Goal: Task Accomplishment & Management: Manage account settings

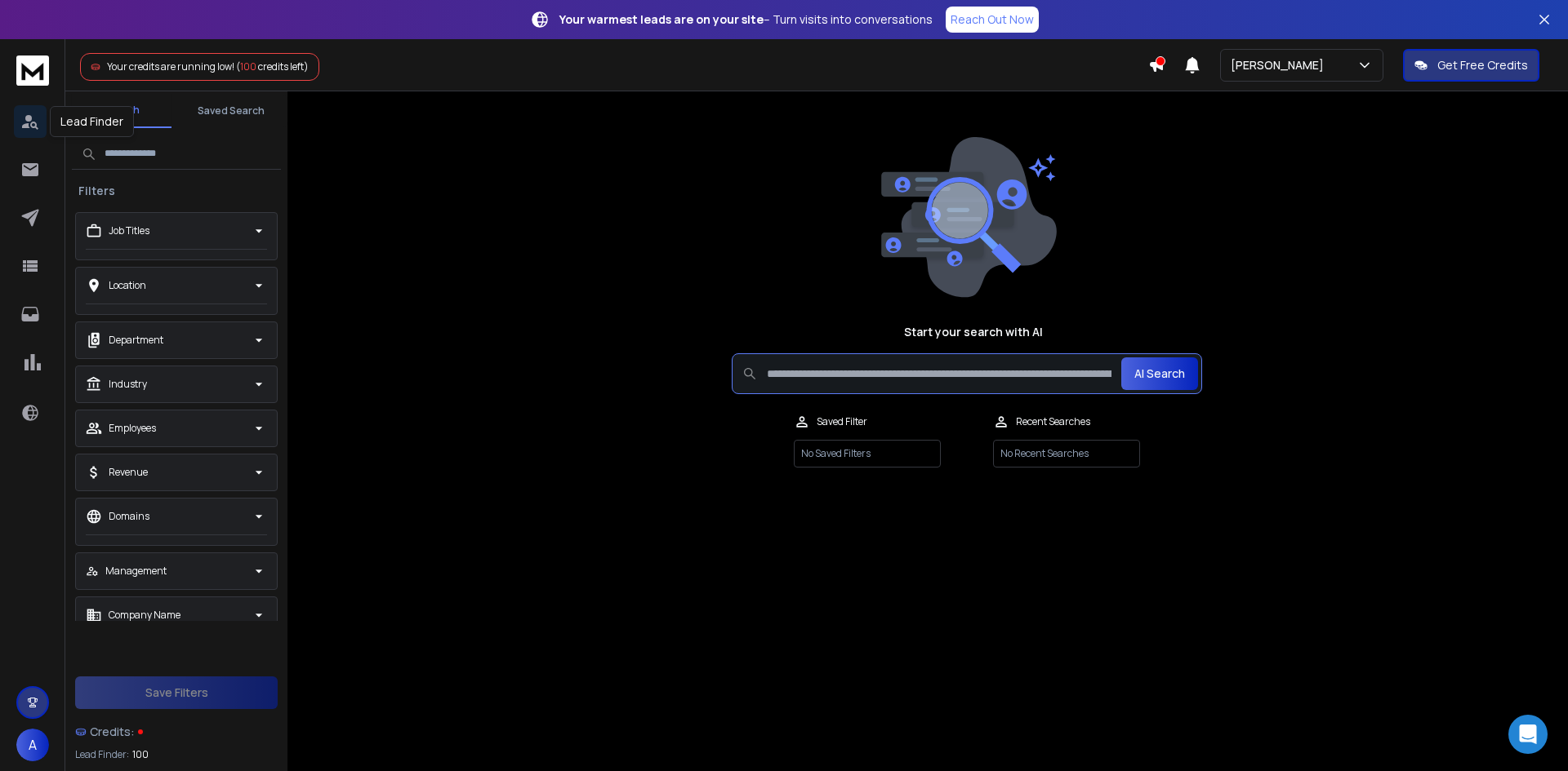
click at [31, 123] on icon at bounding box center [30, 125] width 16 height 8
click at [32, 166] on icon at bounding box center [30, 170] width 16 height 13
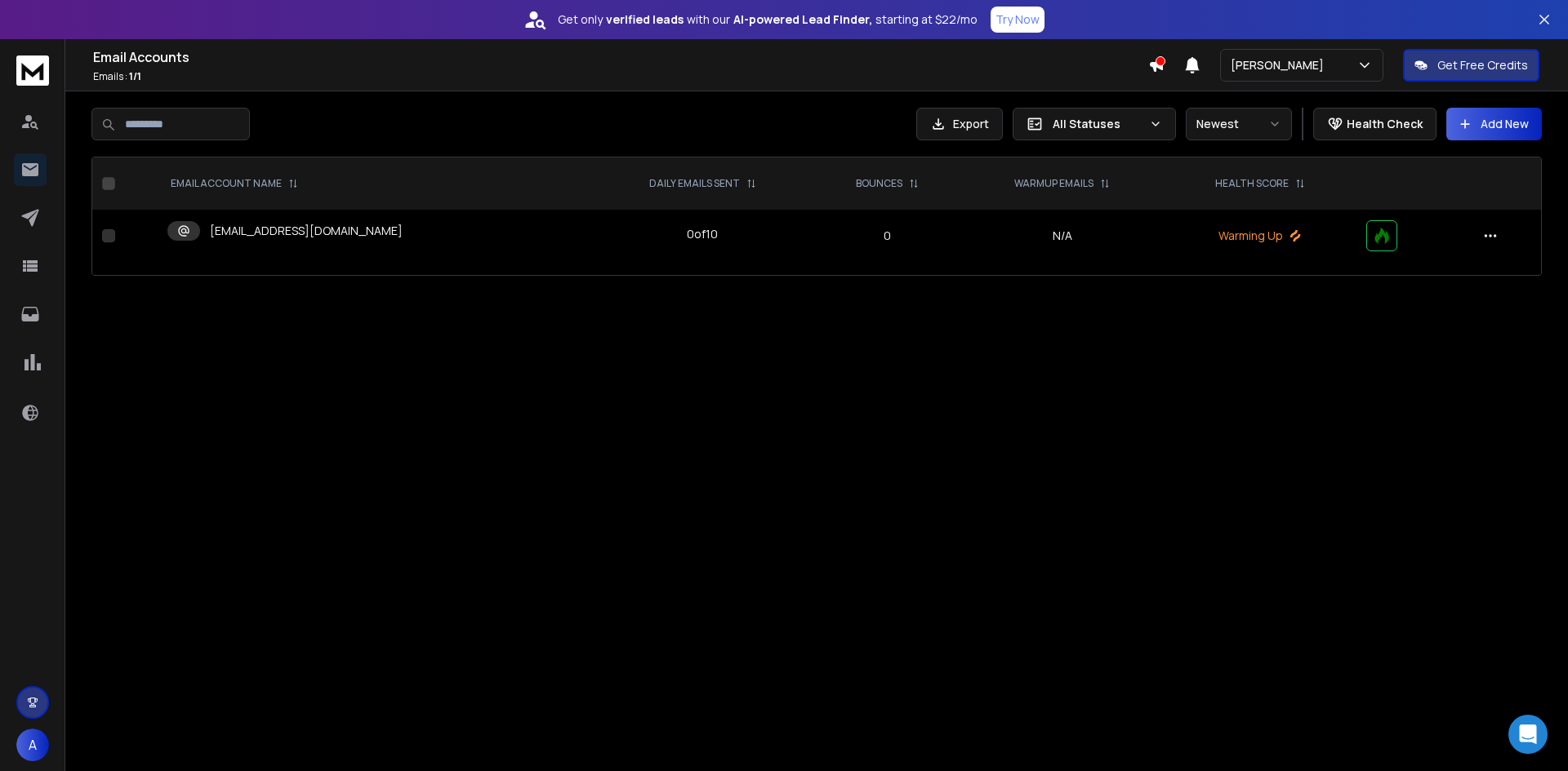
click at [1483, 230] on icon at bounding box center [1490, 236] width 14 height 14
click at [1487, 327] on div "Delete Account" at bounding box center [1475, 322] width 104 height 26
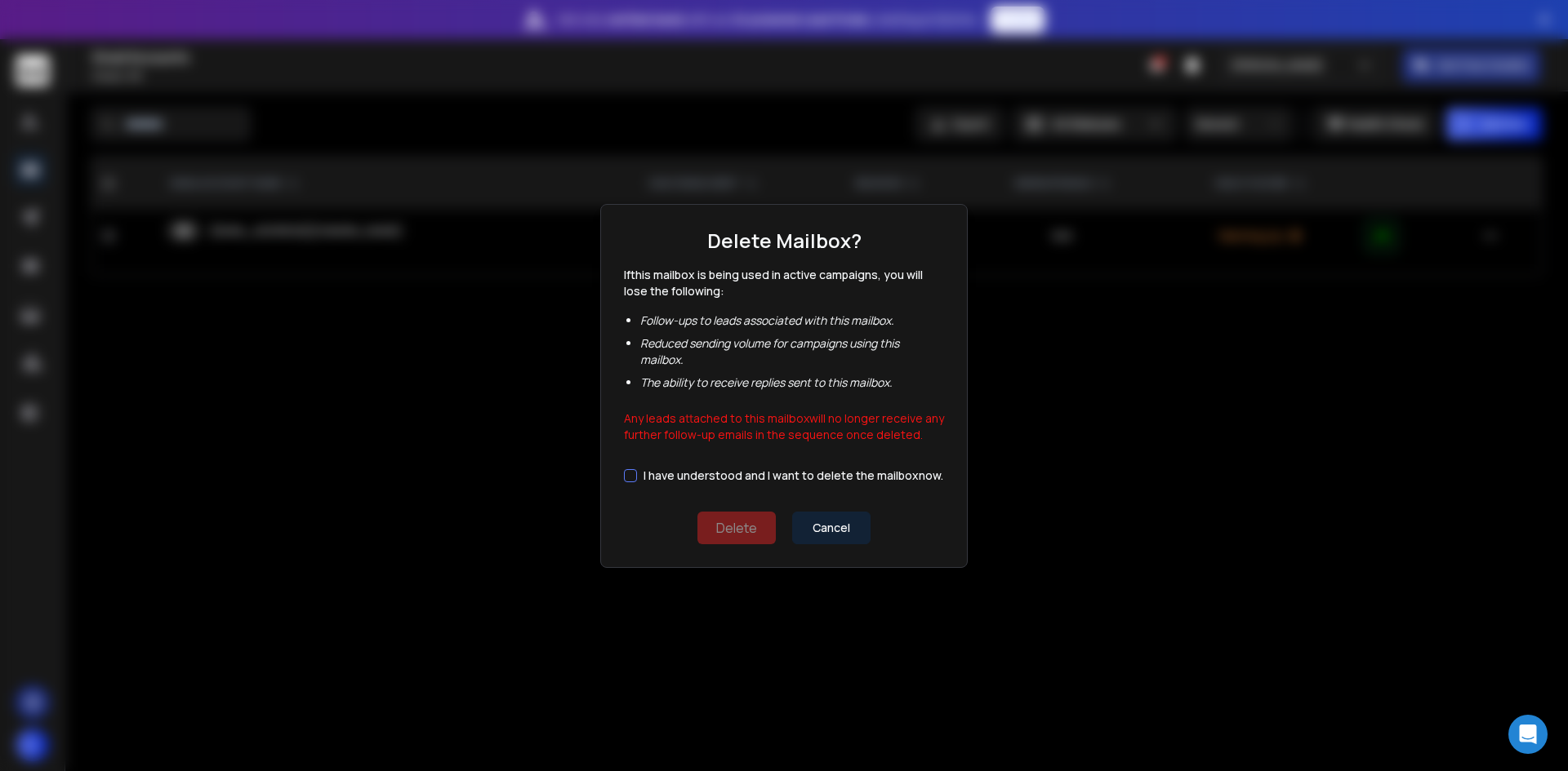
click at [627, 475] on button "I have understood and I want to delete the mailbox now." at bounding box center [630, 476] width 13 height 13
click at [761, 526] on button "Delete" at bounding box center [737, 528] width 79 height 33
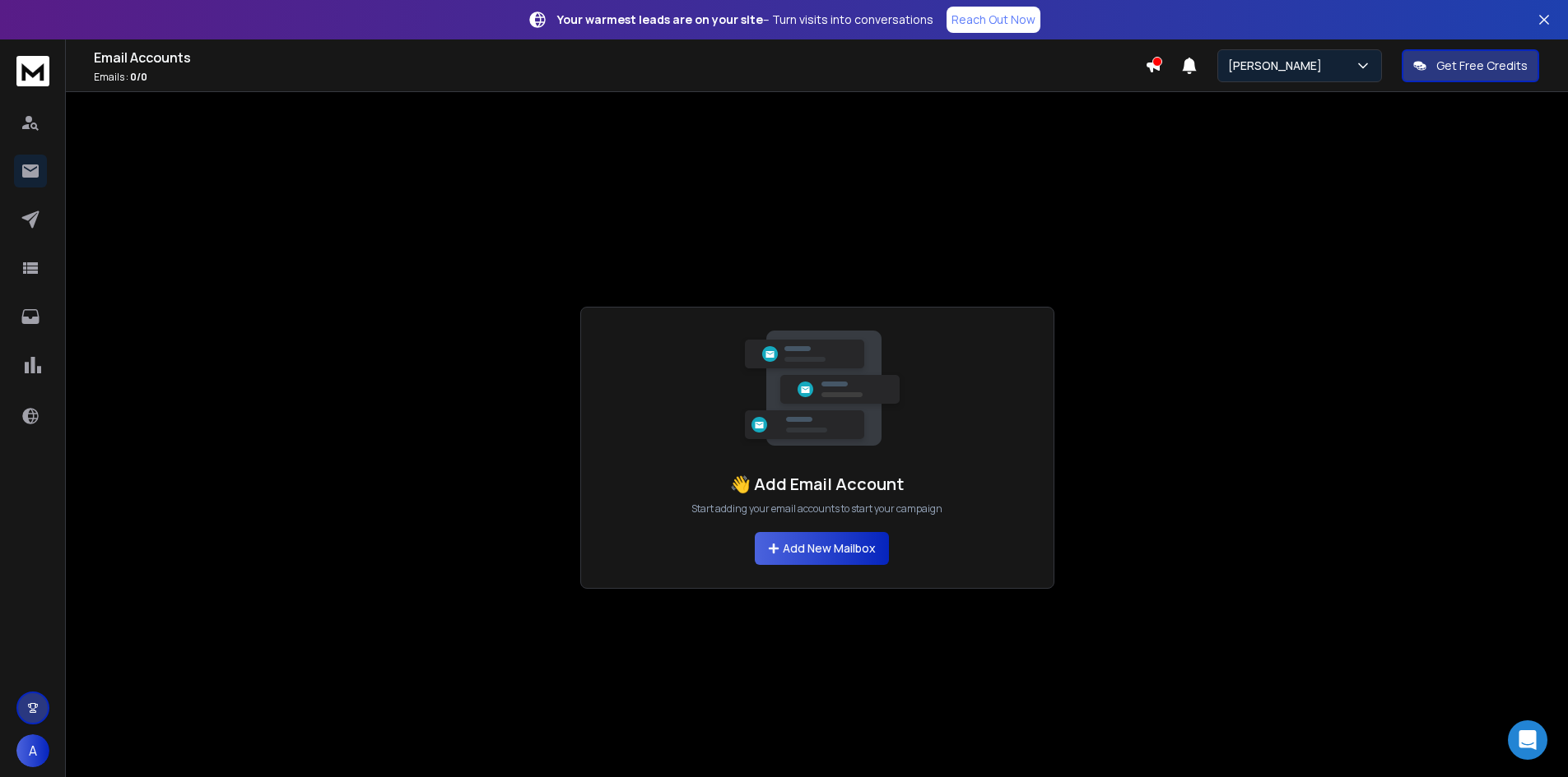
click at [1330, 63] on div "[PERSON_NAME]" at bounding box center [1299, 66] width 143 height 16
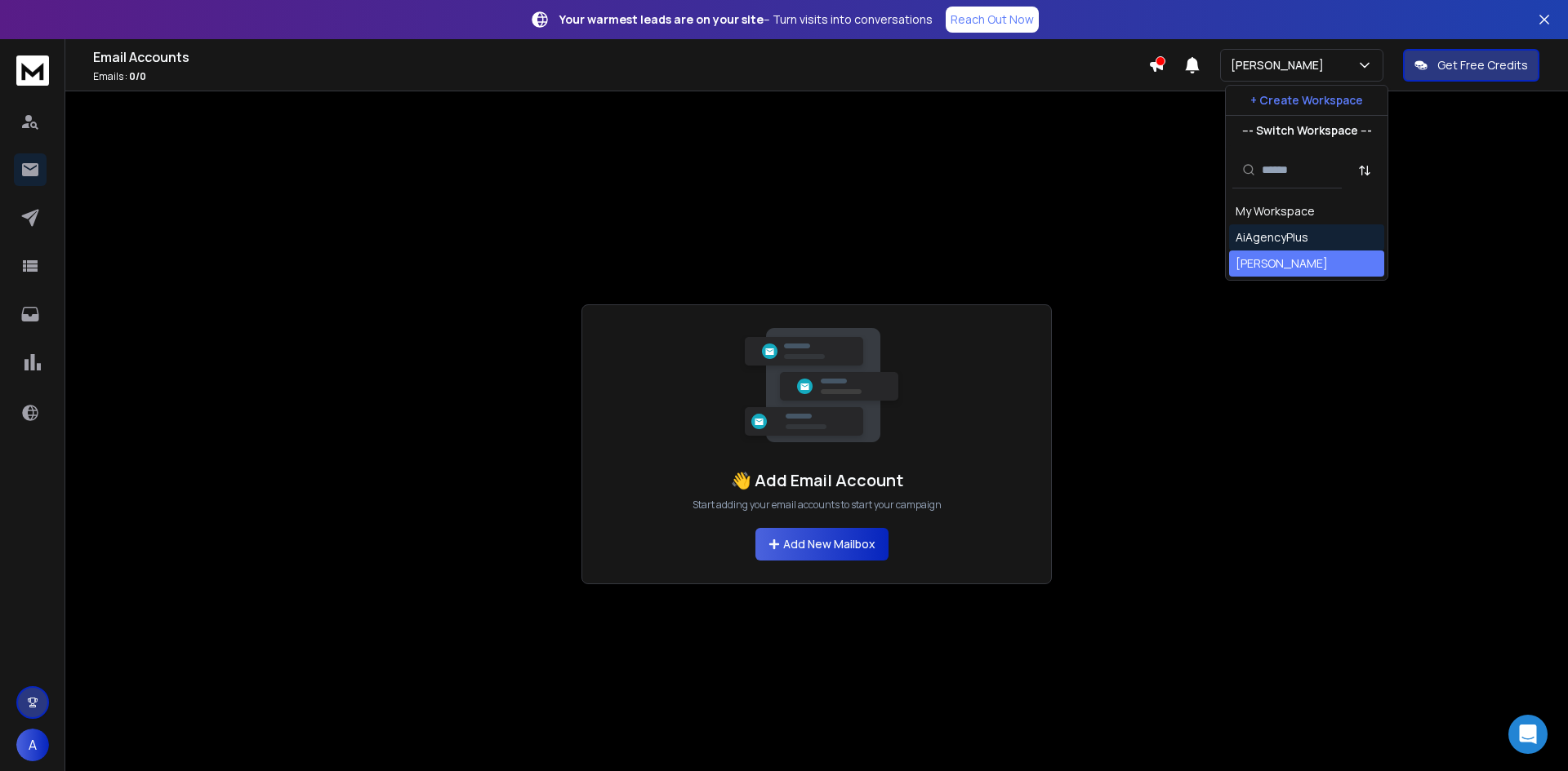
click at [1320, 236] on div "AiAgencyPlus" at bounding box center [1307, 237] width 155 height 26
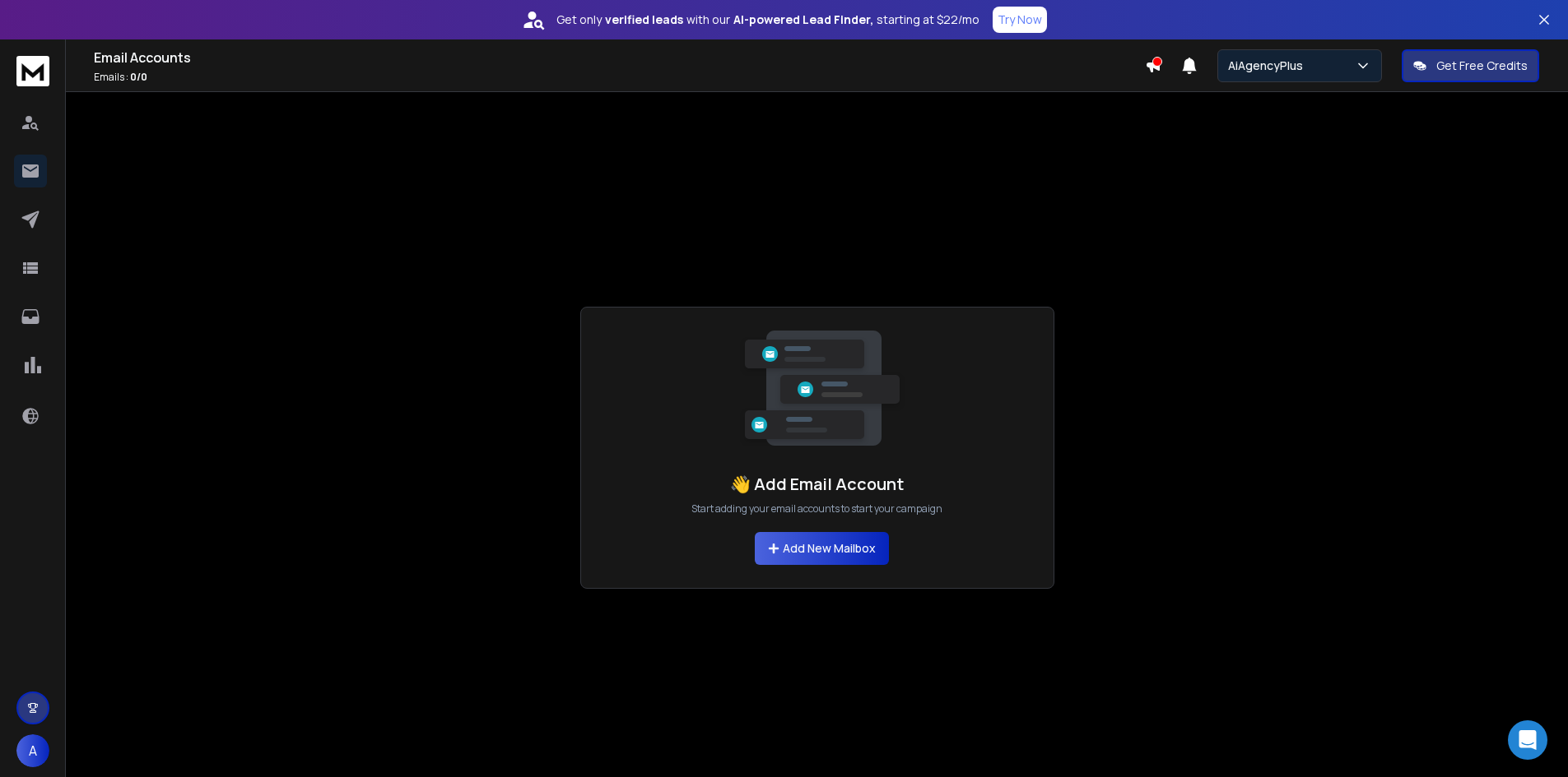
click at [1246, 65] on p "AiAgencyPlus" at bounding box center [1268, 66] width 82 height 16
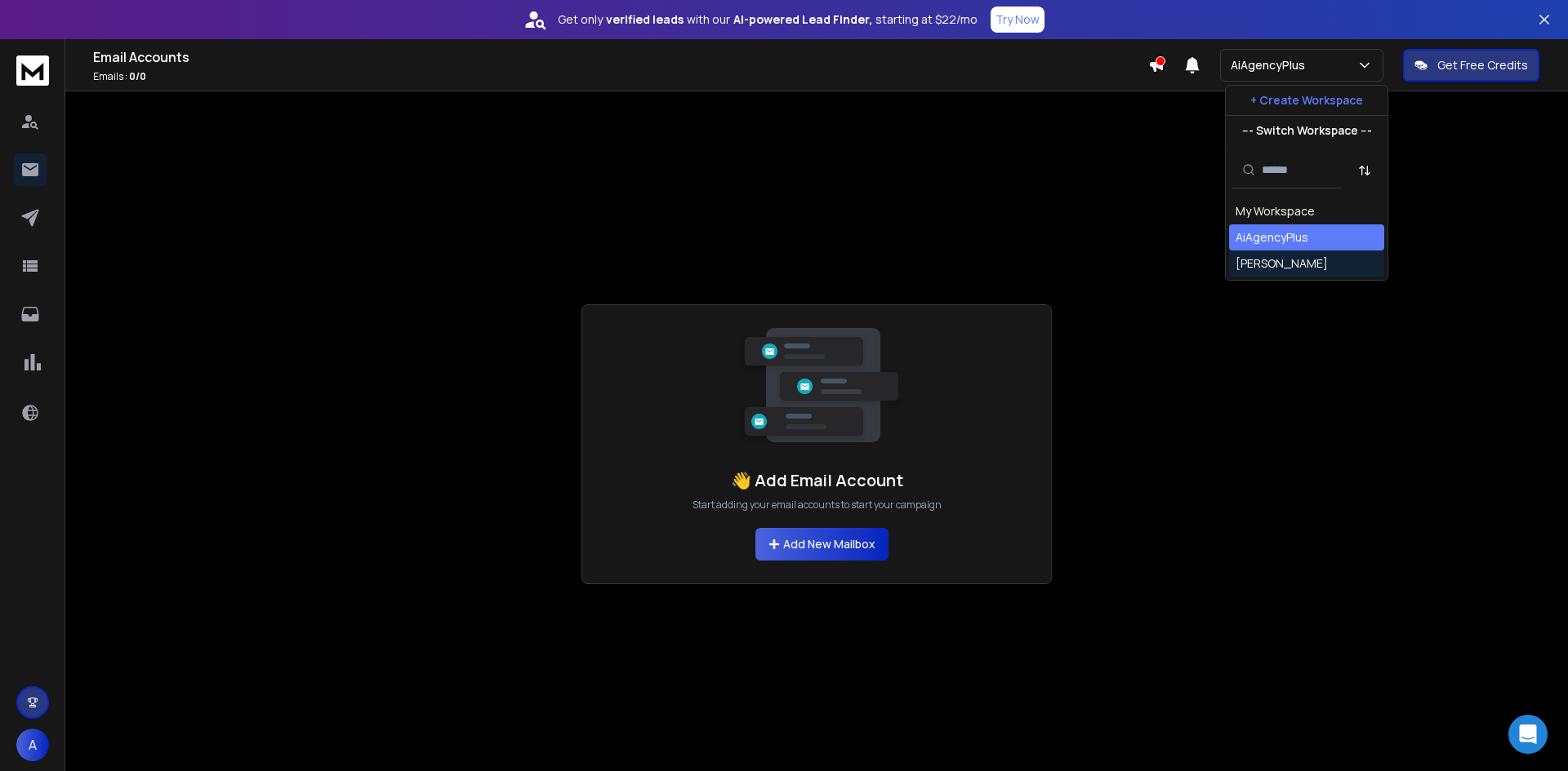
click at [1280, 260] on div "[PERSON_NAME]" at bounding box center [1281, 263] width 92 height 16
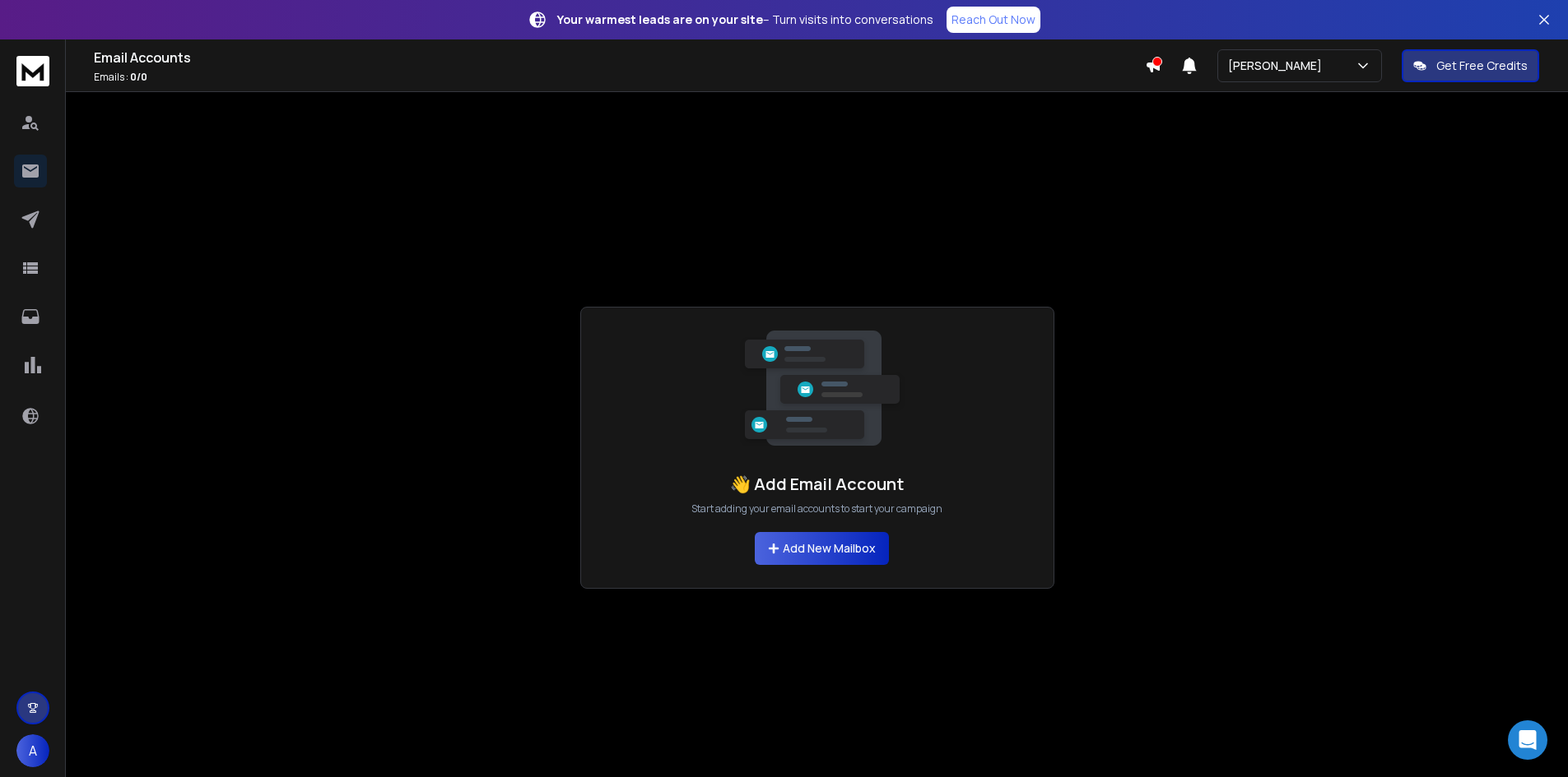
click at [875, 545] on button "Add New Mailbox" at bounding box center [821, 549] width 134 height 33
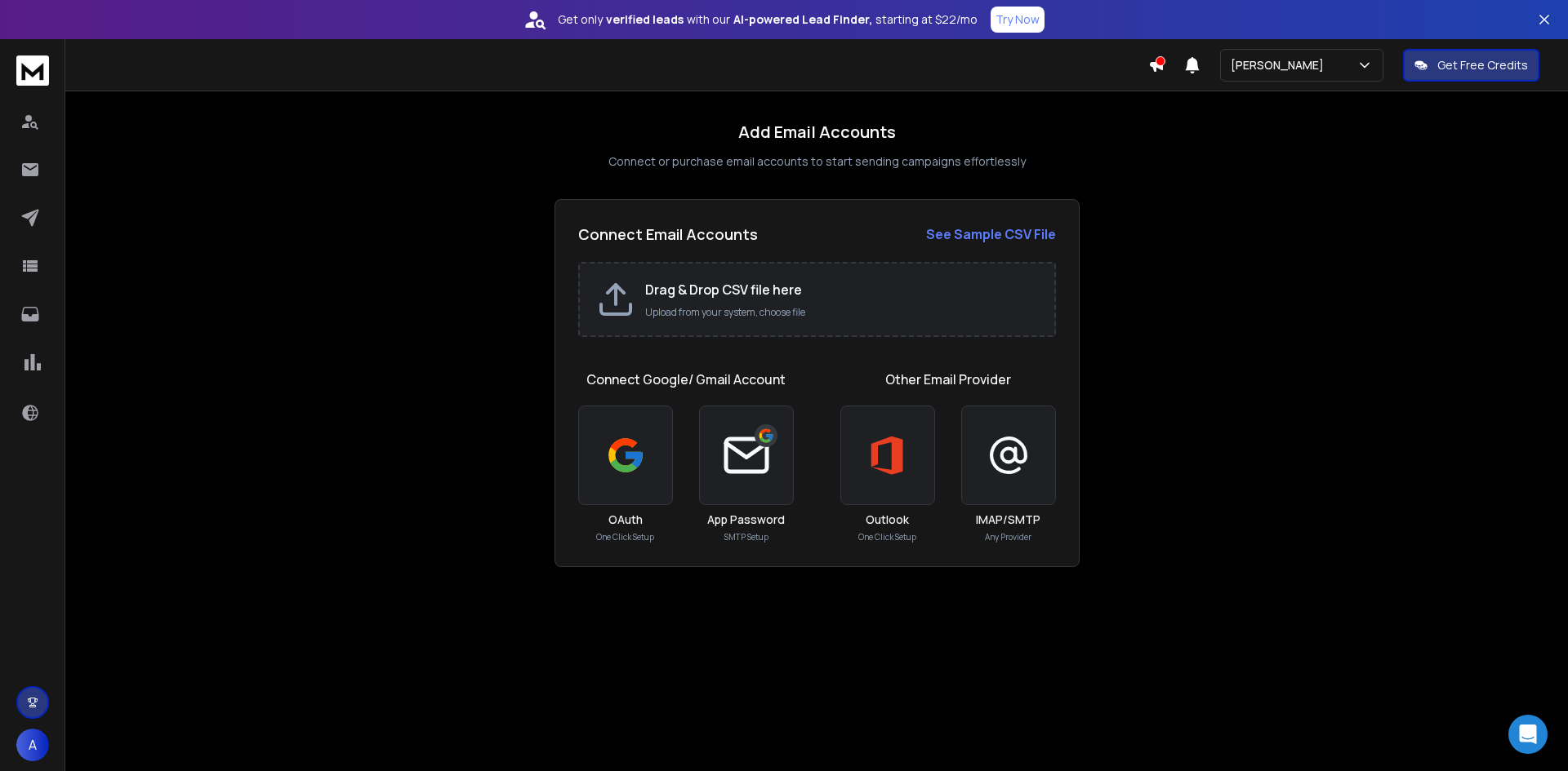
click at [792, 286] on h2 "Drag & Drop CSV file here" at bounding box center [842, 290] width 393 height 20
type input "**********"
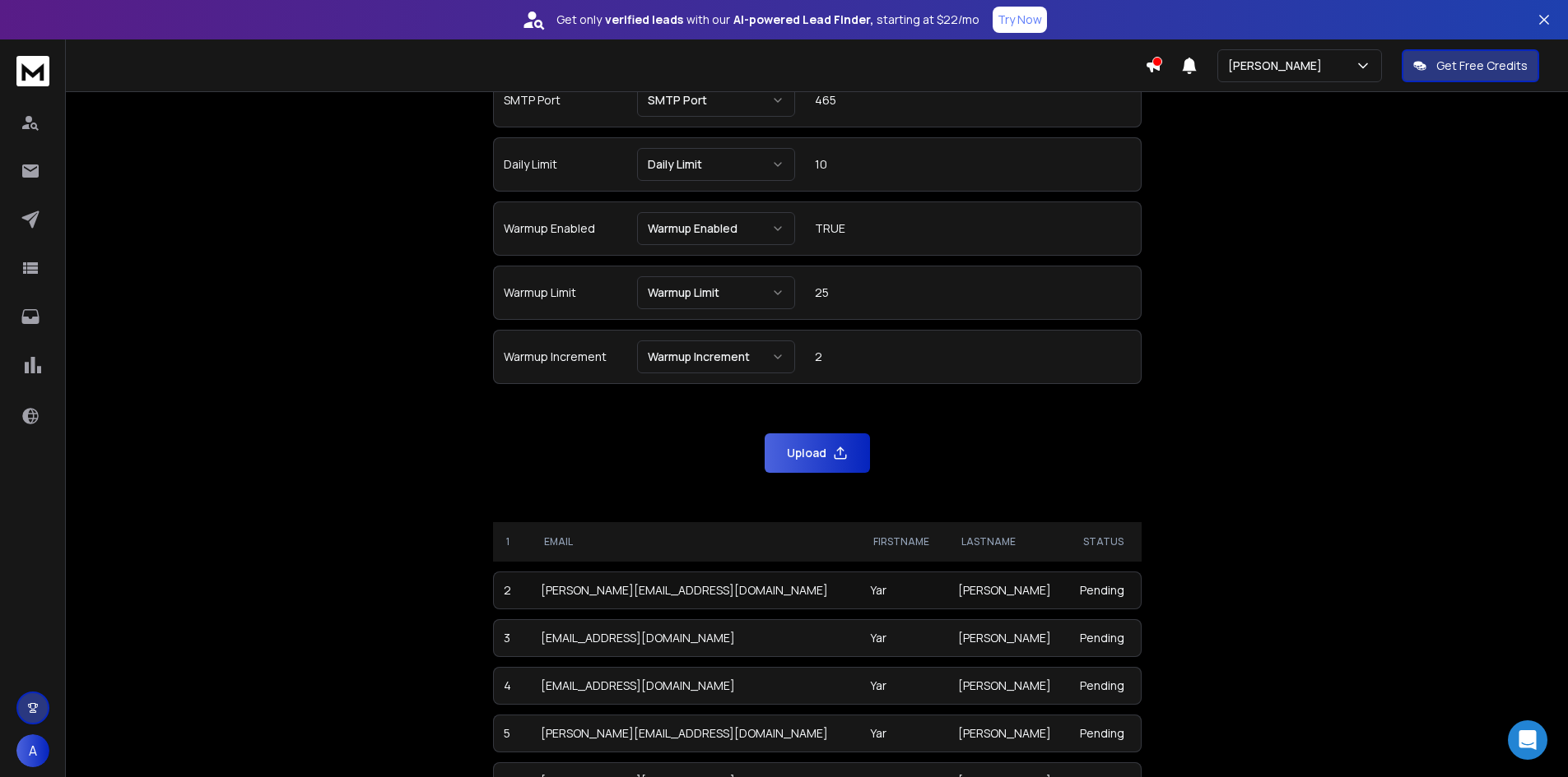
scroll to position [987, 0]
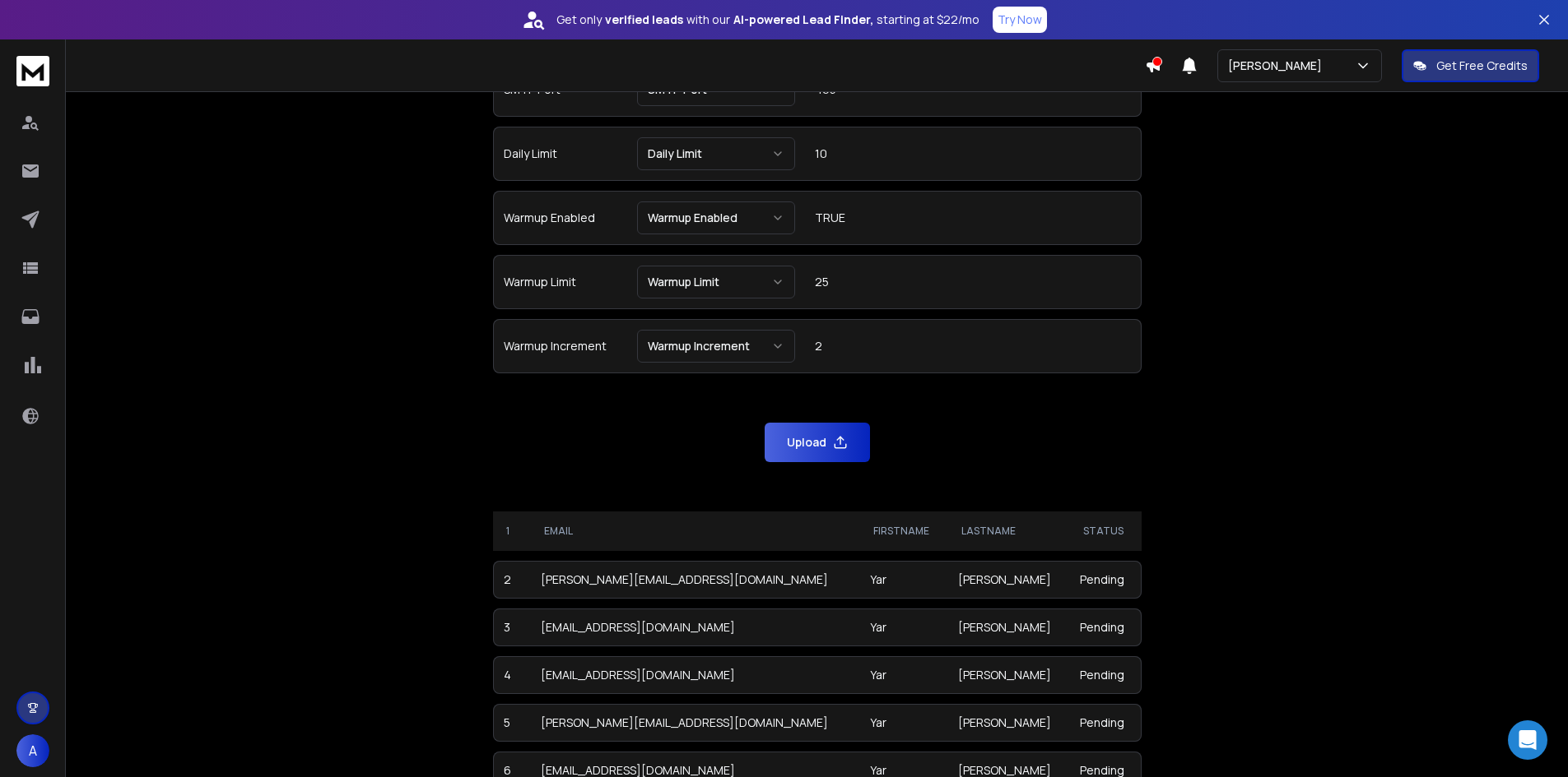
click at [809, 442] on p "Upload" at bounding box center [807, 442] width 40 height 16
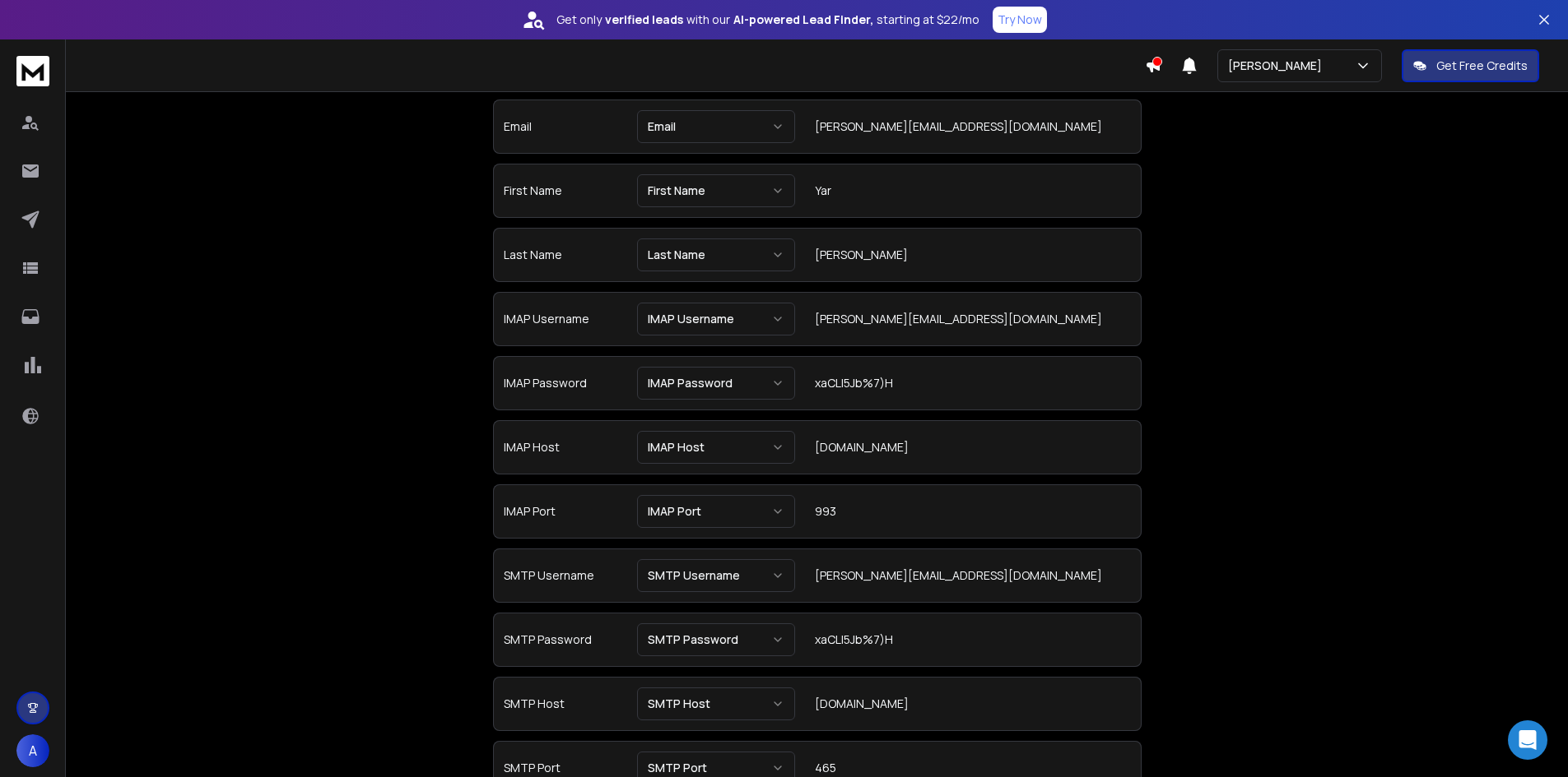
scroll to position [286, 0]
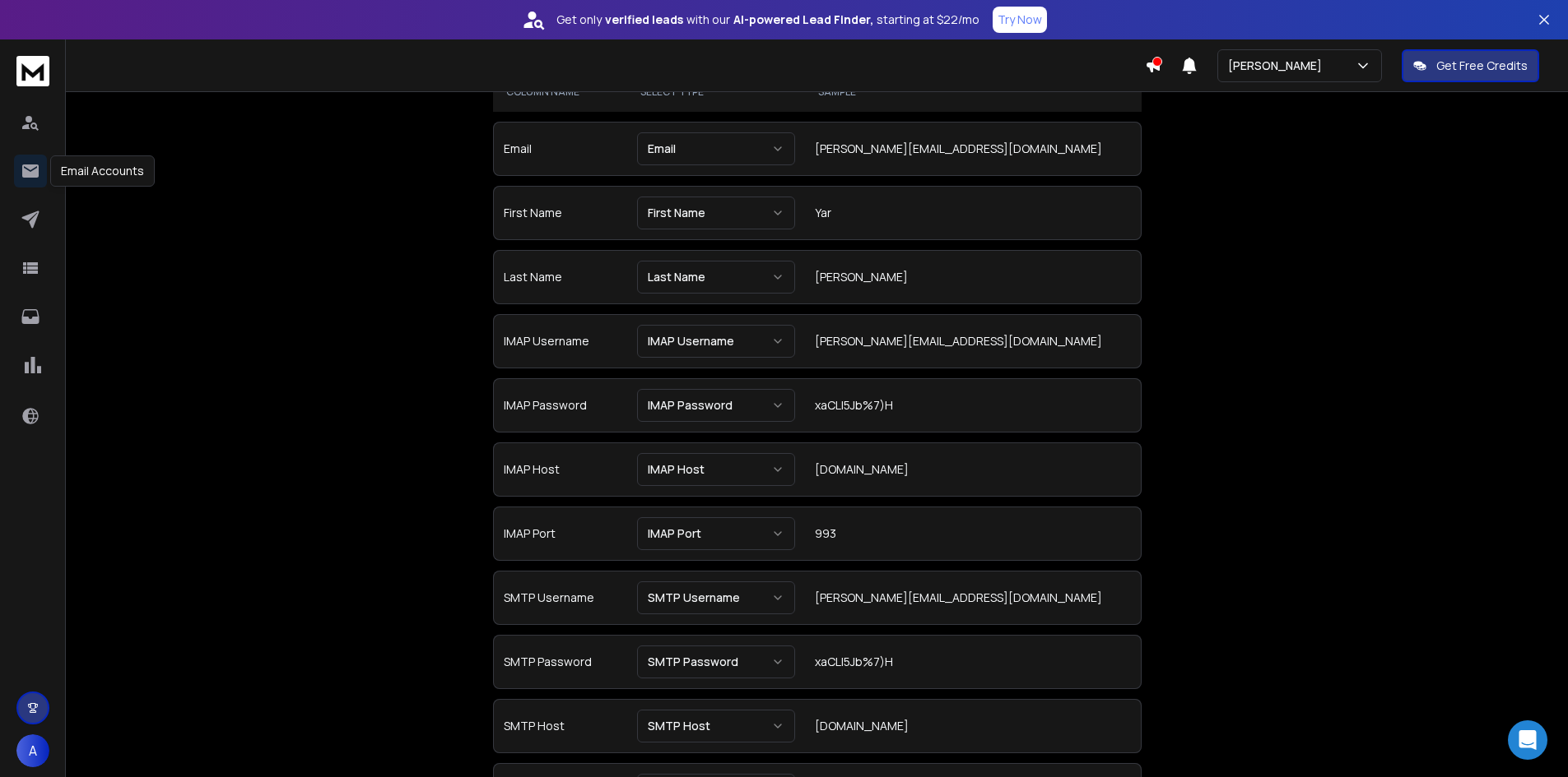
click at [31, 179] on icon at bounding box center [31, 171] width 20 height 20
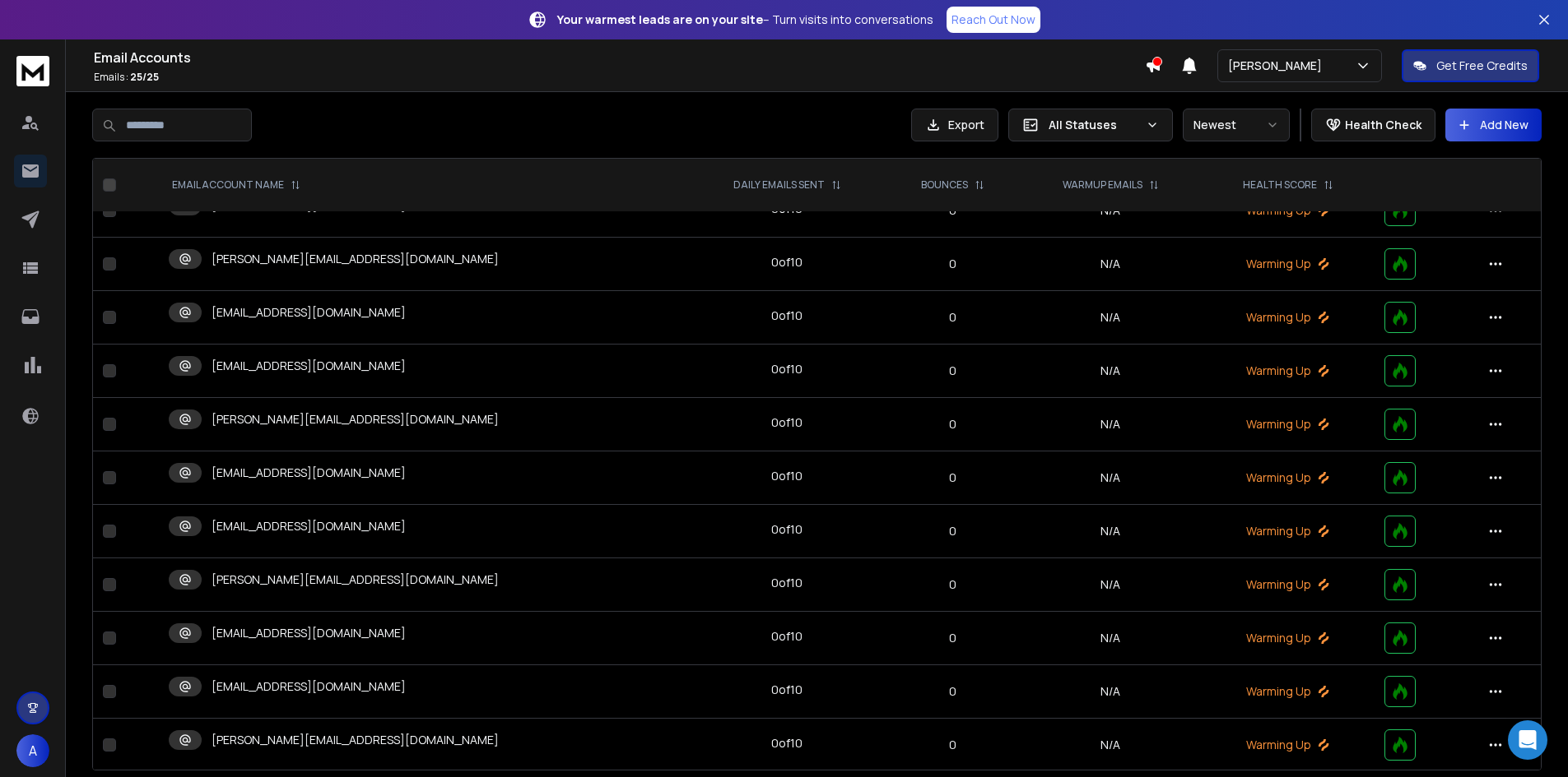
scroll to position [791, 0]
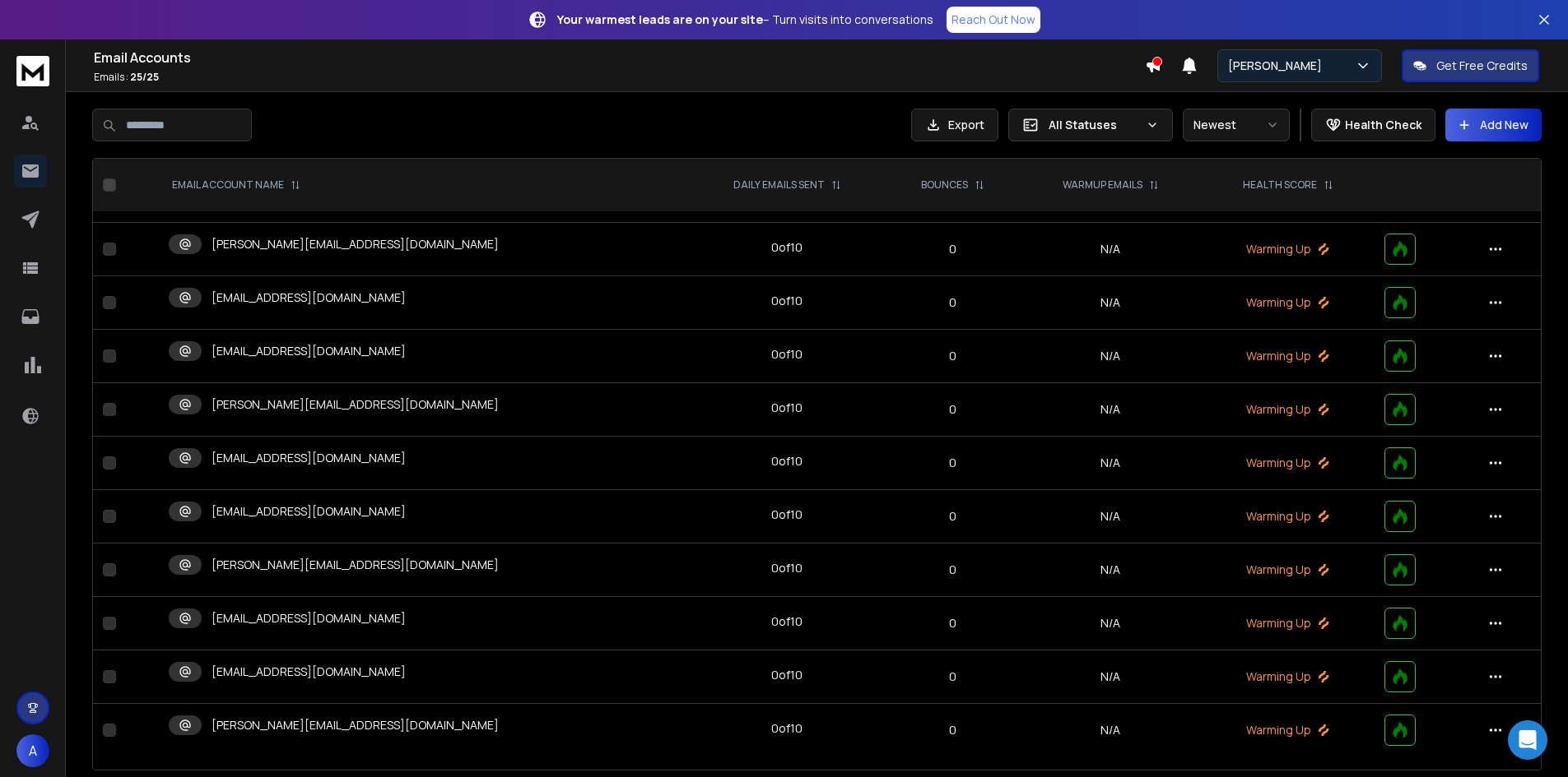
click at [1279, 73] on p "[PERSON_NAME]" at bounding box center [1278, 66] width 101 height 16
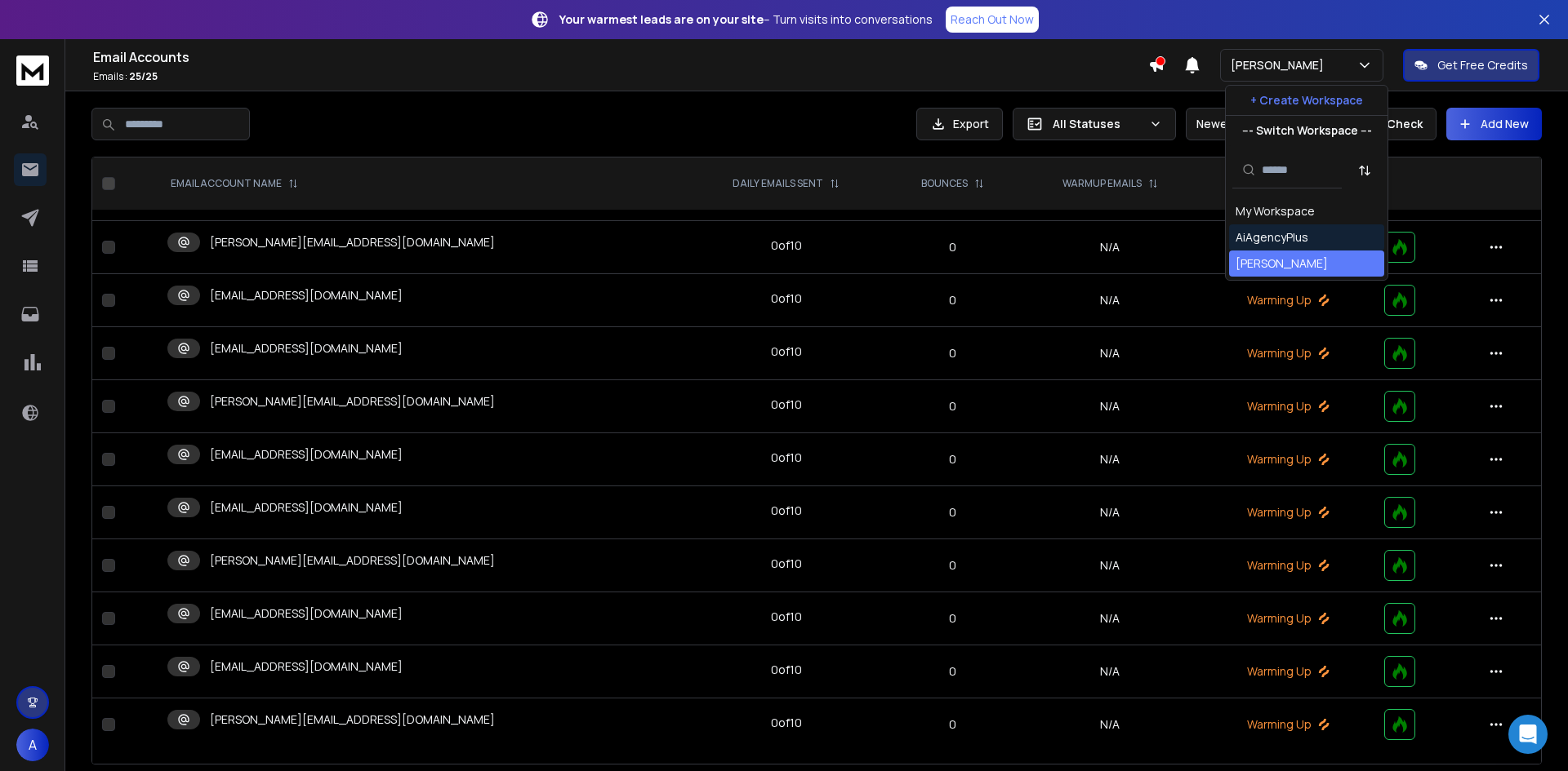
click at [1292, 236] on div "AiAgencyPlus" at bounding box center [1272, 237] width 72 height 16
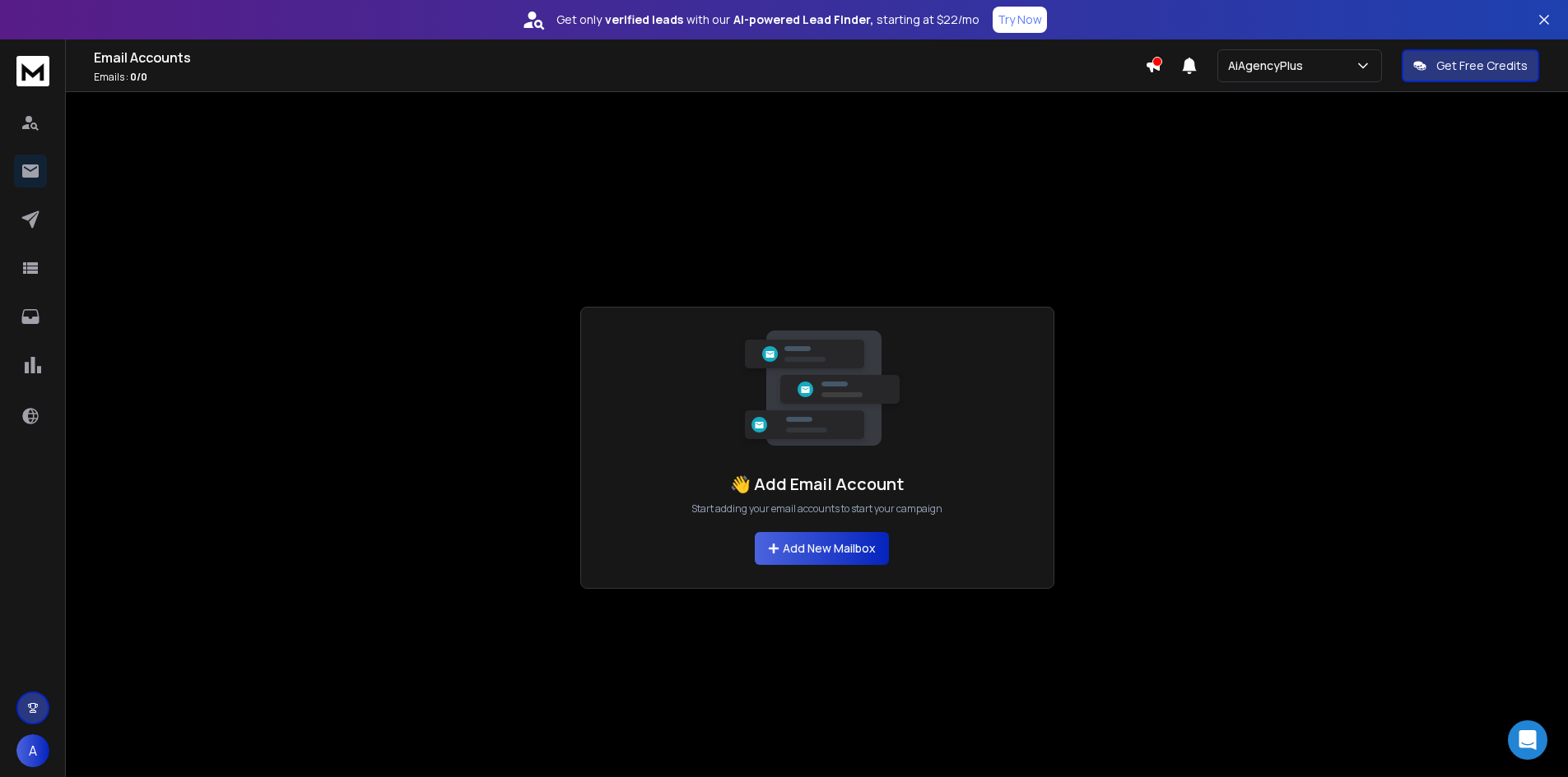
click at [864, 553] on button "Add New Mailbox" at bounding box center [821, 549] width 134 height 33
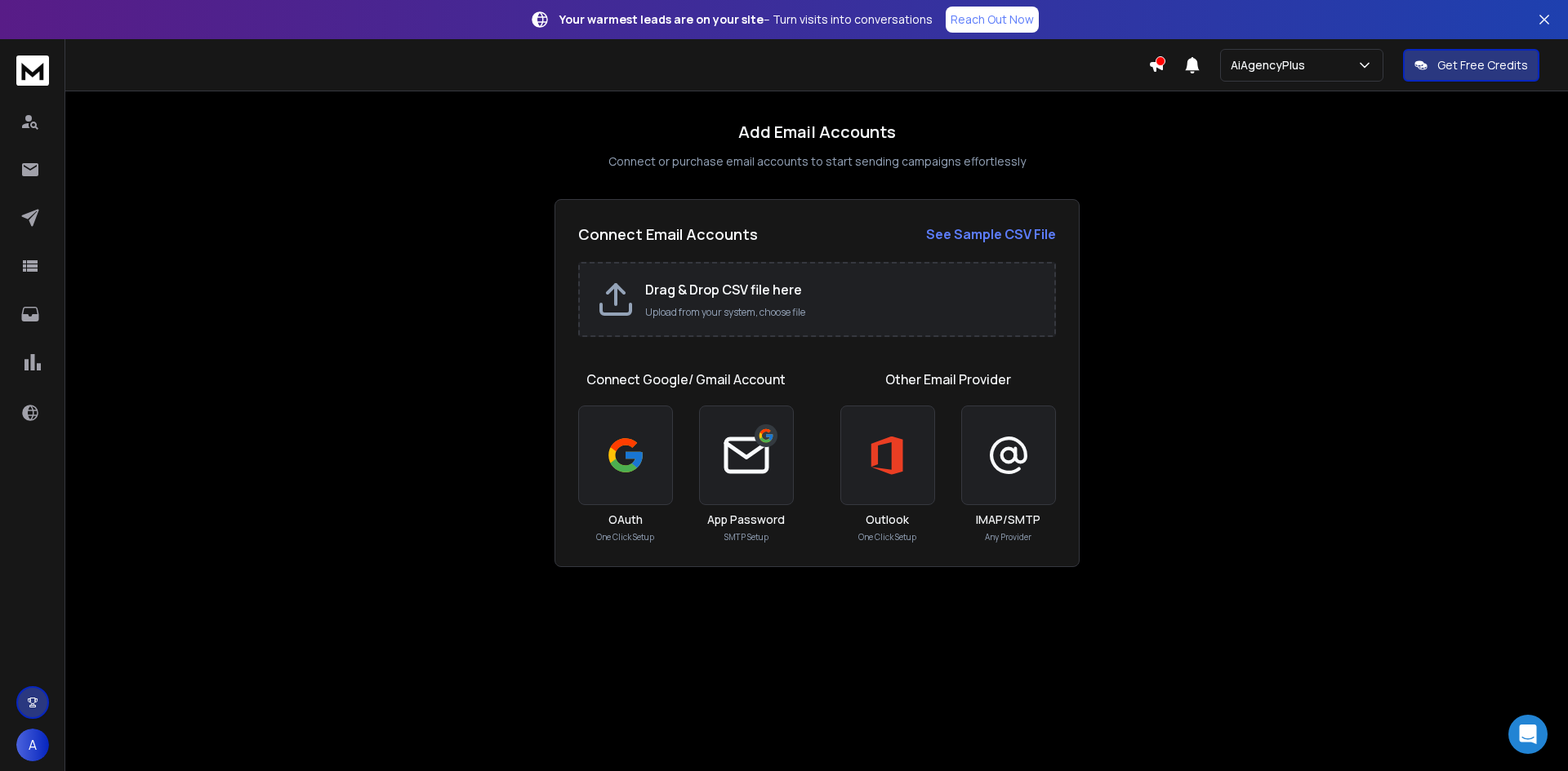
click at [762, 318] on p "Upload from your system, choose file" at bounding box center [842, 312] width 393 height 13
type input "**********"
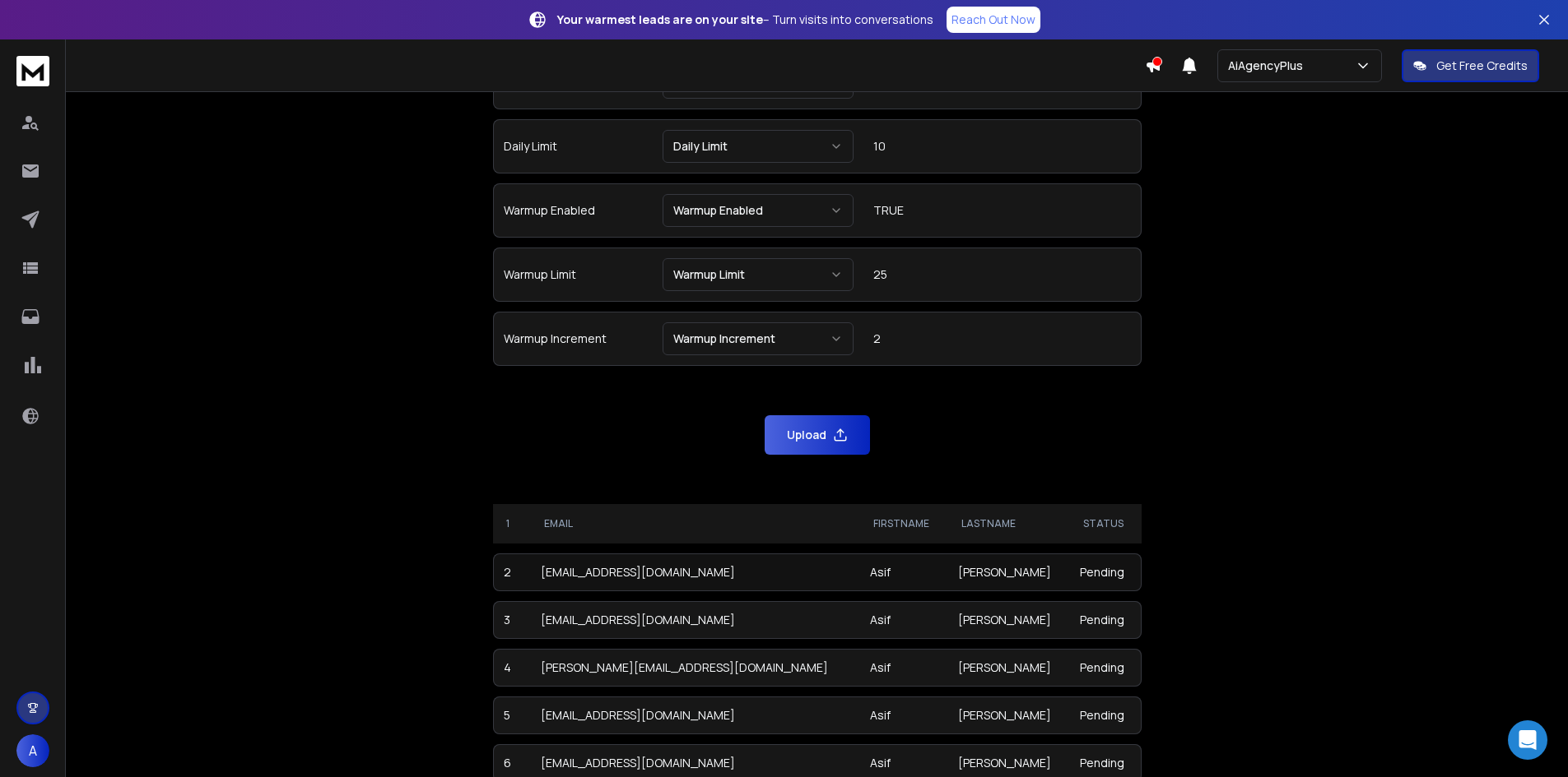
scroll to position [1069, 0]
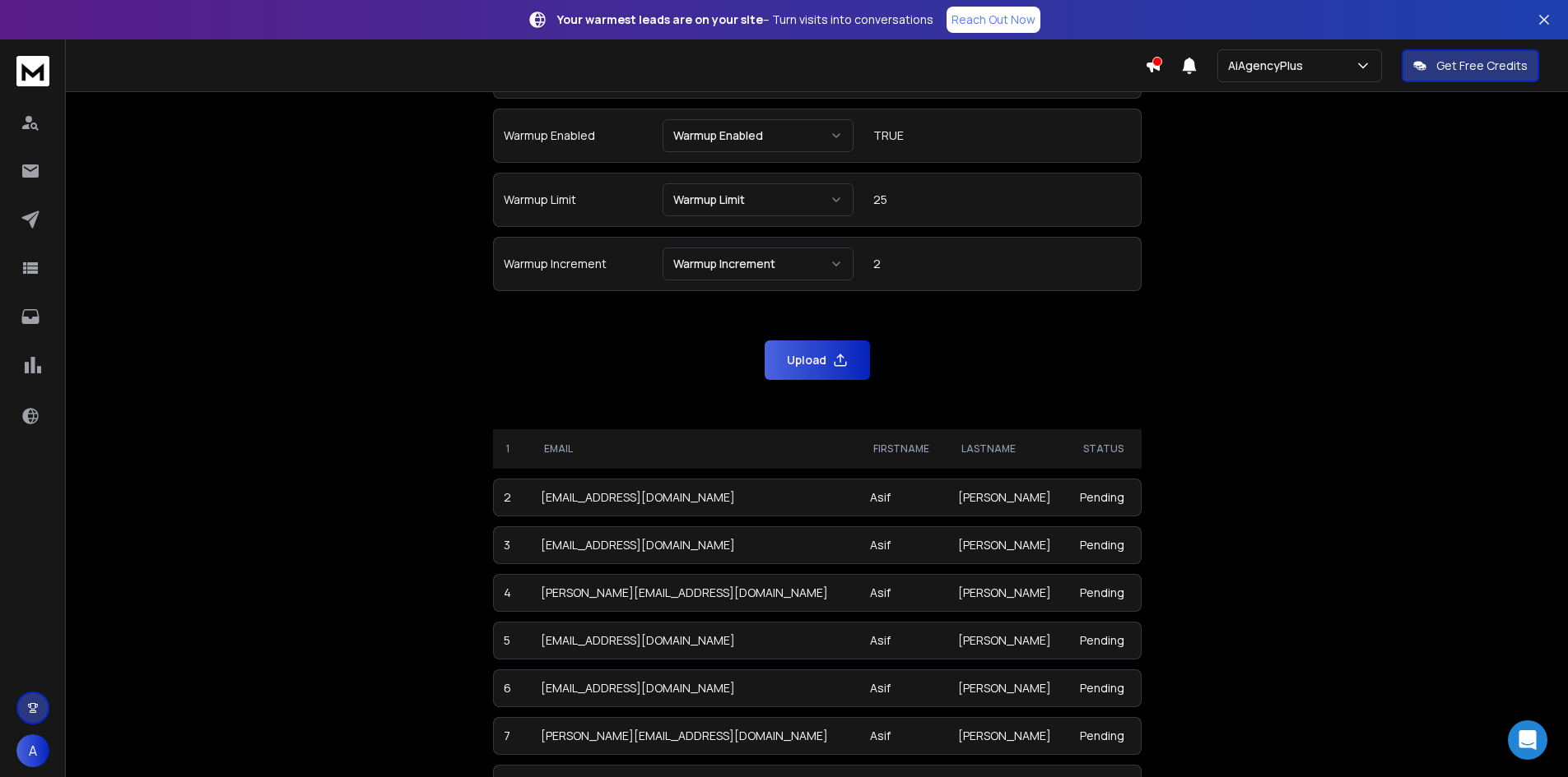
click at [784, 366] on button "Upload" at bounding box center [817, 361] width 105 height 40
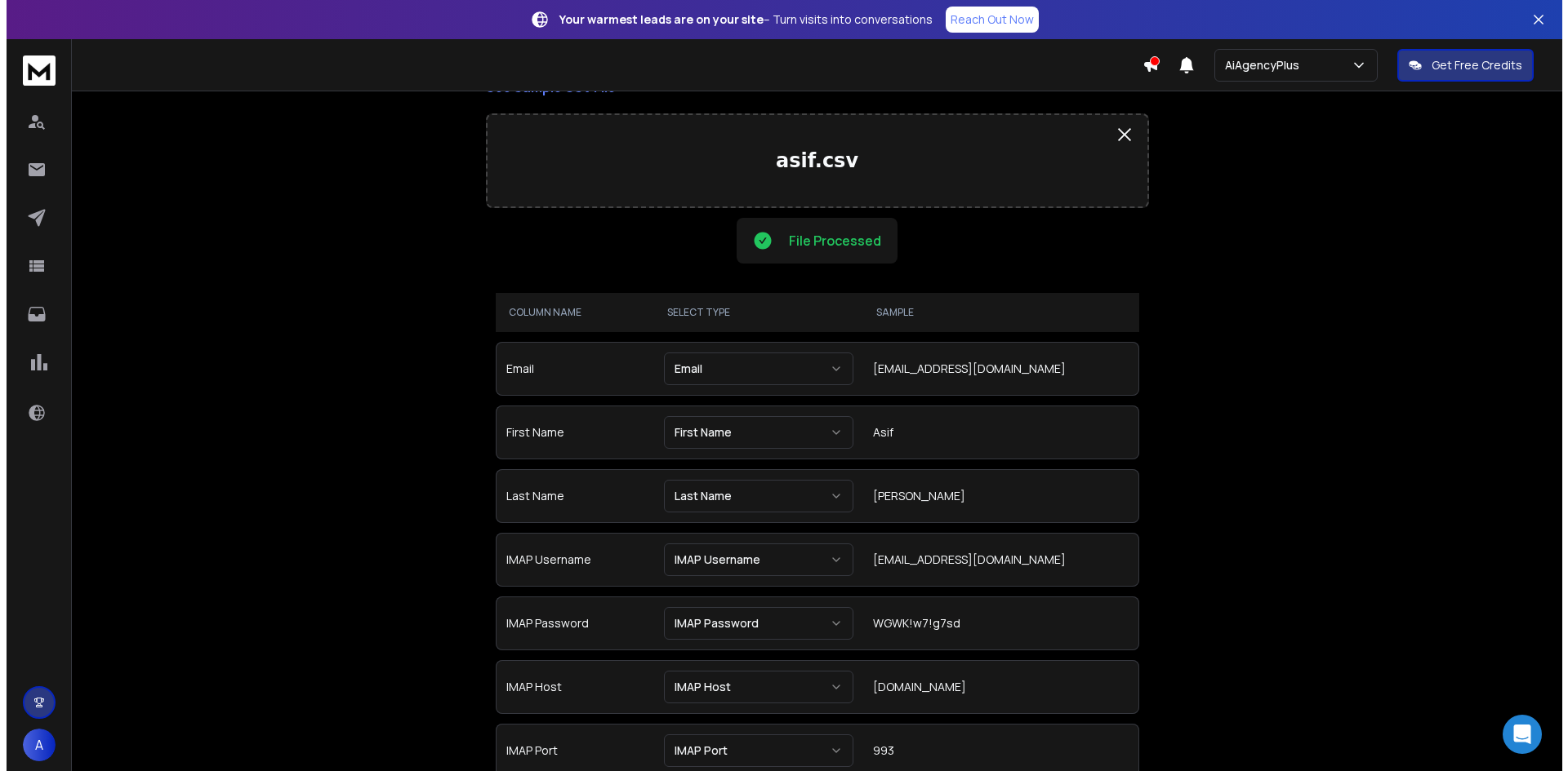
scroll to position [0, 0]
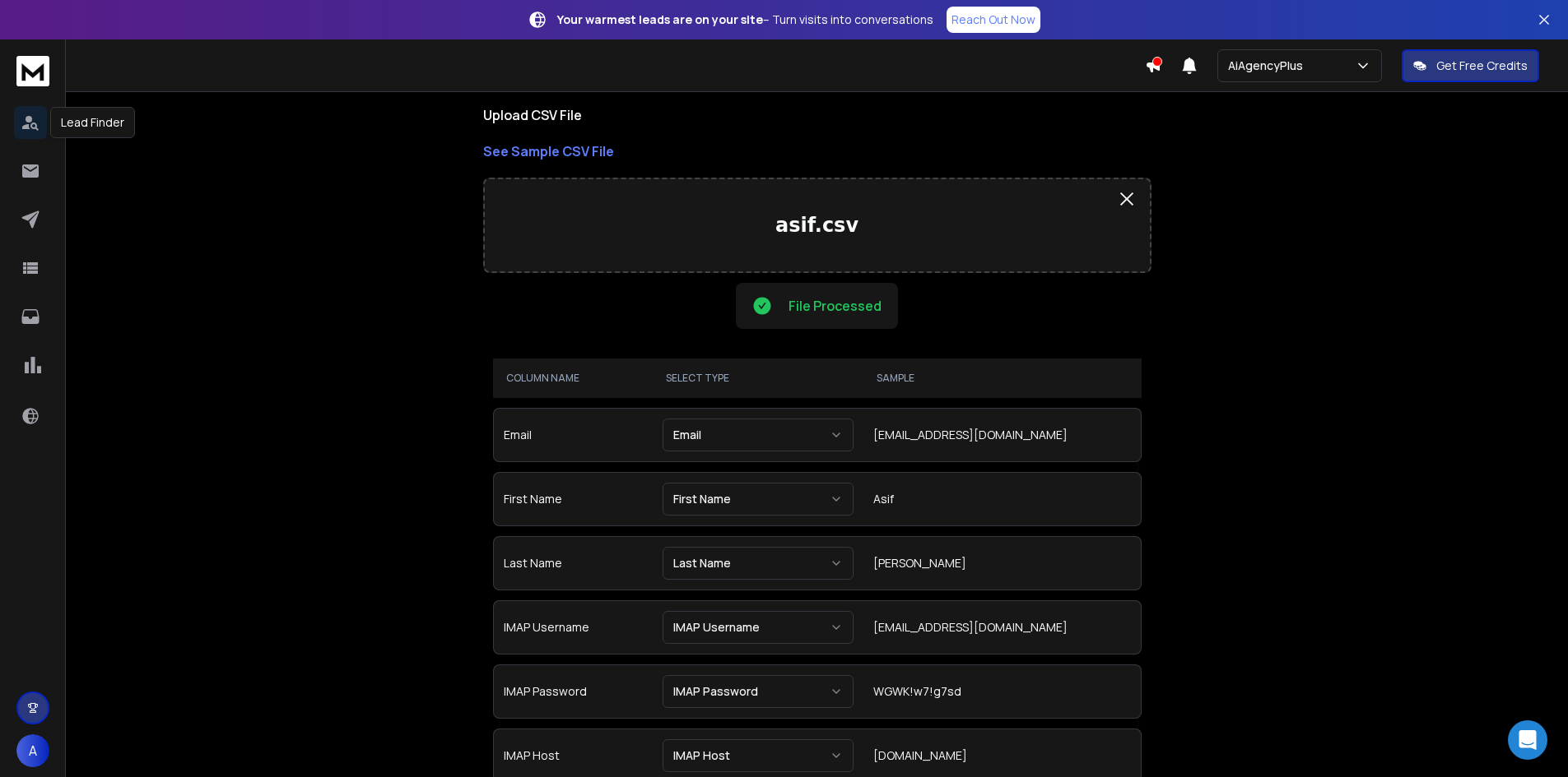
click at [33, 122] on icon at bounding box center [31, 126] width 16 height 8
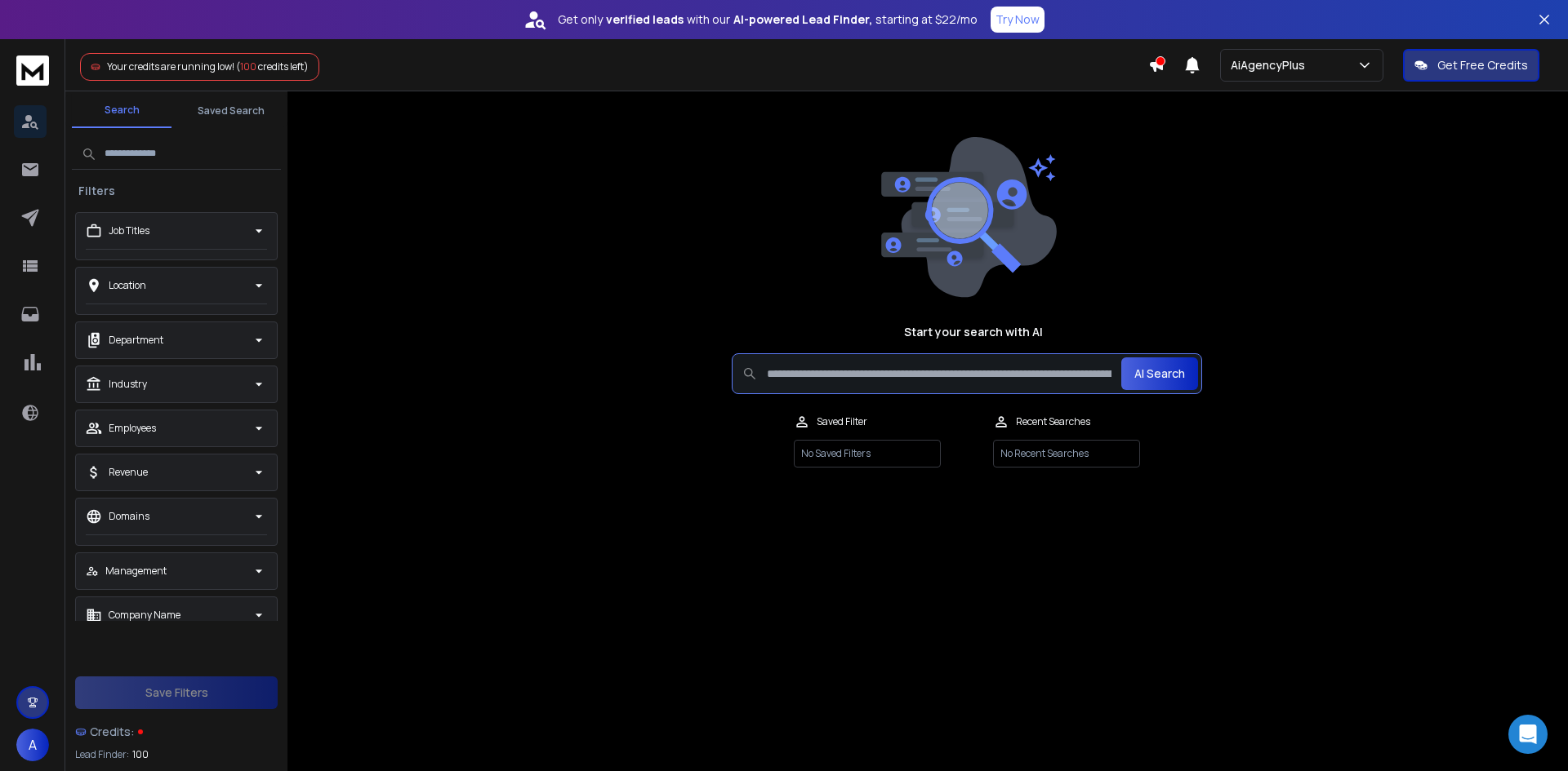
click at [996, 19] on p "Try Now" at bounding box center [1017, 20] width 44 height 16
click at [1015, 24] on p "Try Now" at bounding box center [1017, 20] width 44 height 16
click at [30, 128] on icon at bounding box center [30, 121] width 20 height 20
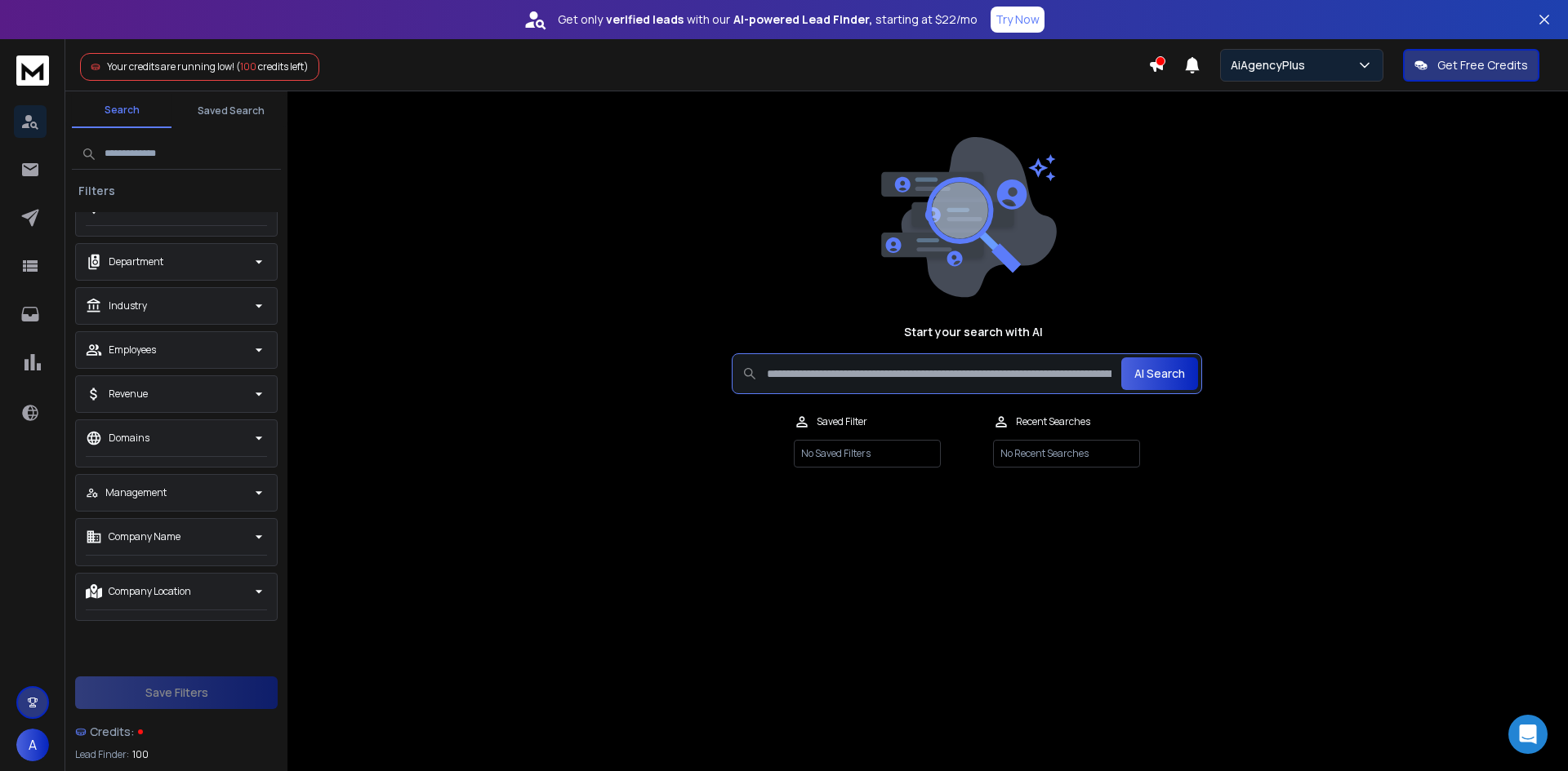
click at [1271, 62] on p "AiAgencyPlus" at bounding box center [1272, 65] width 81 height 16
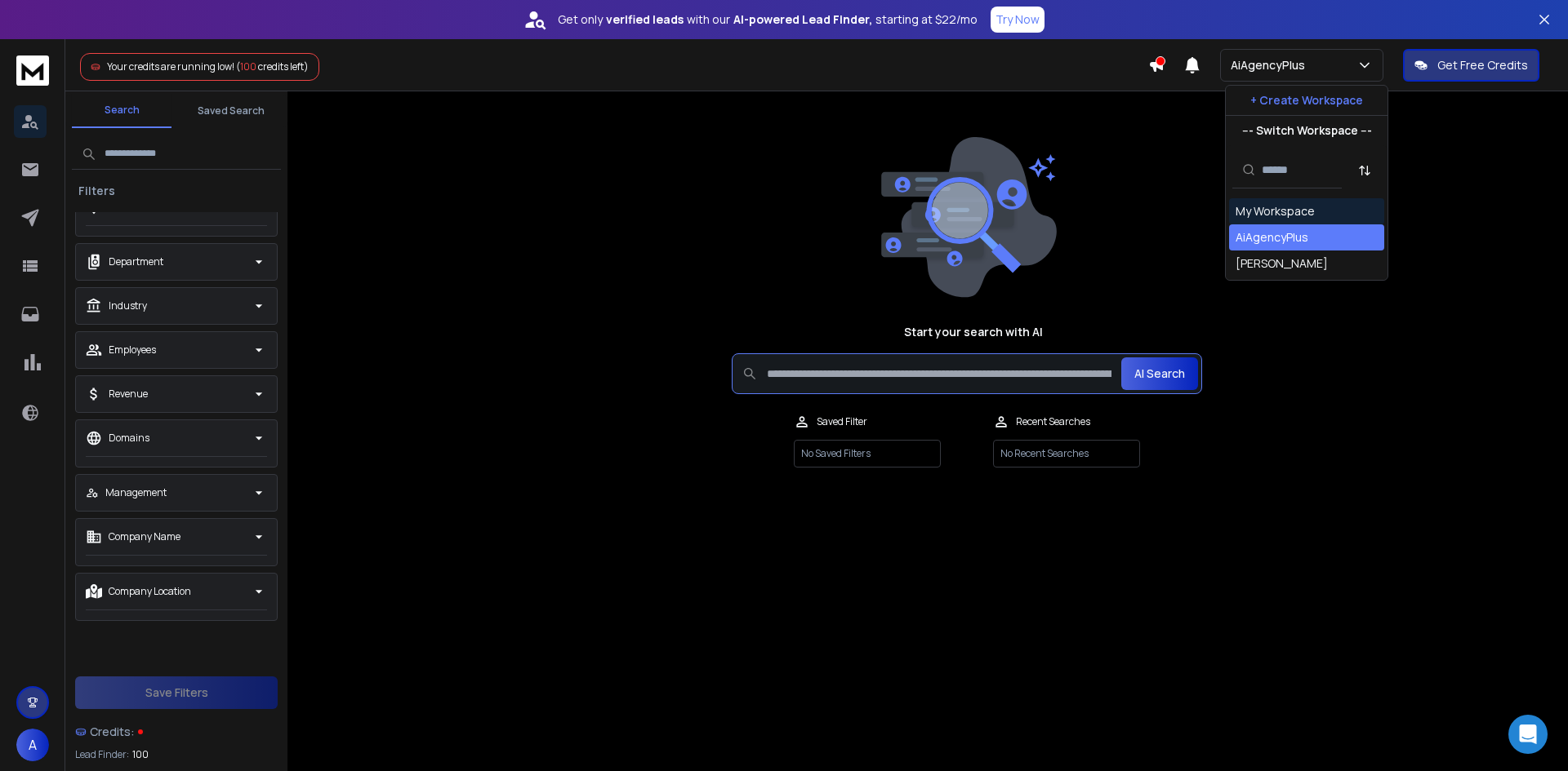
click at [1298, 206] on div "My Workspace" at bounding box center [1275, 211] width 79 height 16
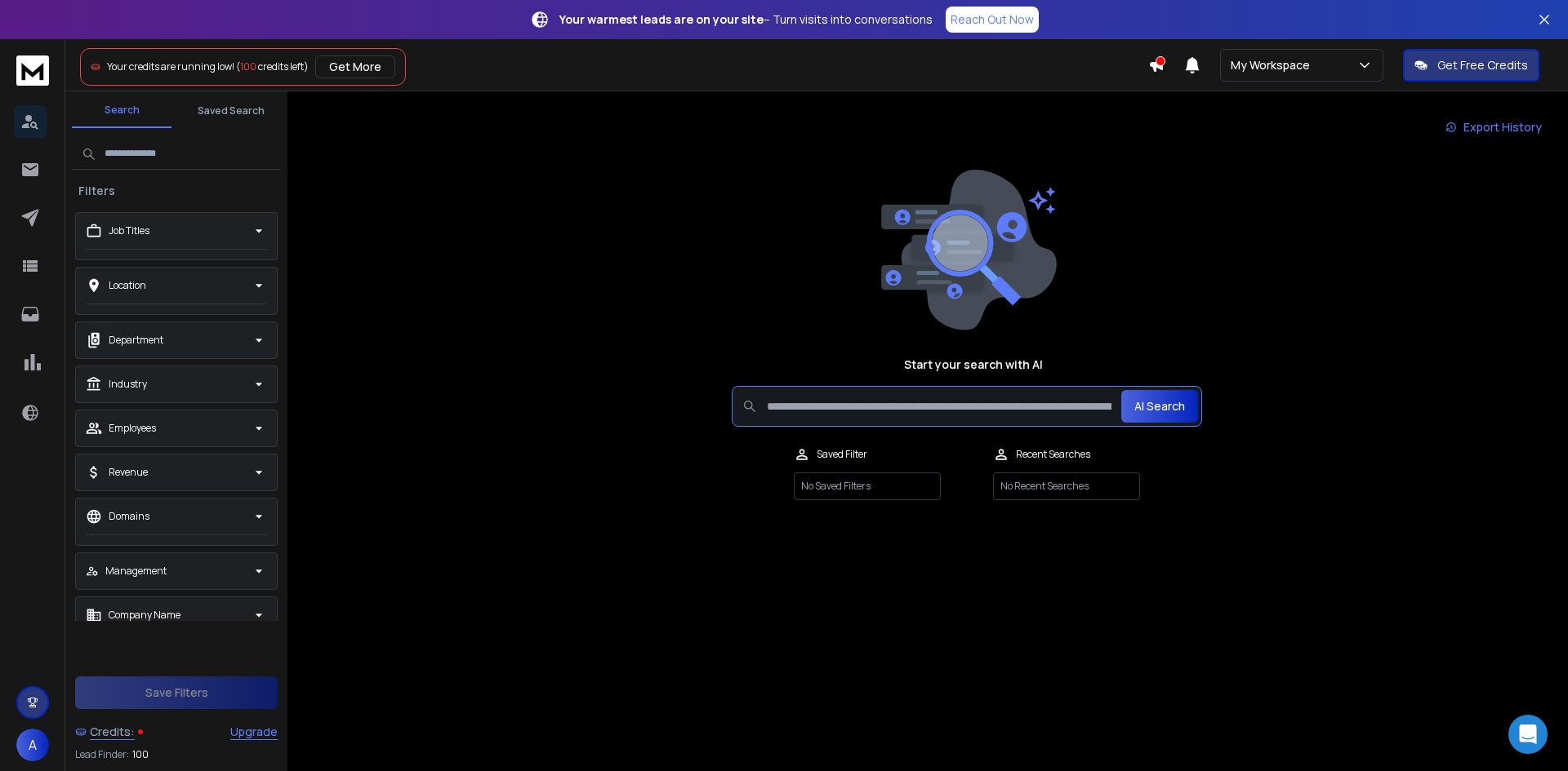
click at [254, 736] on div "Upgrade" at bounding box center [254, 732] width 47 height 16
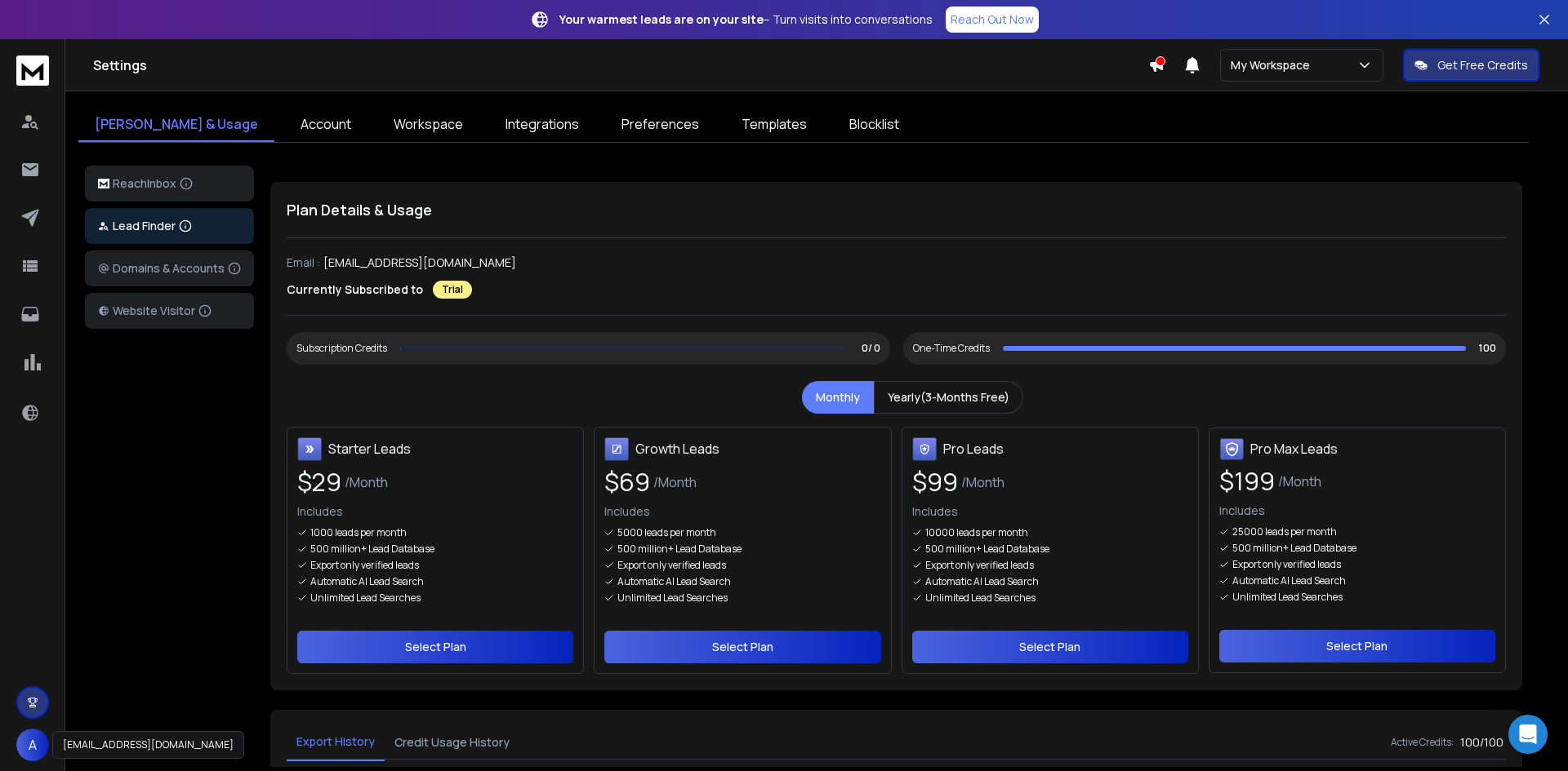
click at [28, 750] on span "A" at bounding box center [32, 745] width 33 height 33
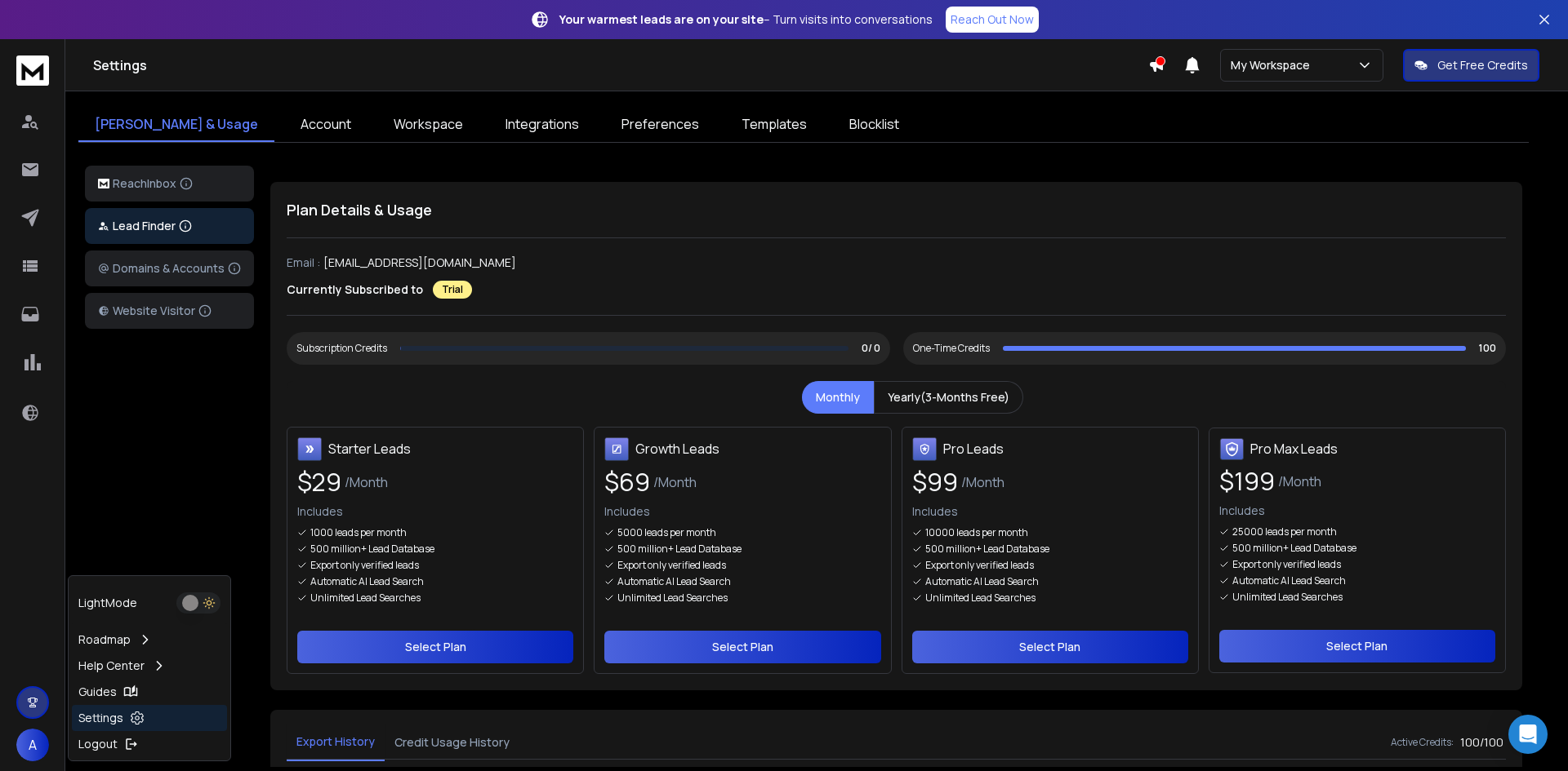
click at [101, 711] on p "Settings" at bounding box center [101, 718] width 45 height 16
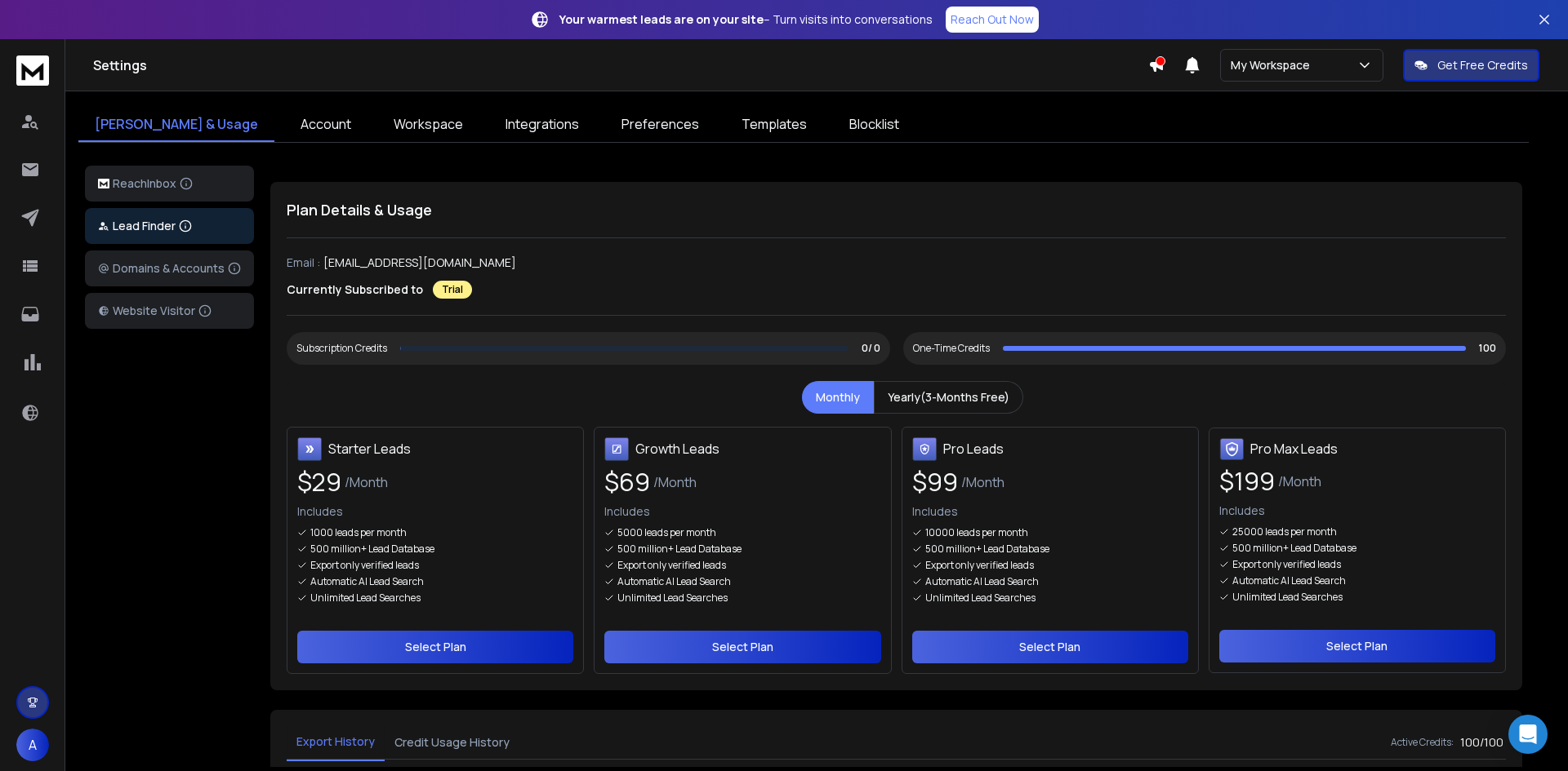
click at [1541, 14] on icon at bounding box center [1545, 20] width 14 height 14
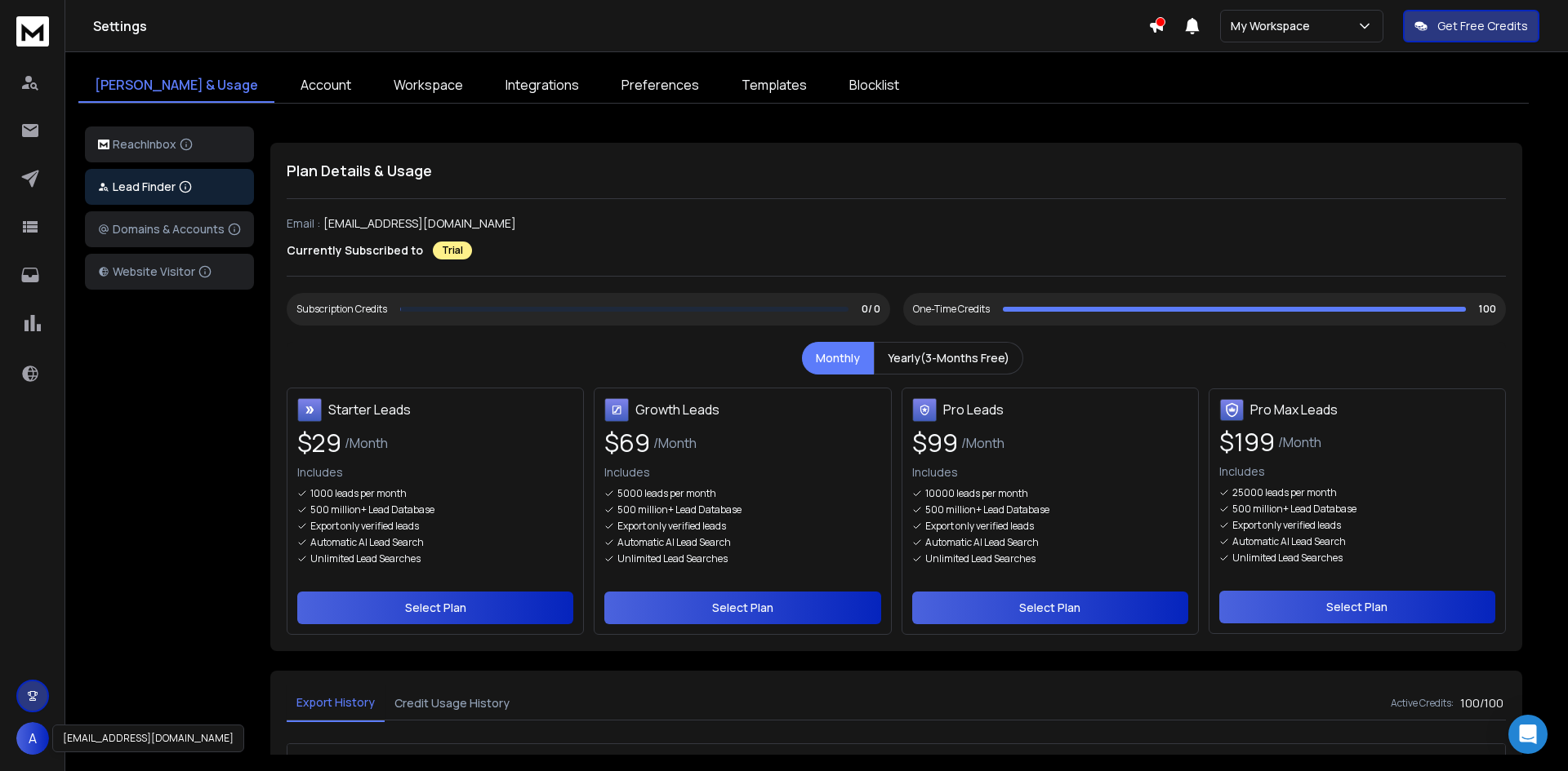
click at [32, 740] on span "A" at bounding box center [32, 739] width 33 height 33
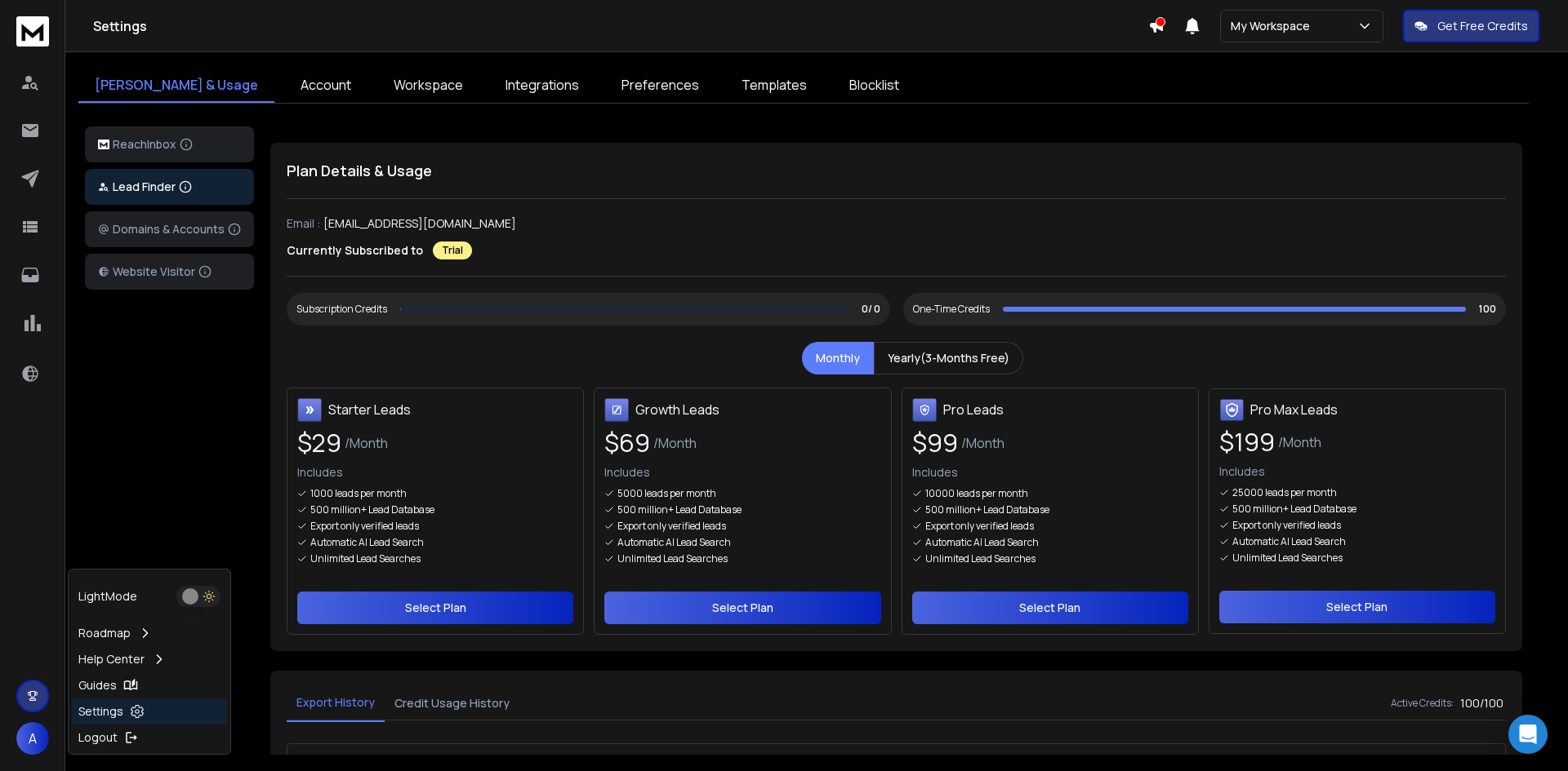
click at [113, 704] on p "Settings" at bounding box center [101, 712] width 45 height 16
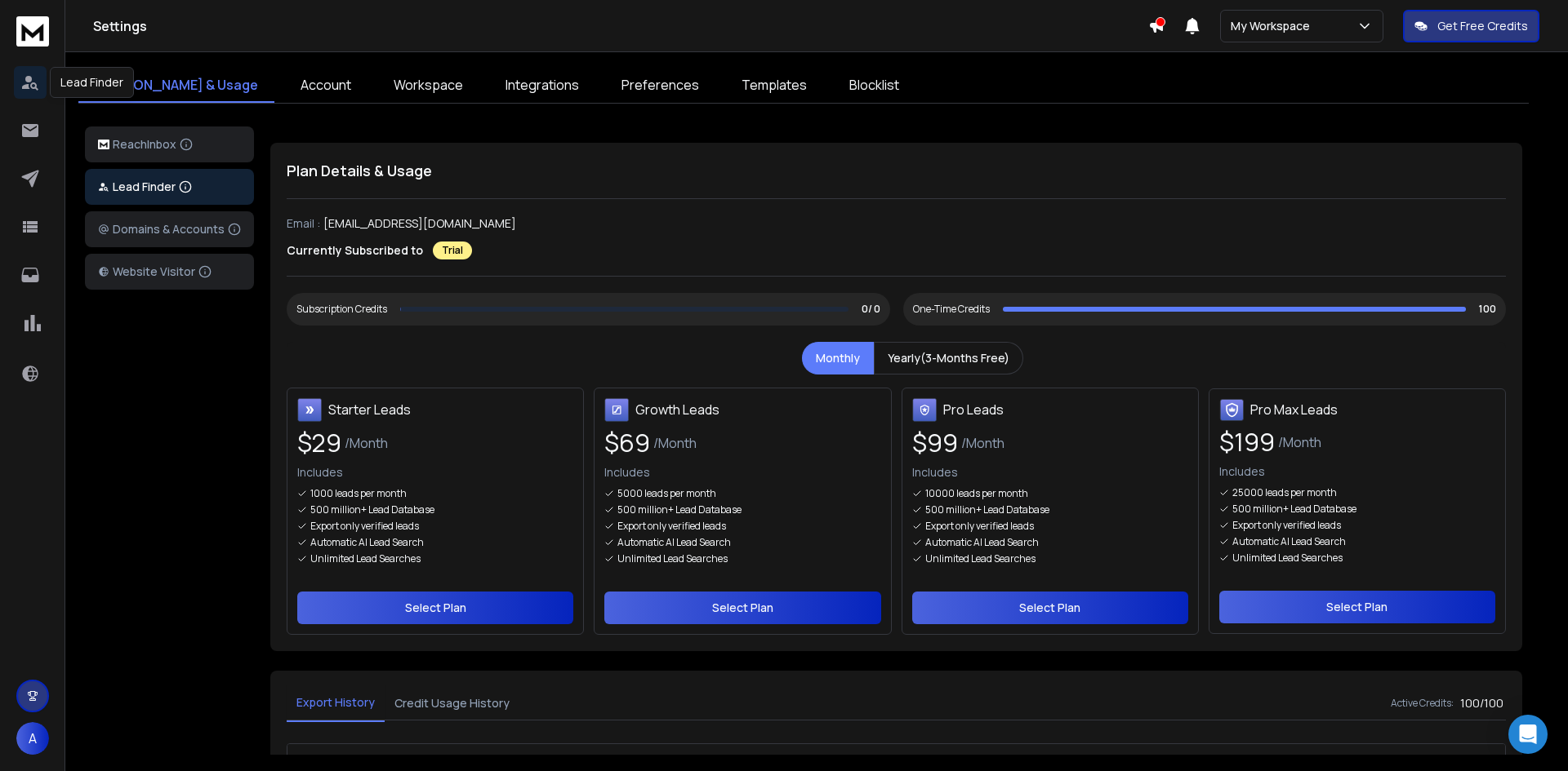
click at [28, 88] on icon at bounding box center [30, 86] width 16 height 8
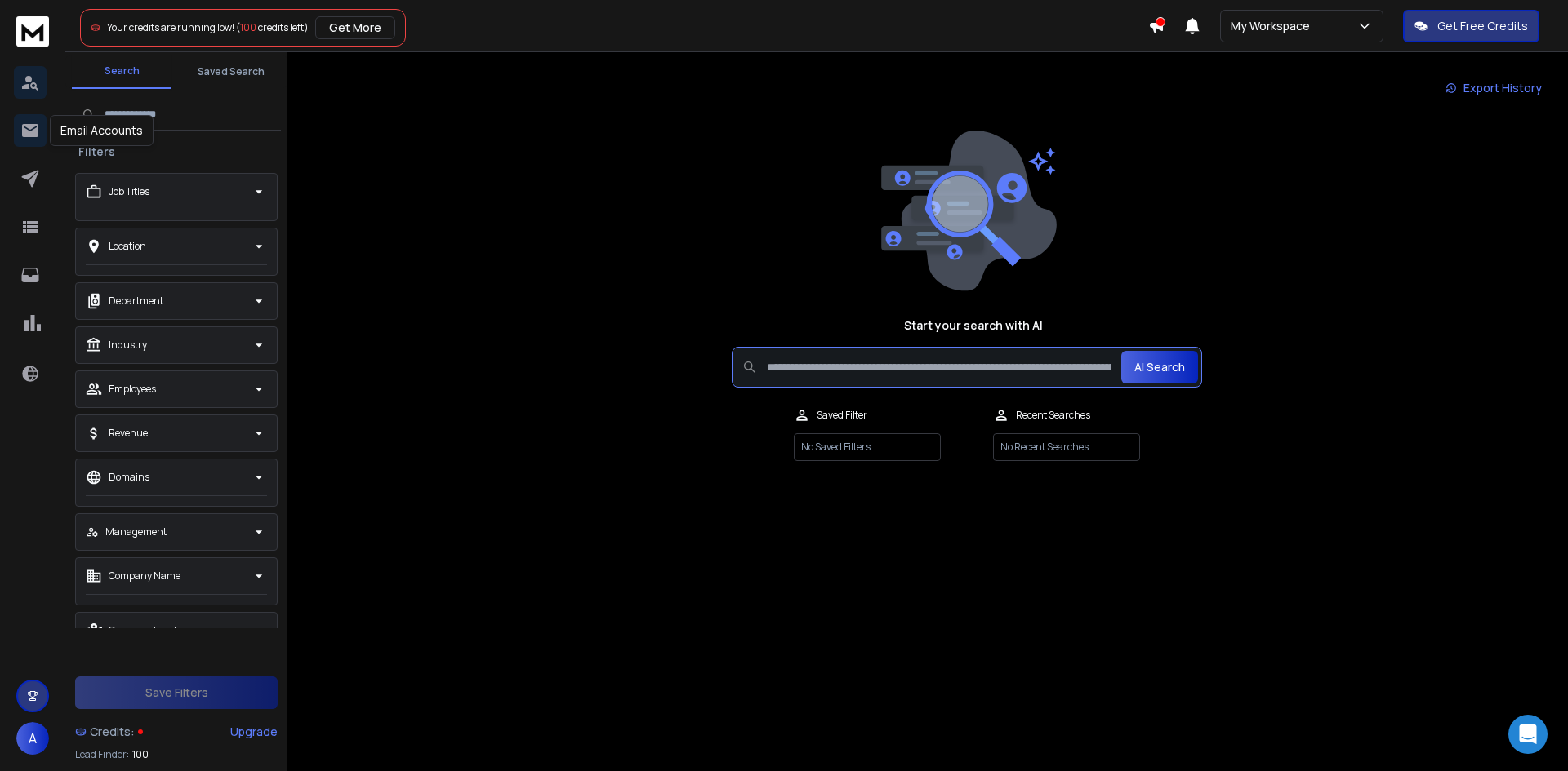
click at [36, 128] on icon at bounding box center [30, 130] width 16 height 13
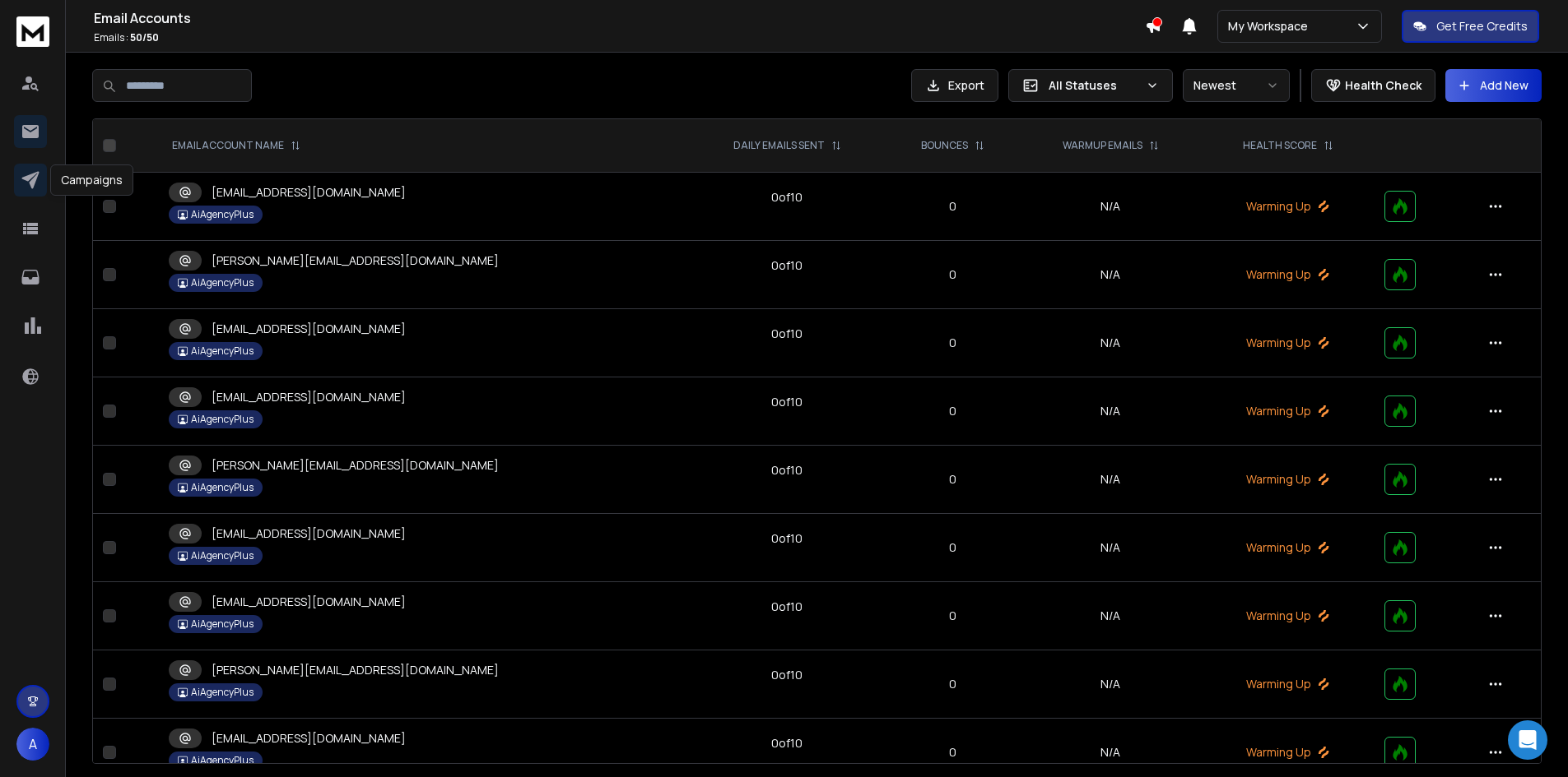
click at [36, 174] on icon at bounding box center [30, 179] width 17 height 17
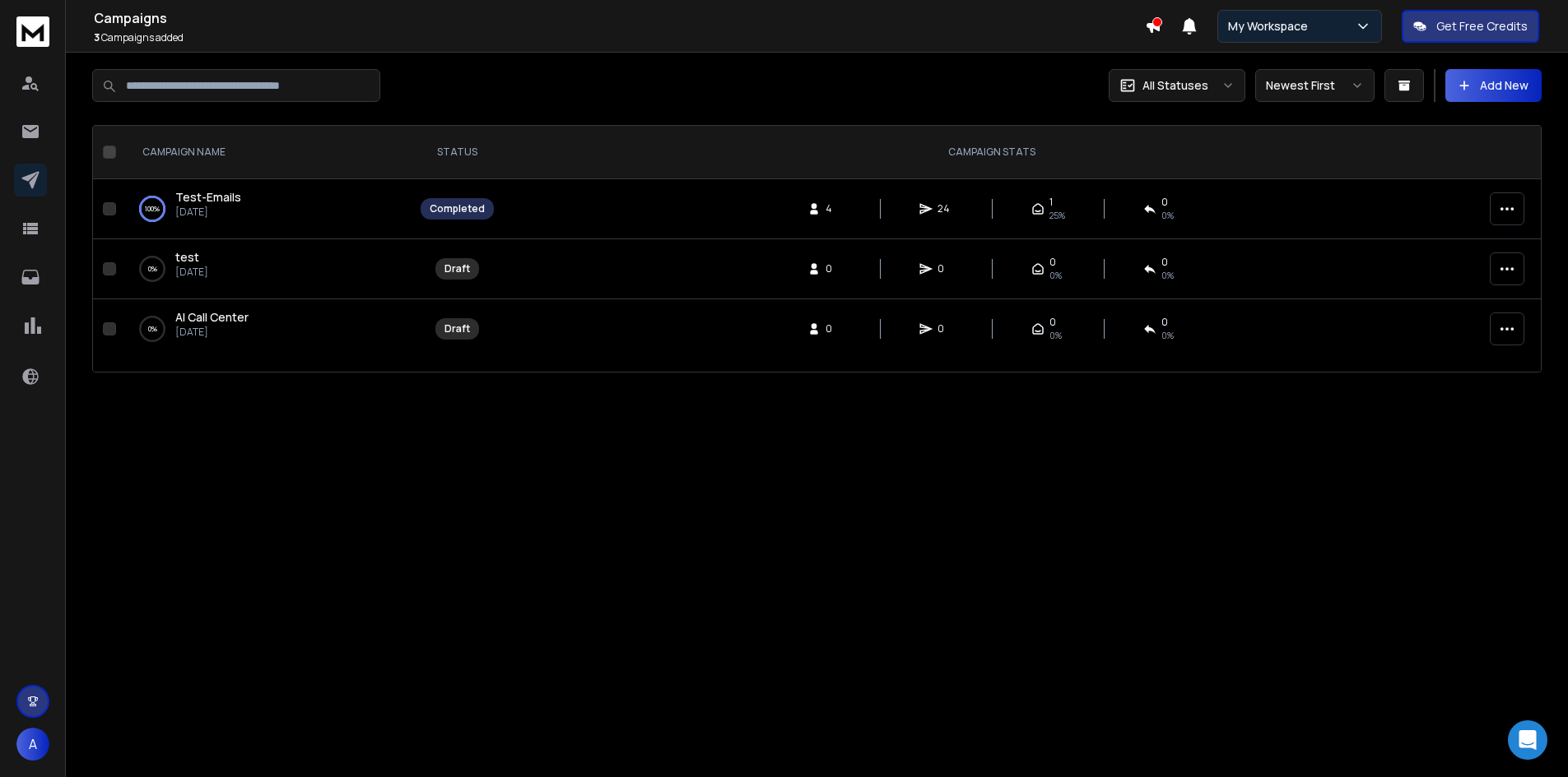
click at [1351, 27] on div "My Workspace" at bounding box center [1299, 26] width 143 height 16
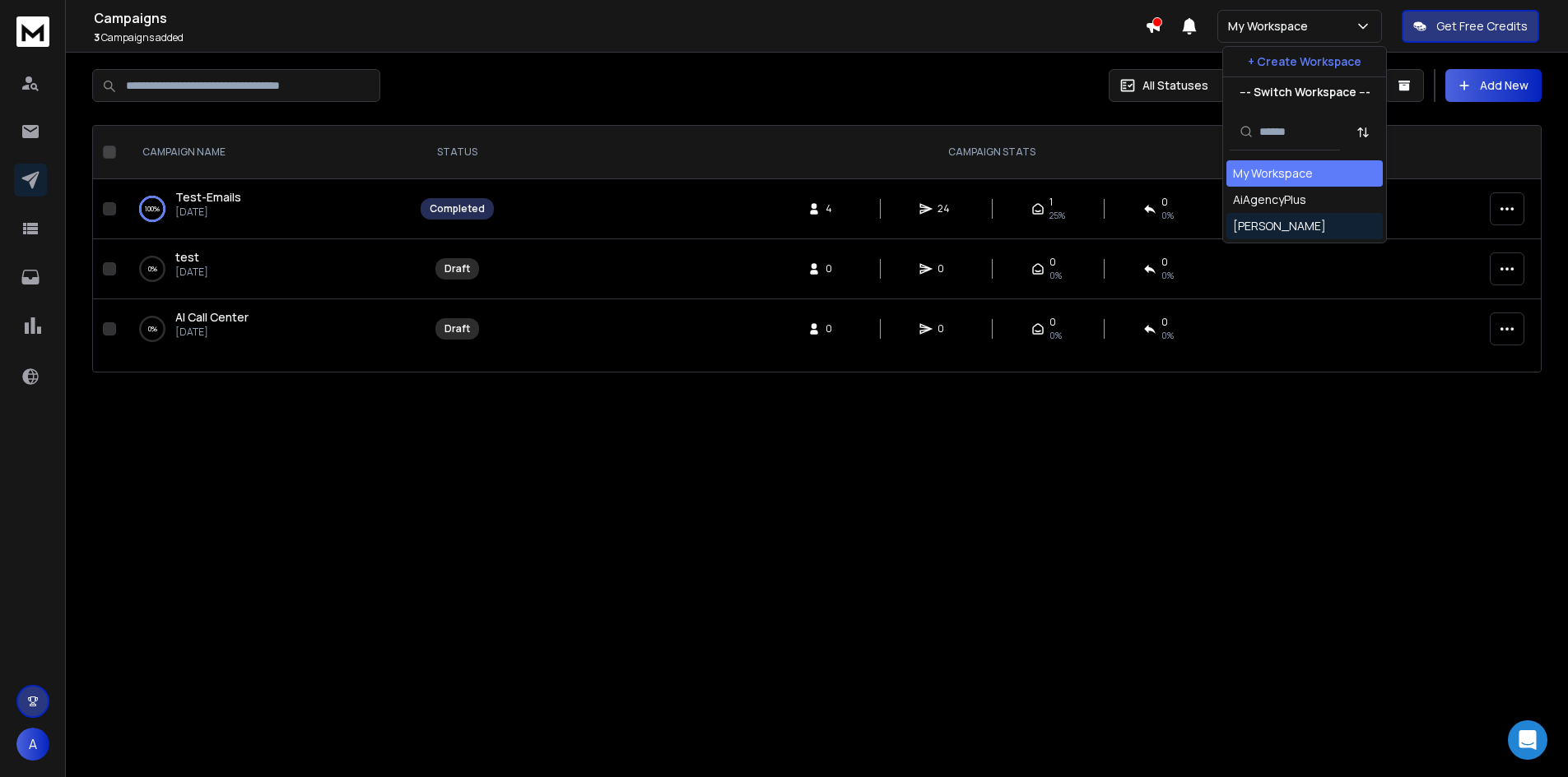
click at [1087, 569] on div "Campaigns 3 Campaigns Added All Statuses Newest First Add New CAMPAIGN NAME STA…" at bounding box center [816, 458] width 1449 height 777
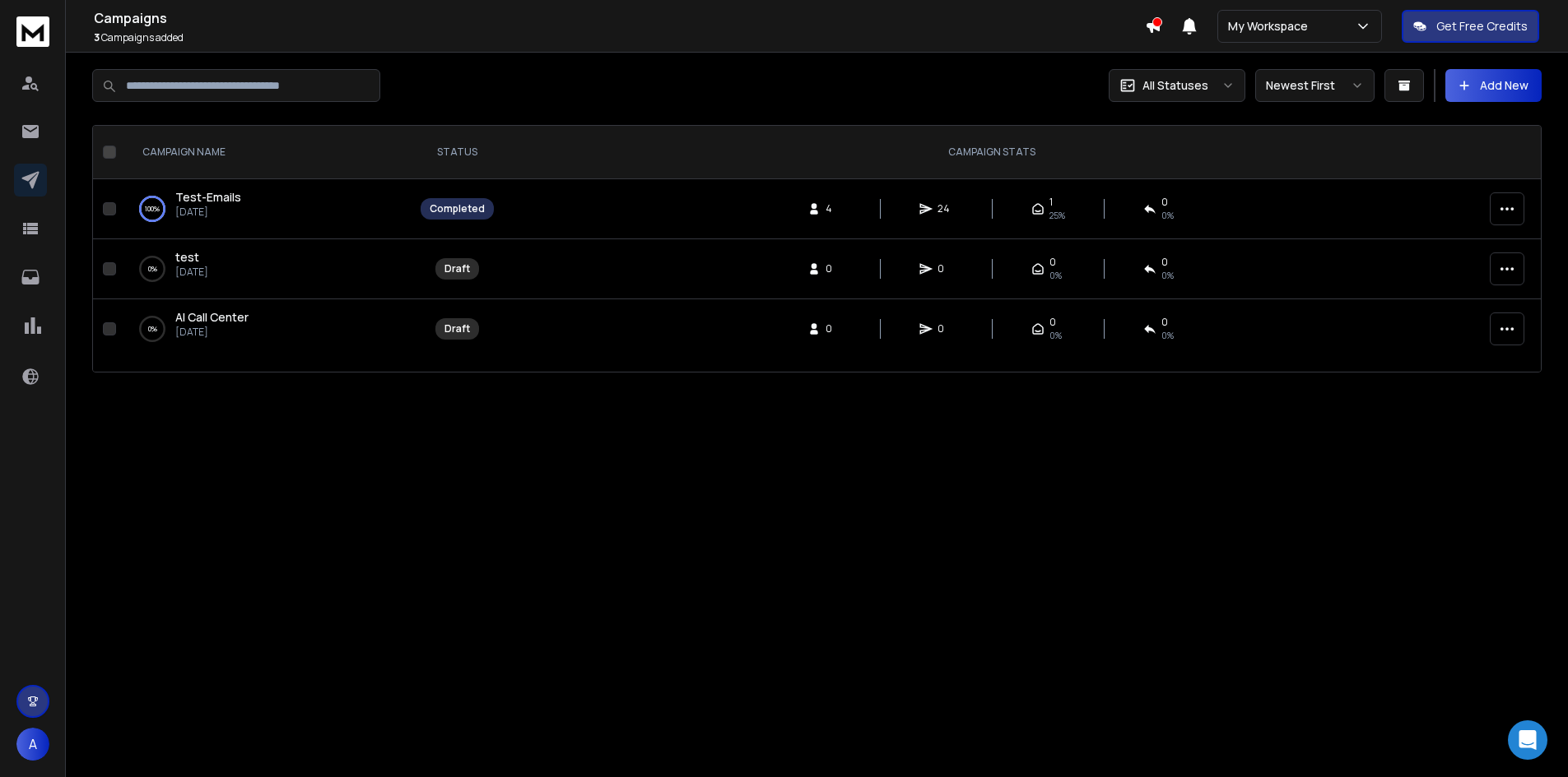
click at [227, 192] on span "Test-Emails" at bounding box center [208, 196] width 66 height 15
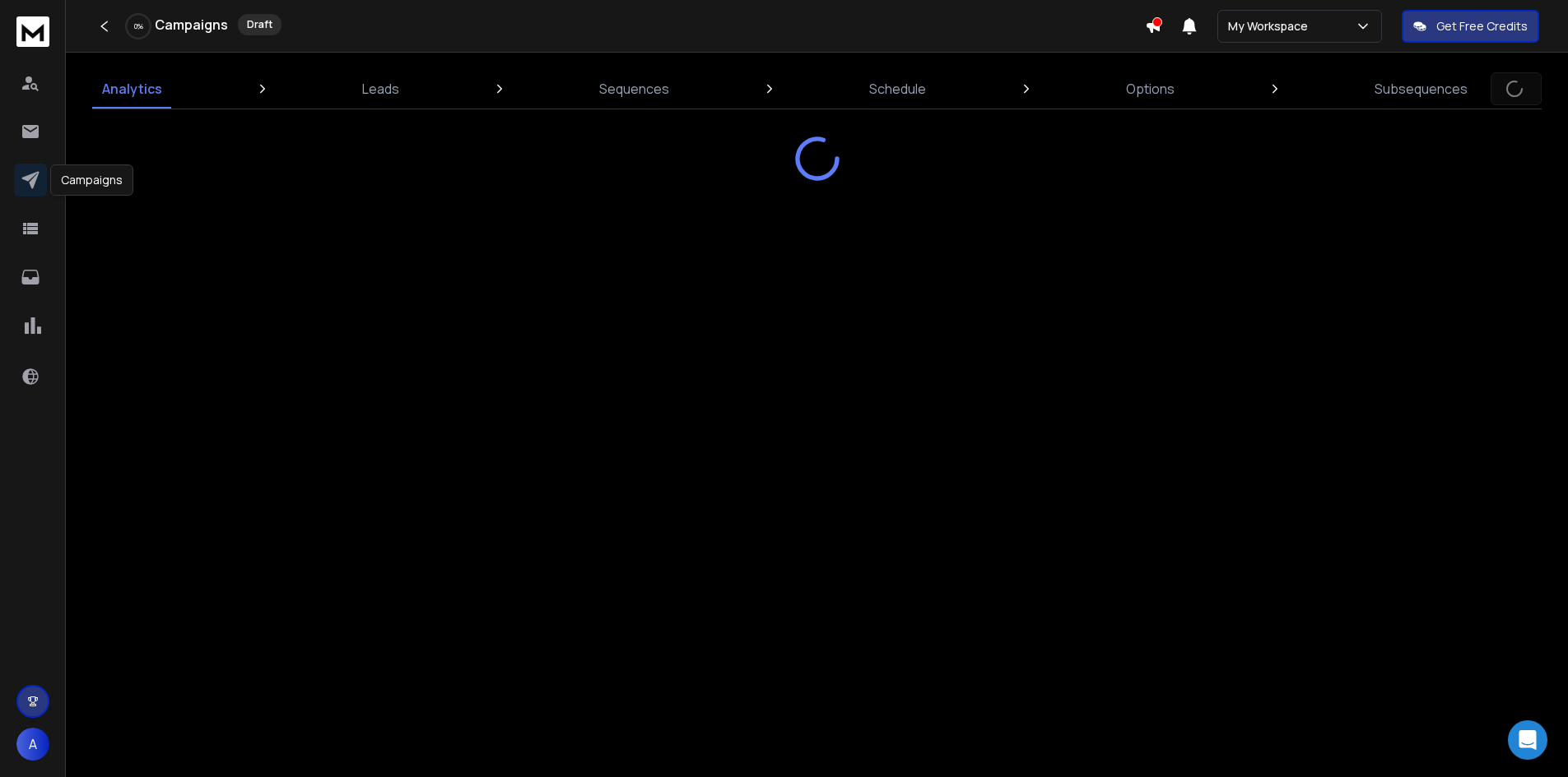
click at [23, 173] on icon at bounding box center [31, 180] width 20 height 20
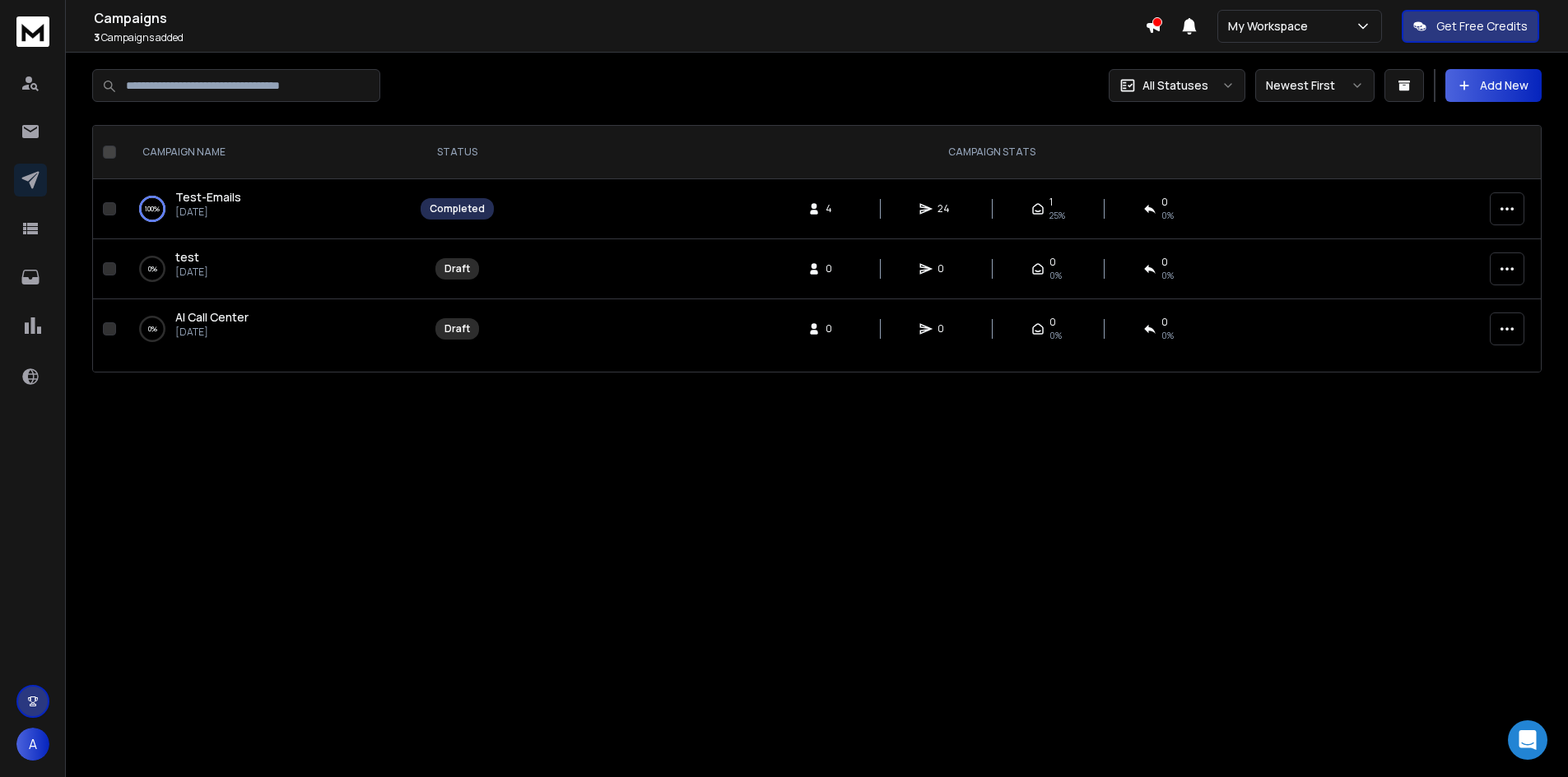
click at [1519, 211] on button "button" at bounding box center [1507, 209] width 34 height 33
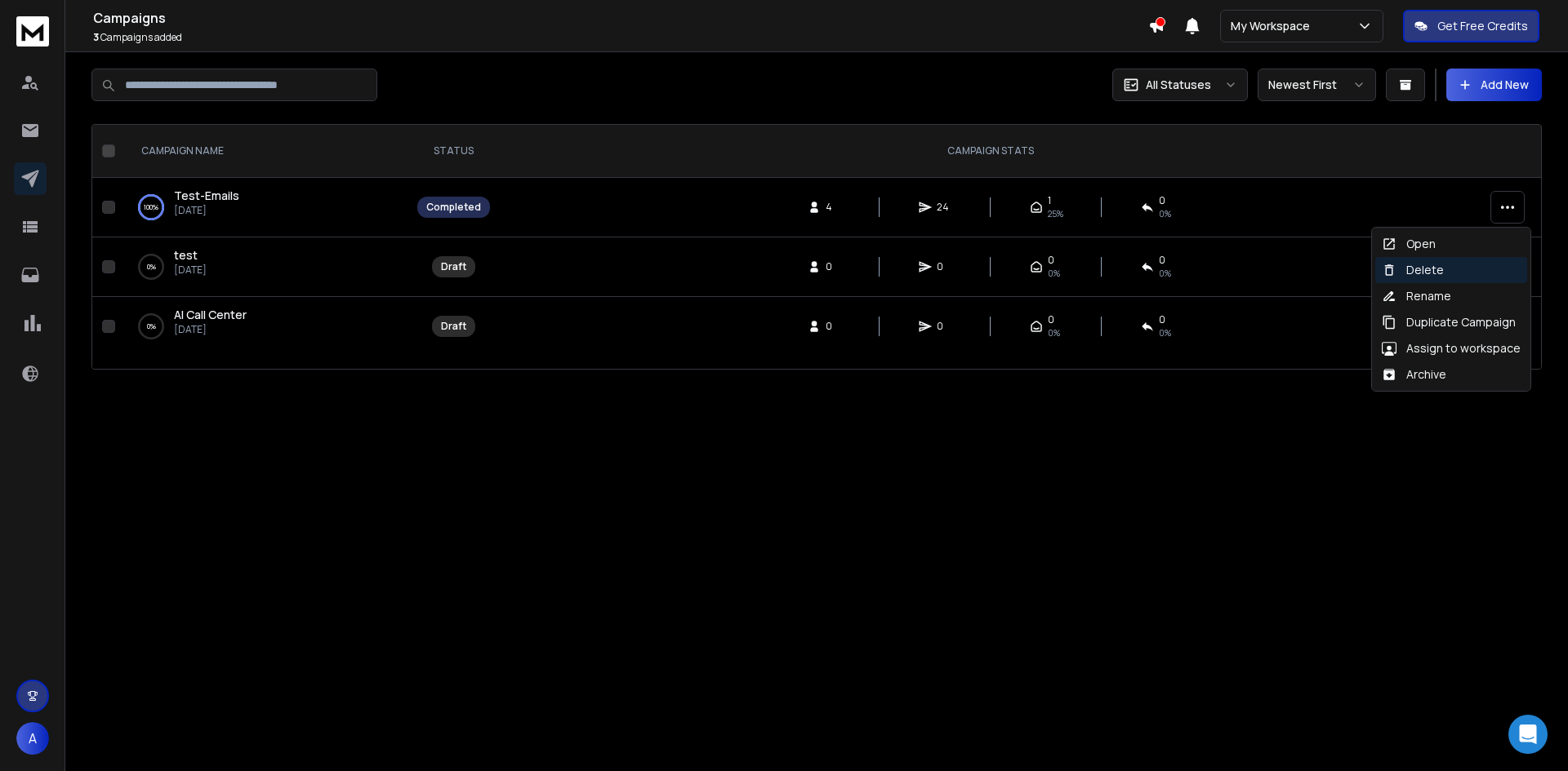
click at [1449, 267] on div "Delete" at bounding box center [1451, 269] width 152 height 26
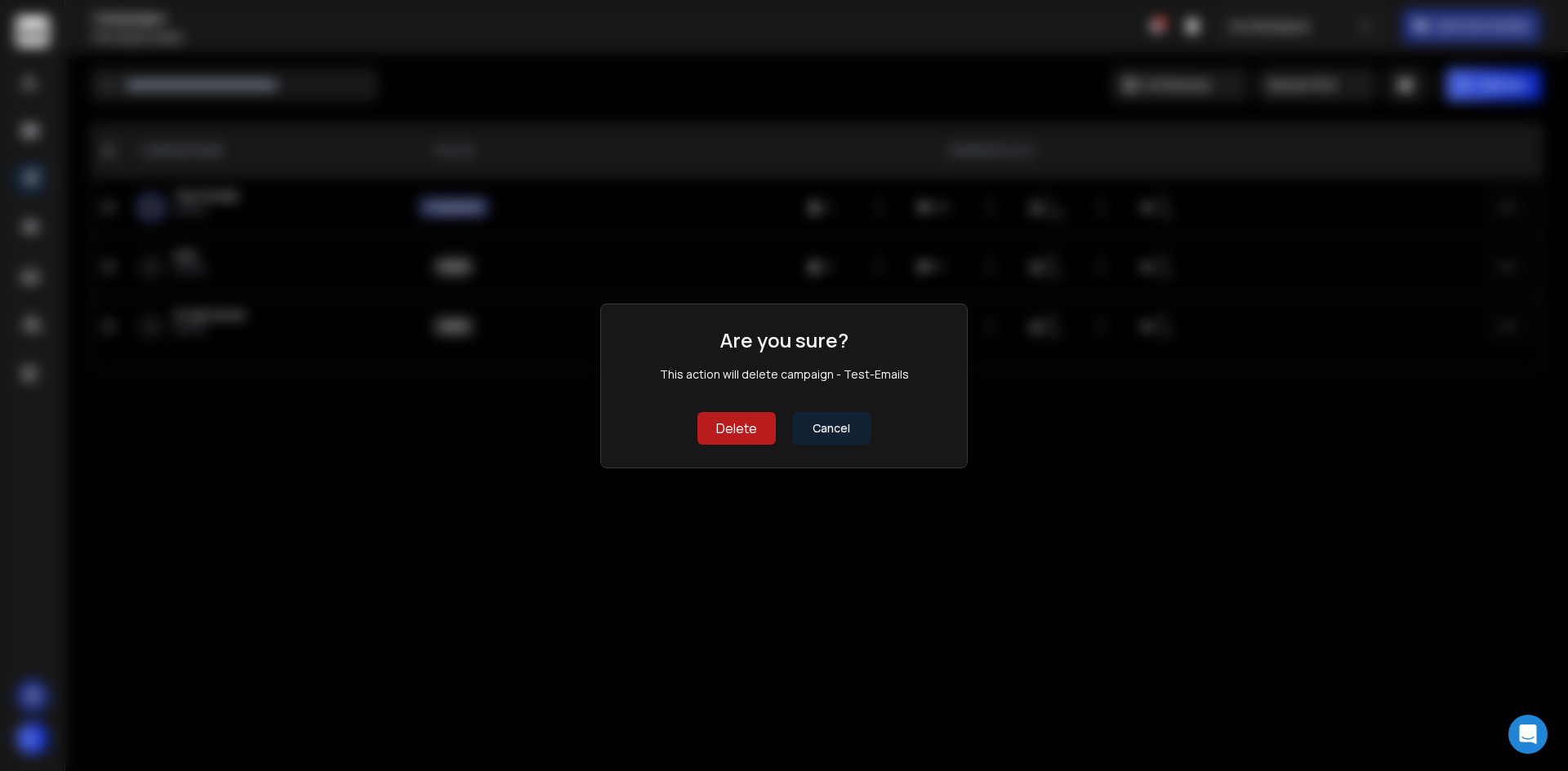
click at [743, 427] on button "Delete" at bounding box center [737, 428] width 79 height 33
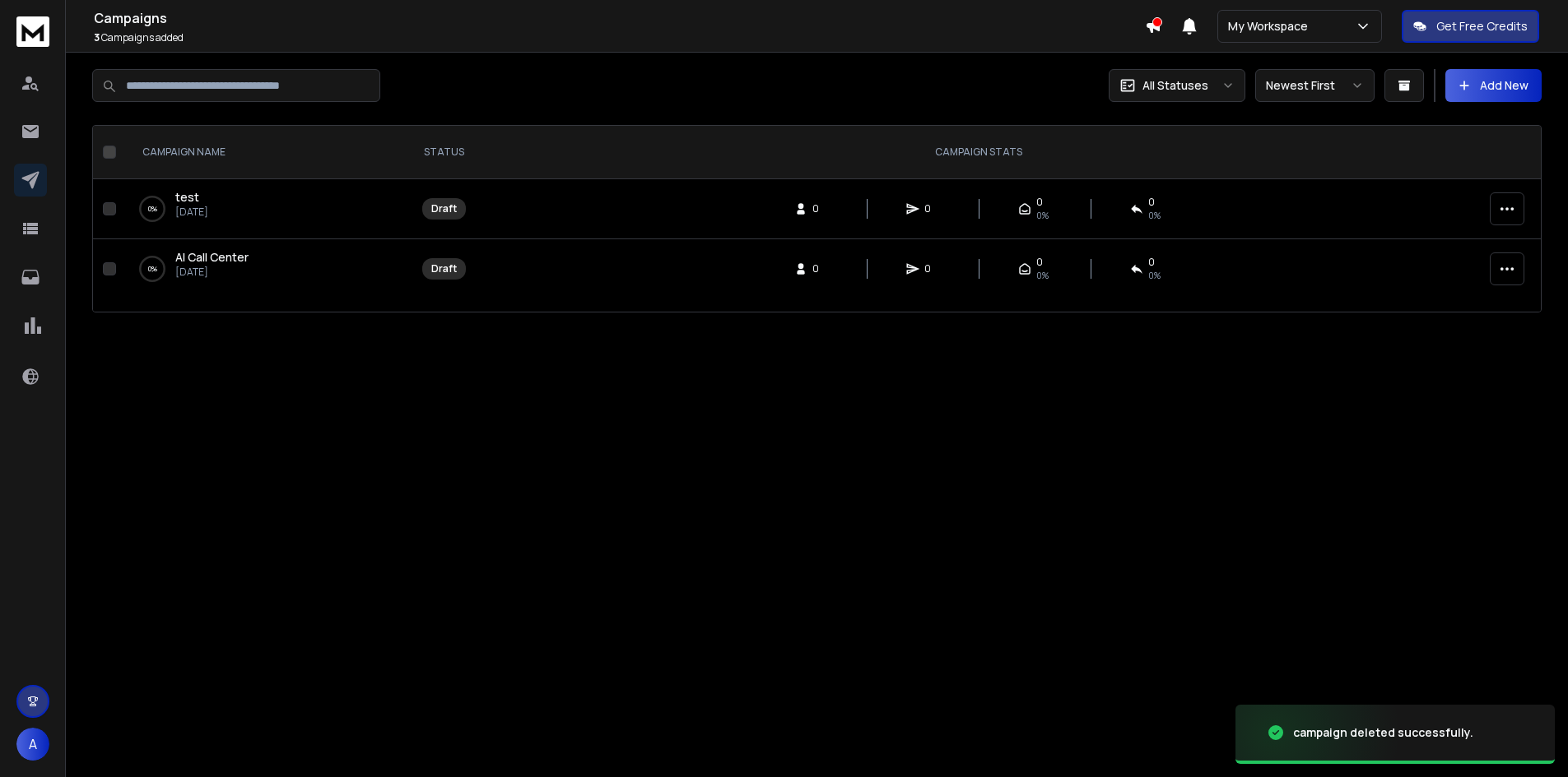
click at [1512, 204] on icon "button" at bounding box center [1507, 209] width 16 height 16
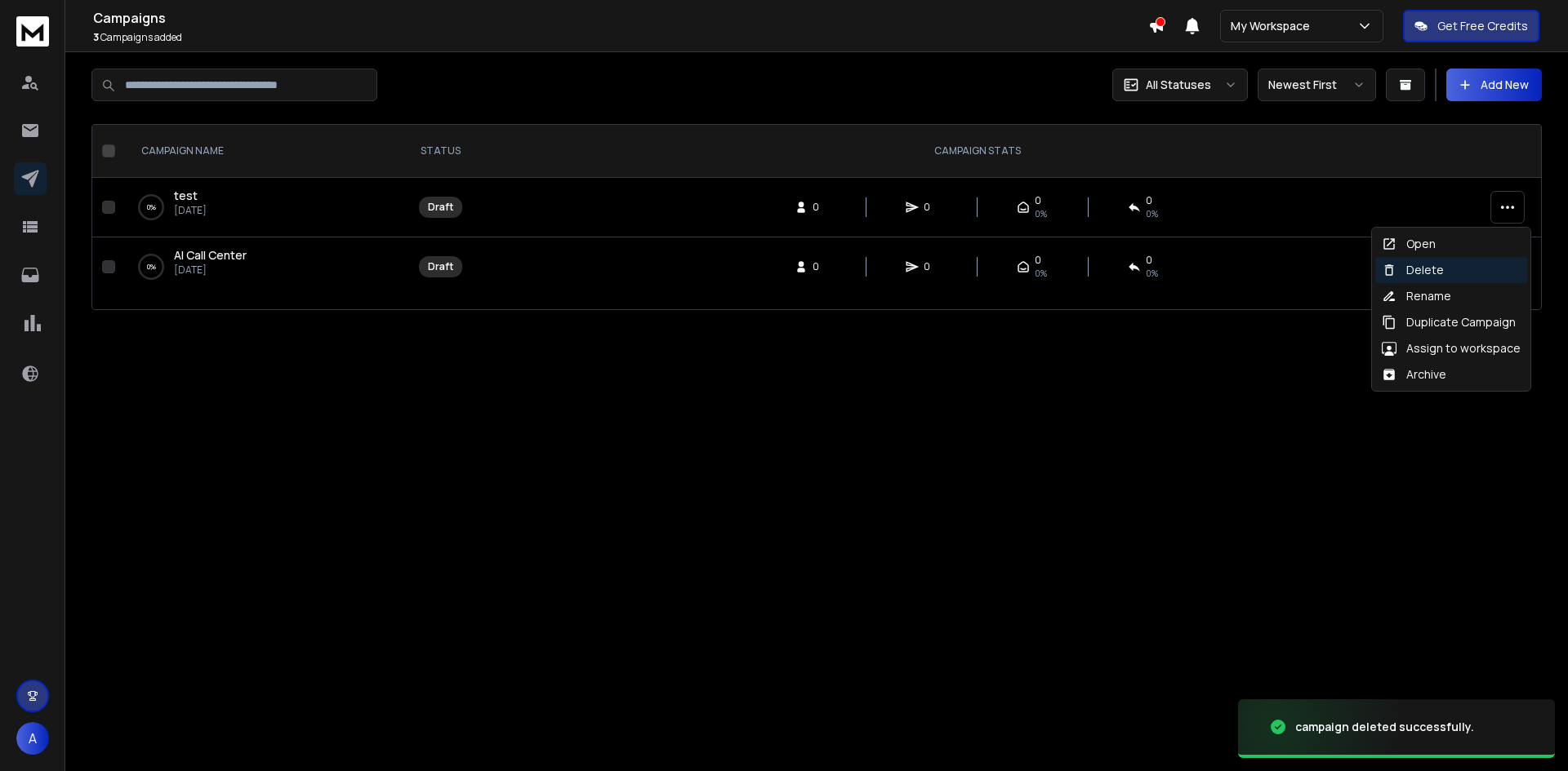
click at [1442, 270] on div "Delete" at bounding box center [1451, 269] width 152 height 26
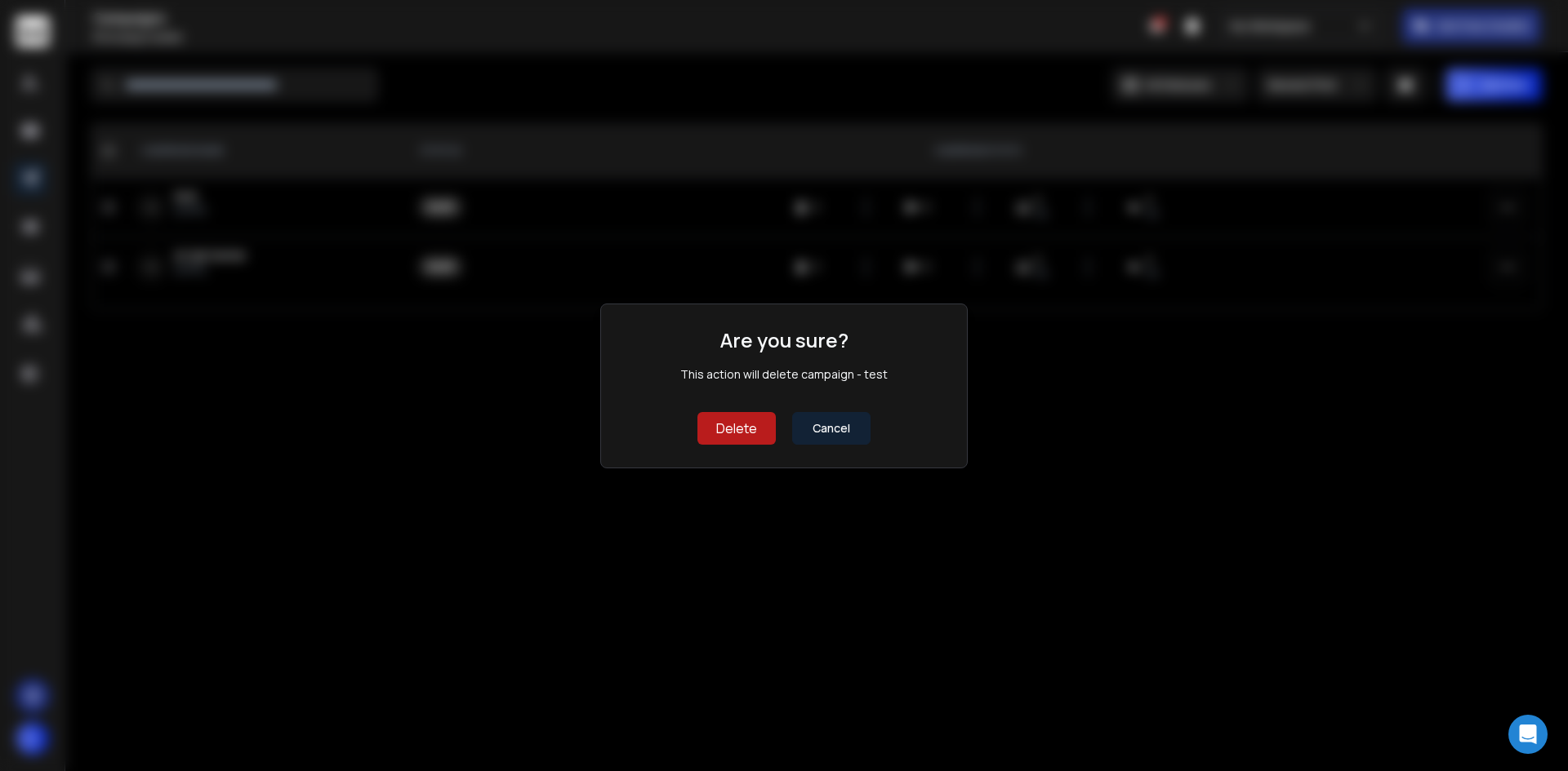
click at [748, 428] on button "Delete" at bounding box center [737, 428] width 79 height 33
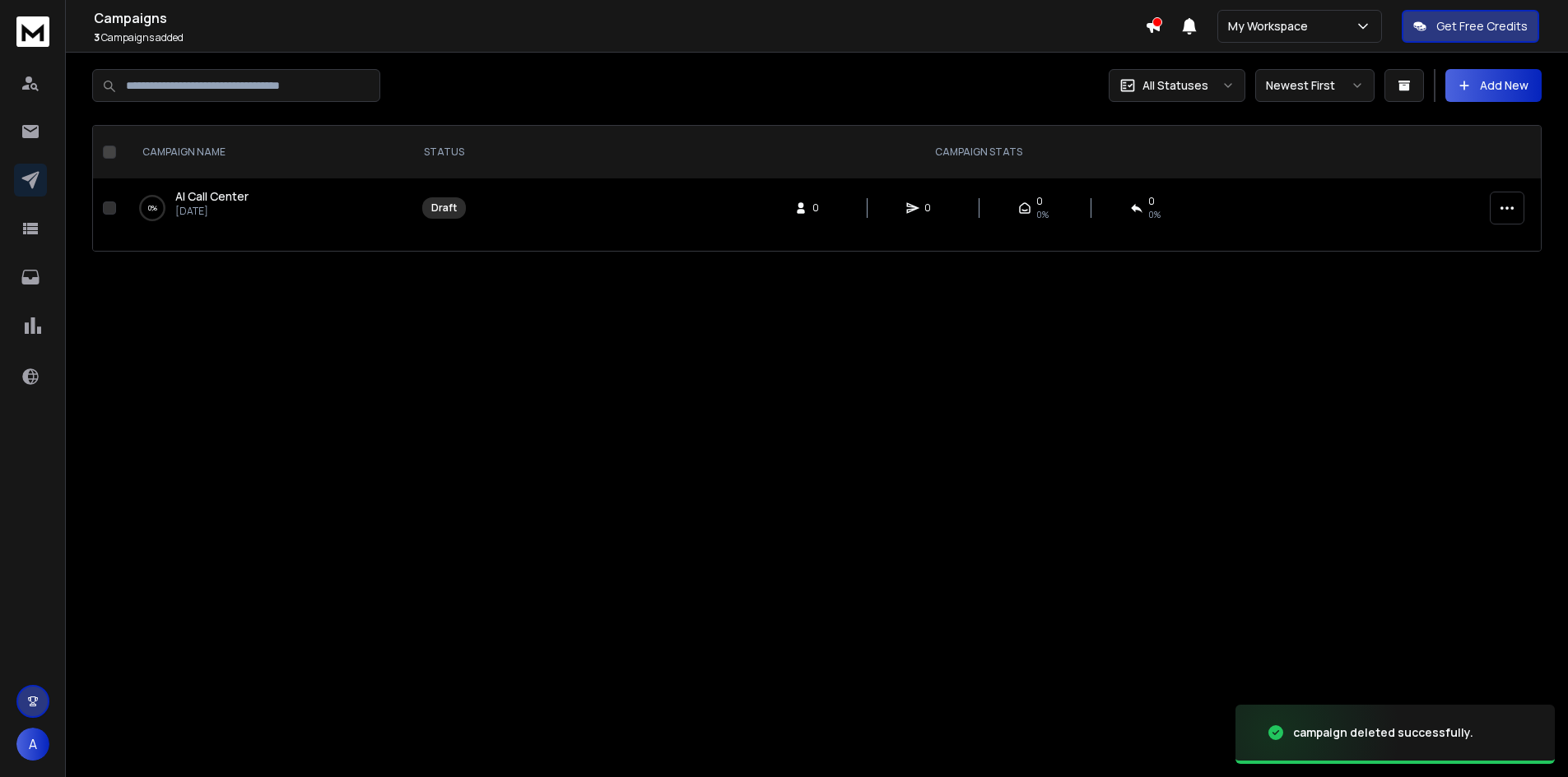
click at [1510, 204] on icon "button" at bounding box center [1507, 208] width 16 height 16
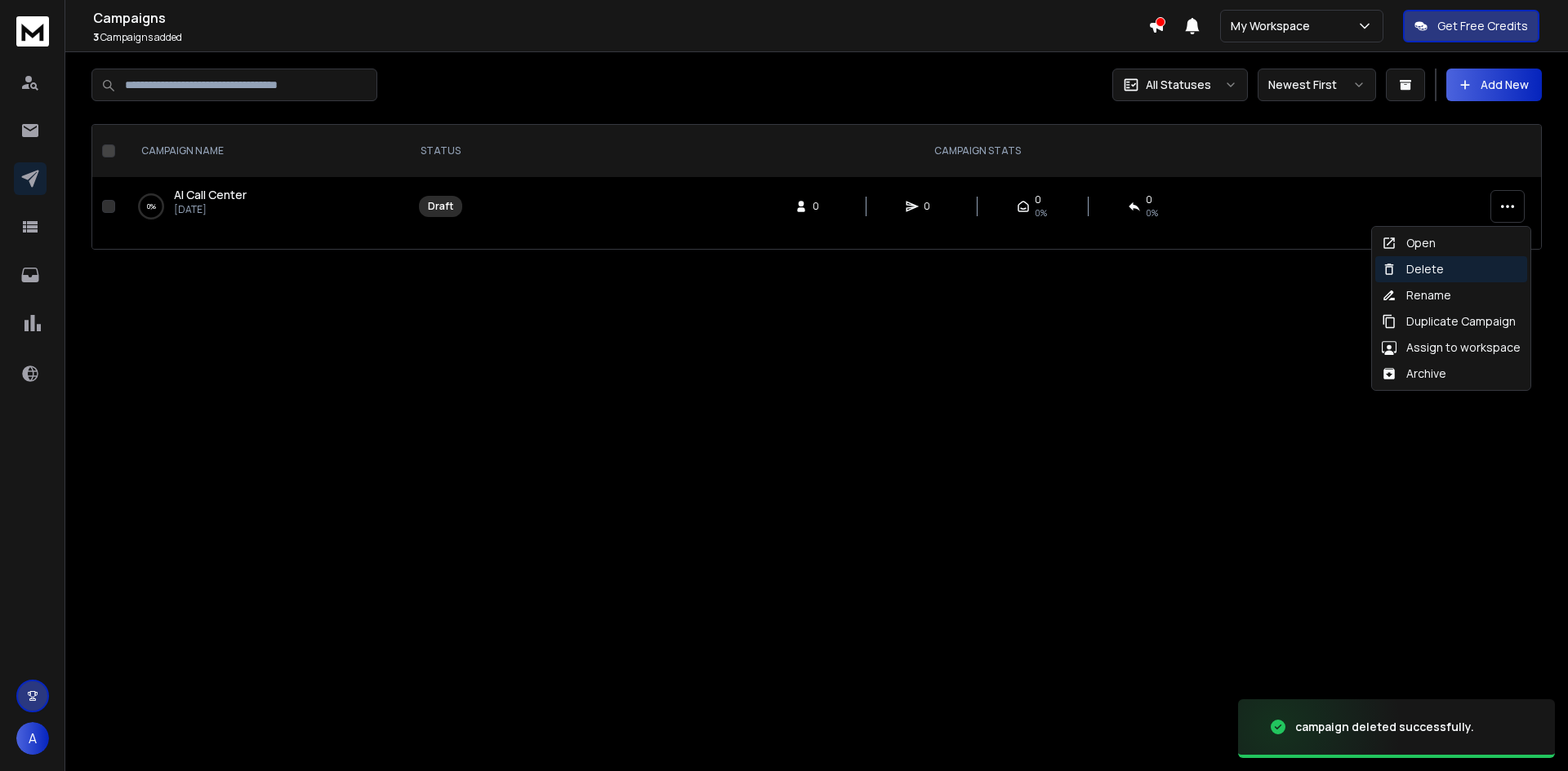
click at [1433, 271] on div "Delete" at bounding box center [1414, 269] width 63 height 16
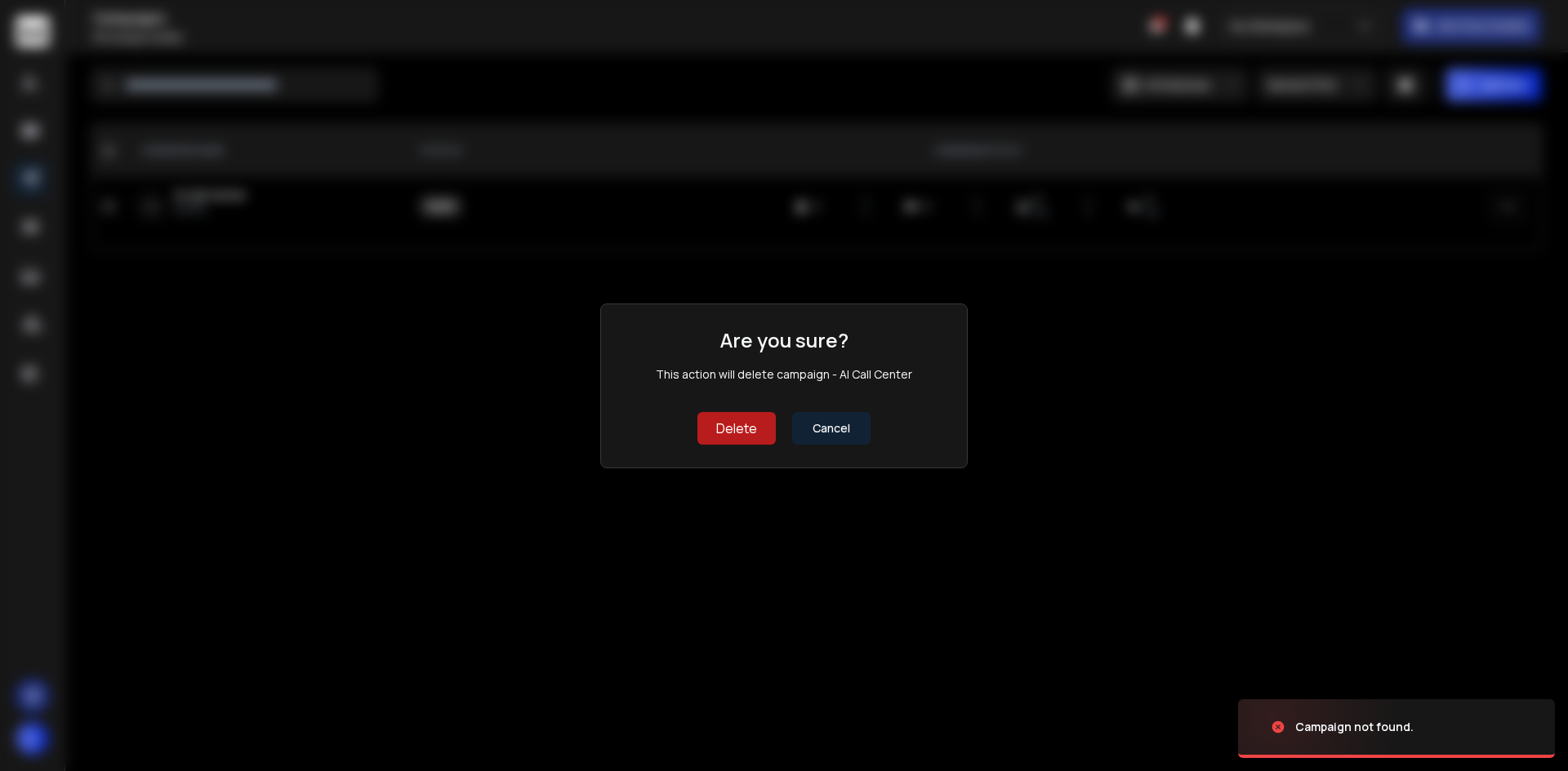
click at [749, 432] on button "Delete" at bounding box center [737, 428] width 79 height 33
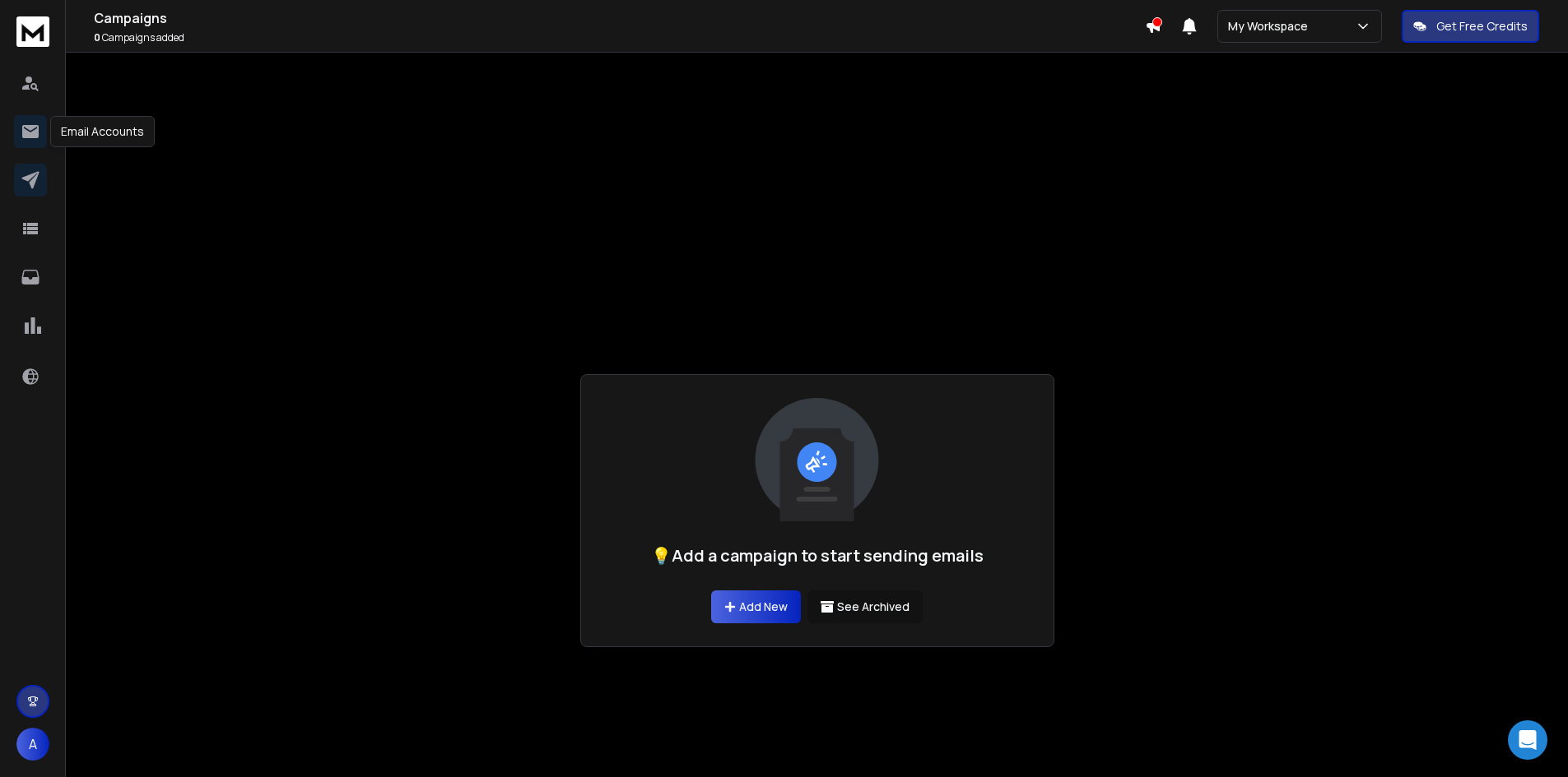
click at [33, 138] on icon at bounding box center [31, 131] width 16 height 13
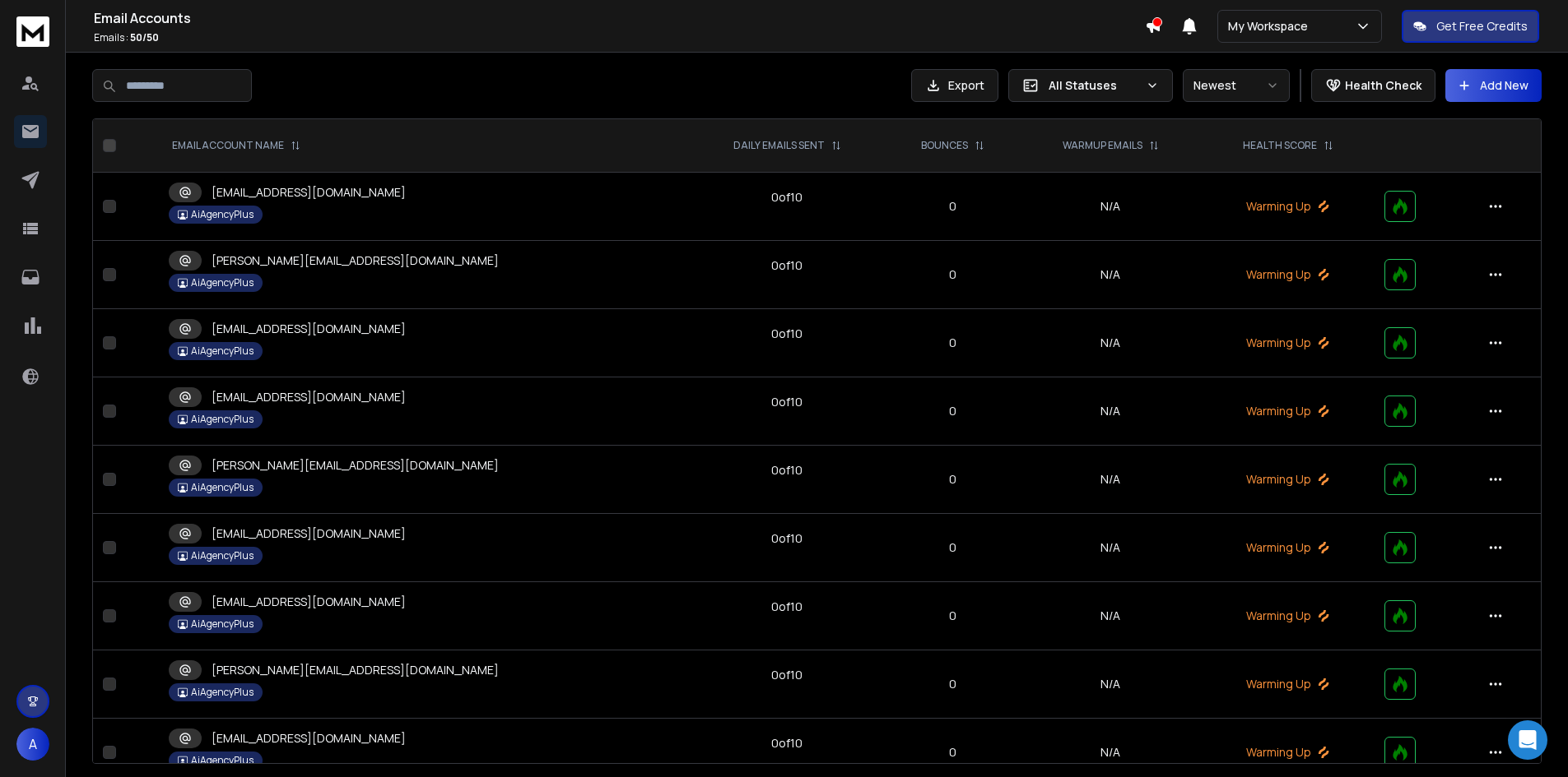
click at [1167, 23] on div "My Workspace Get Free Credits" at bounding box center [1341, 26] width 394 height 33
click at [1159, 24] on div at bounding box center [1157, 22] width 10 height 10
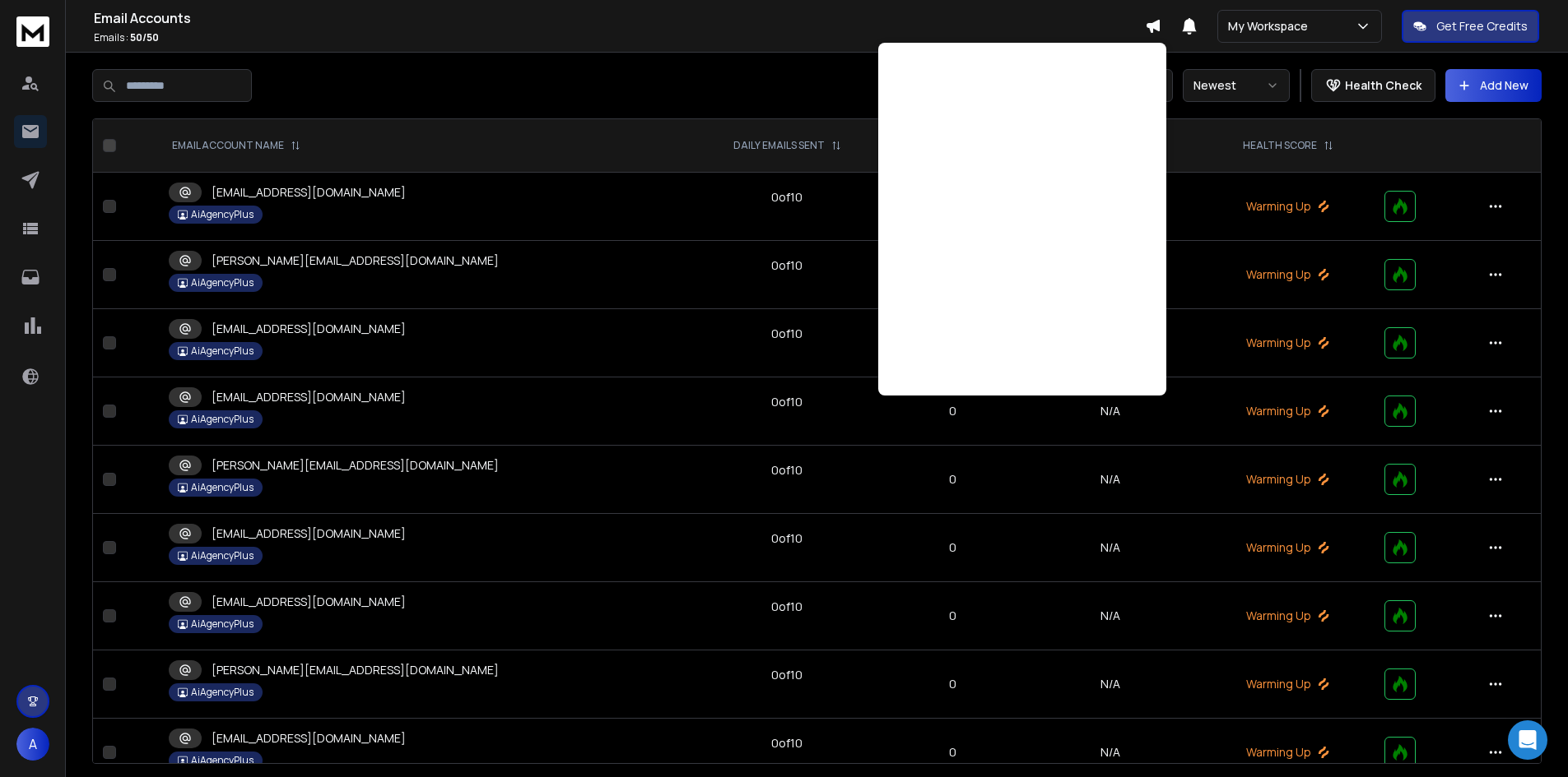
scroll to position [4, 0]
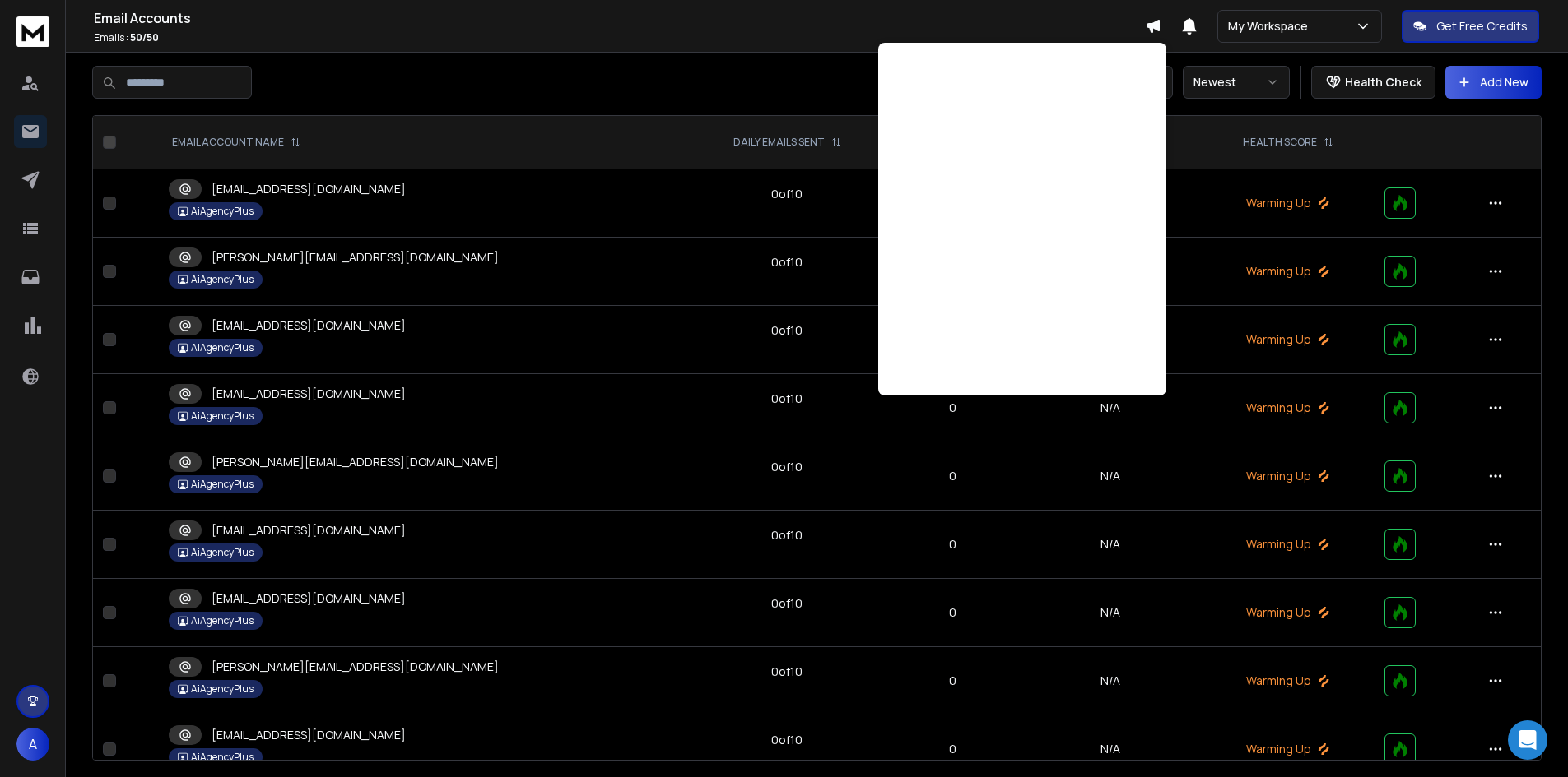
click at [28, 447] on div "A" at bounding box center [32, 388] width 66 height 777
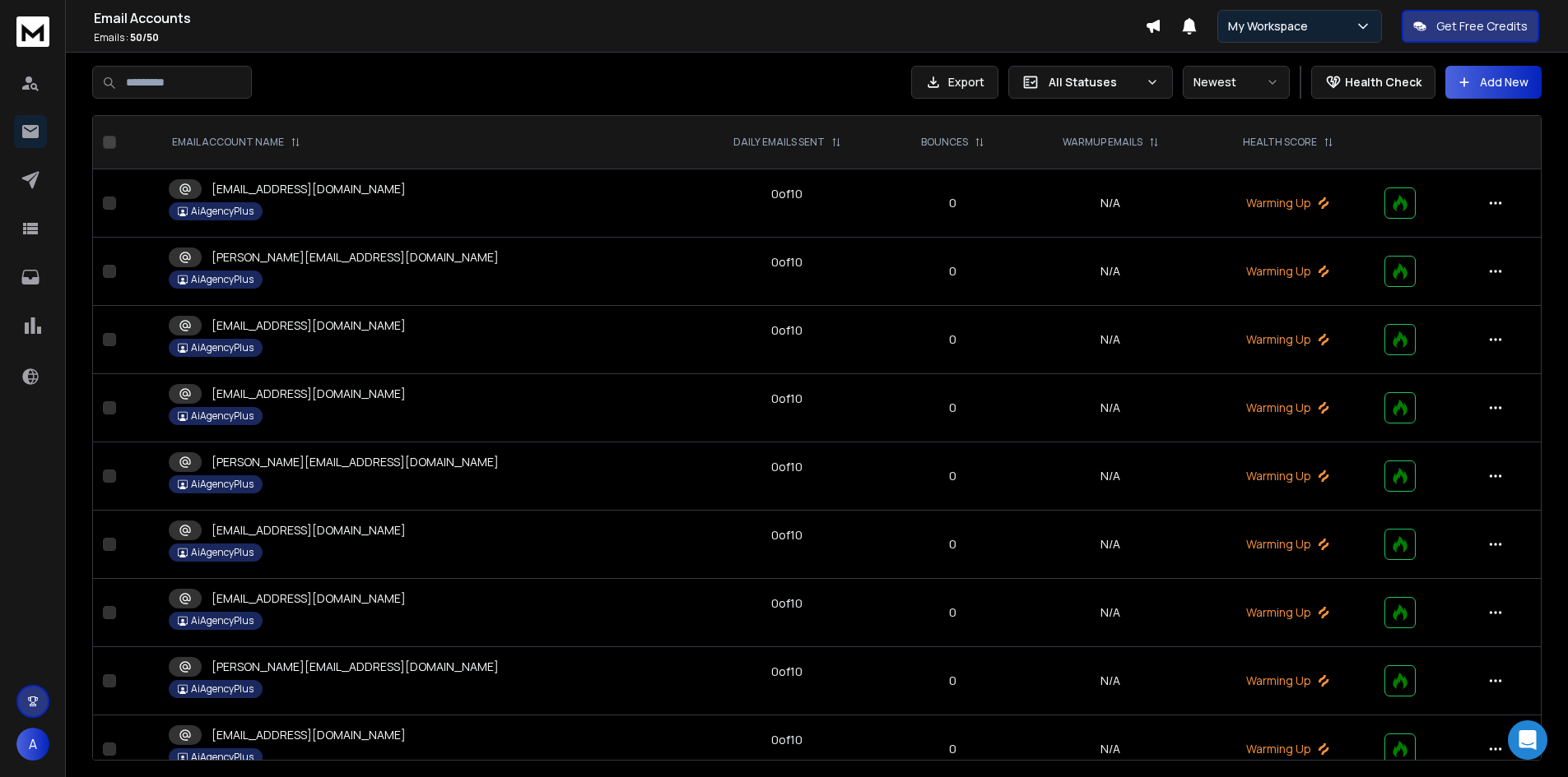
click at [1268, 25] on p "My Workspace" at bounding box center [1271, 26] width 86 height 16
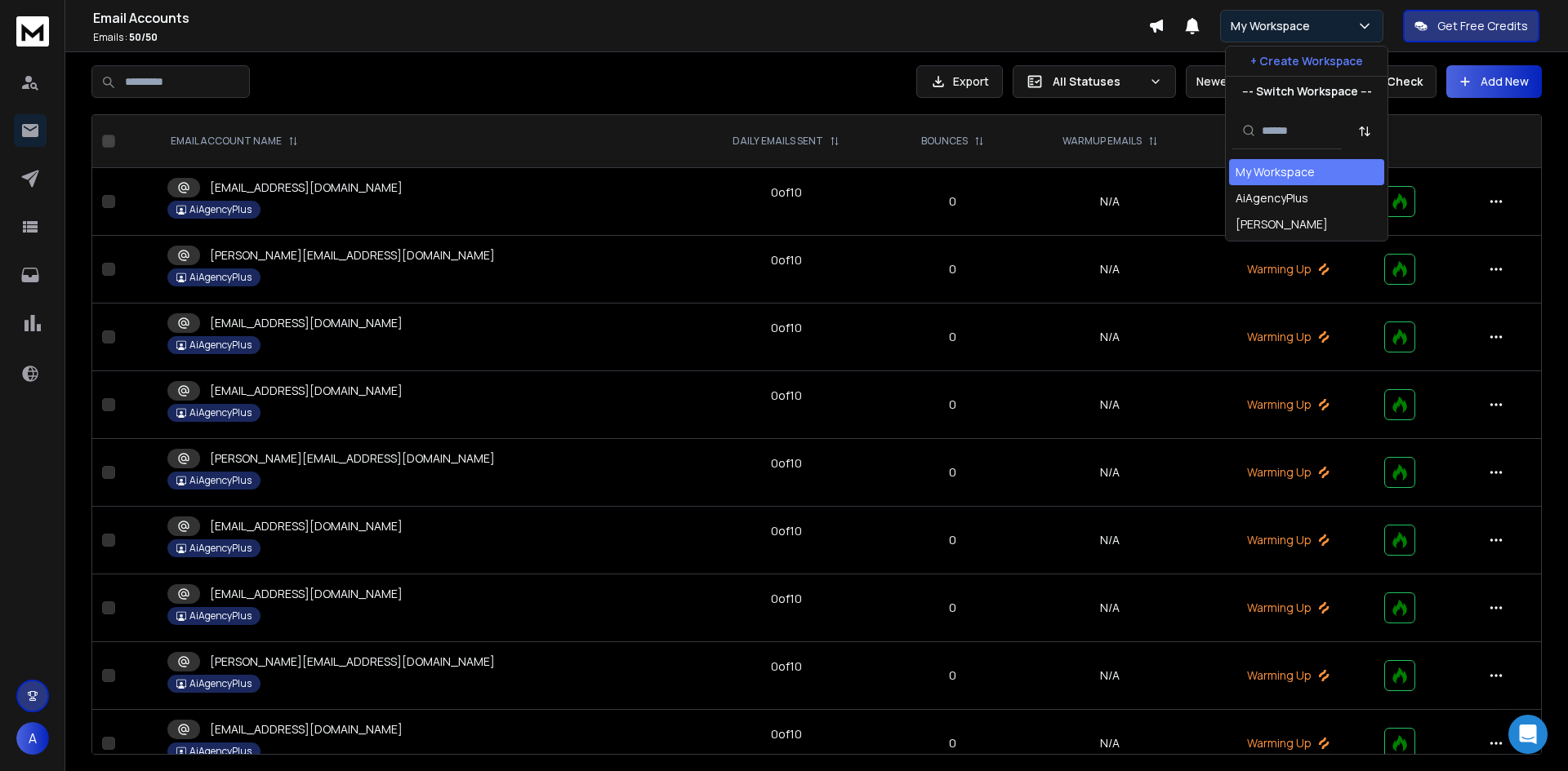
click at [1258, 25] on p "My Workspace" at bounding box center [1274, 26] width 86 height 16
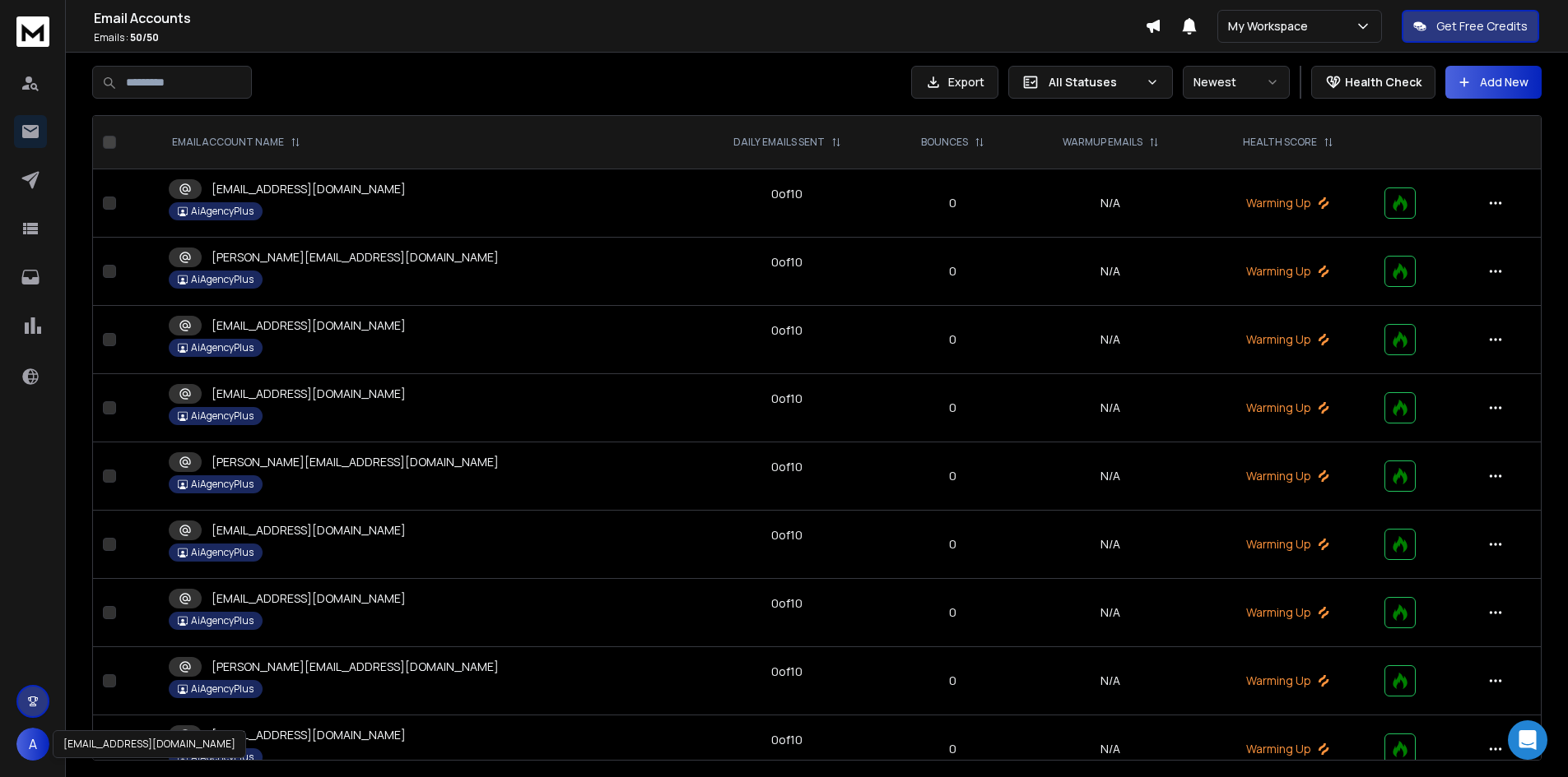
click at [33, 741] on span "A" at bounding box center [32, 745] width 33 height 33
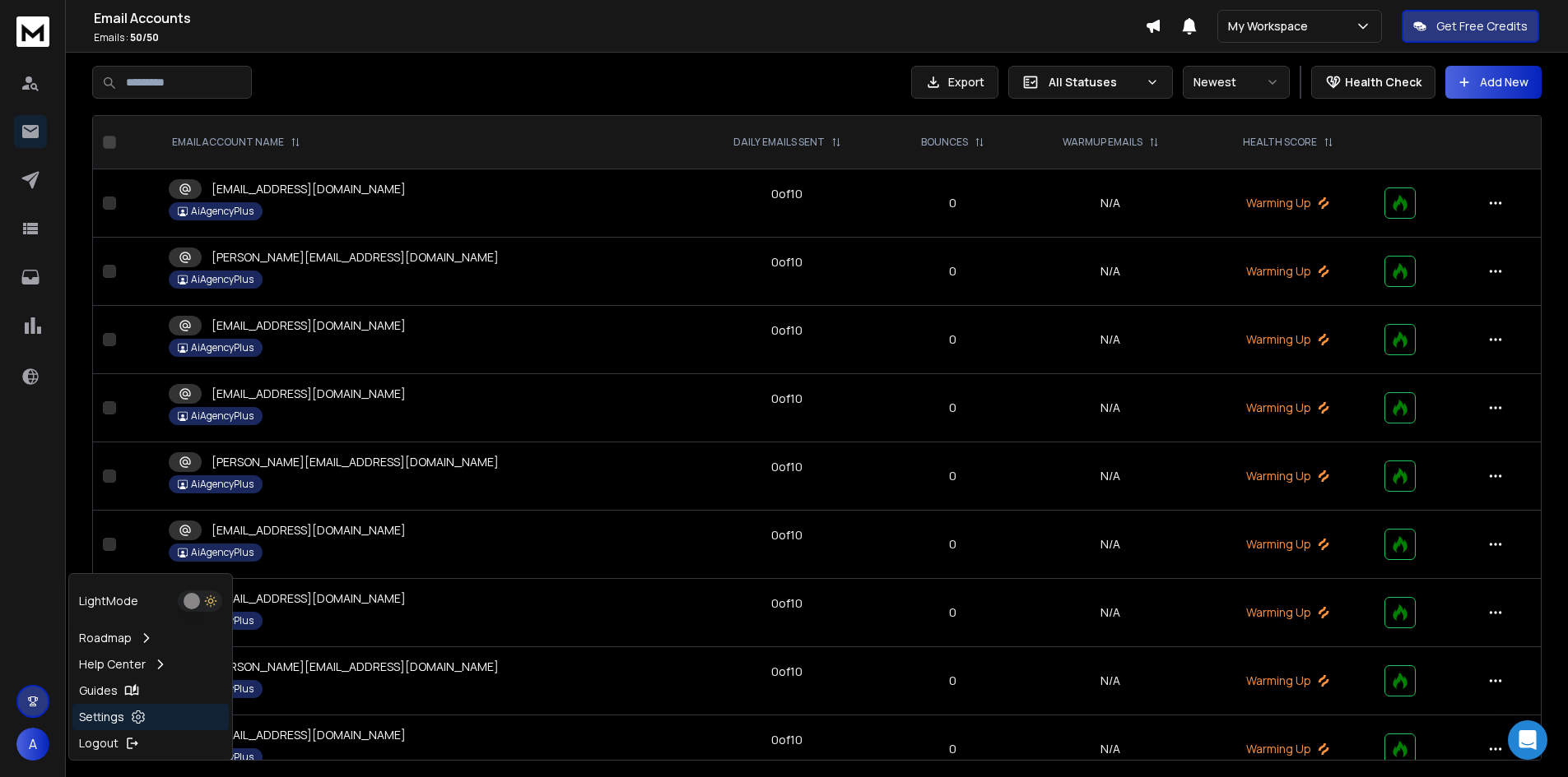
click at [112, 719] on p "Settings" at bounding box center [102, 718] width 45 height 16
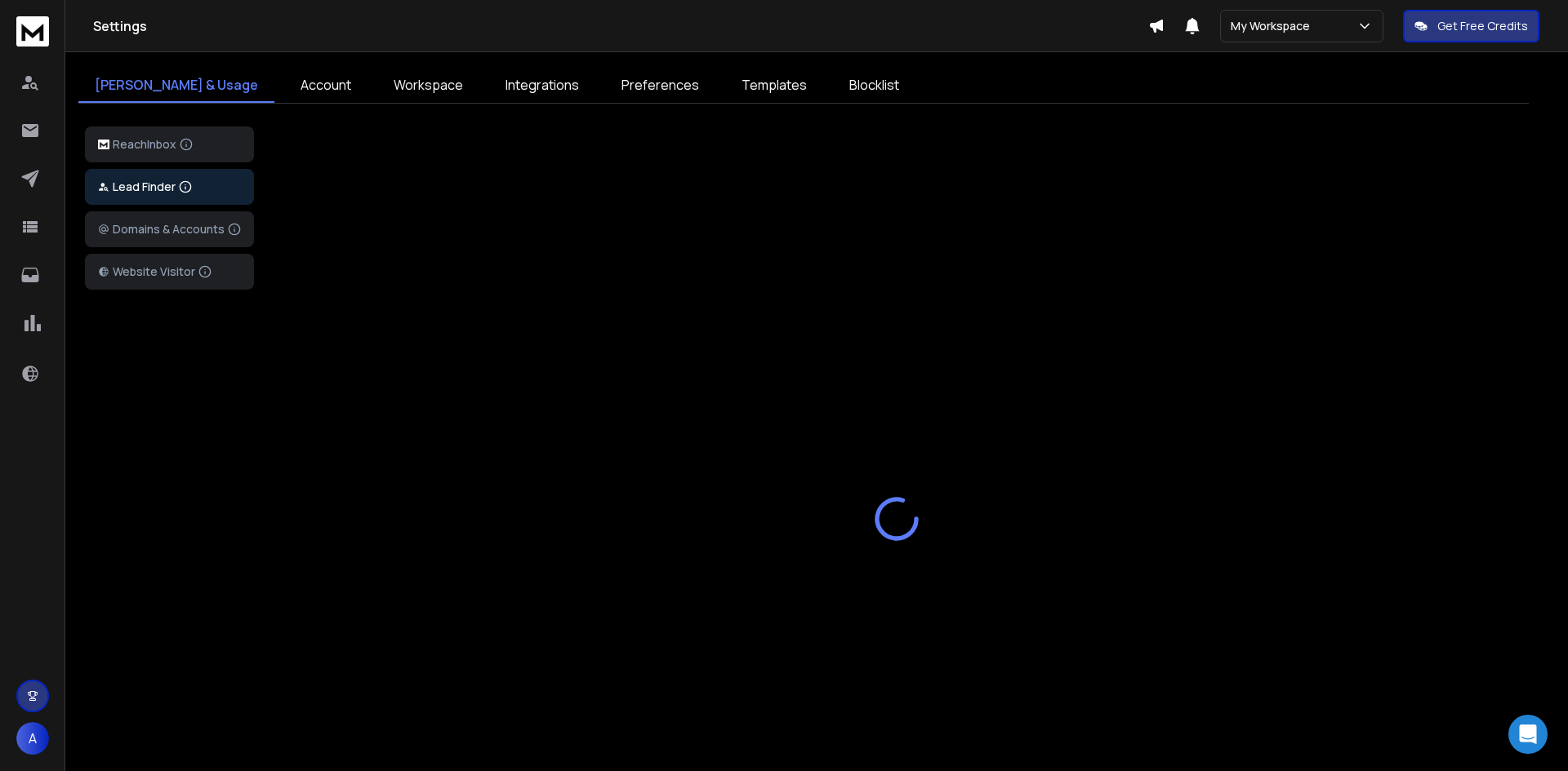
click at [204, 190] on button "Lead Finder" at bounding box center [169, 187] width 169 height 36
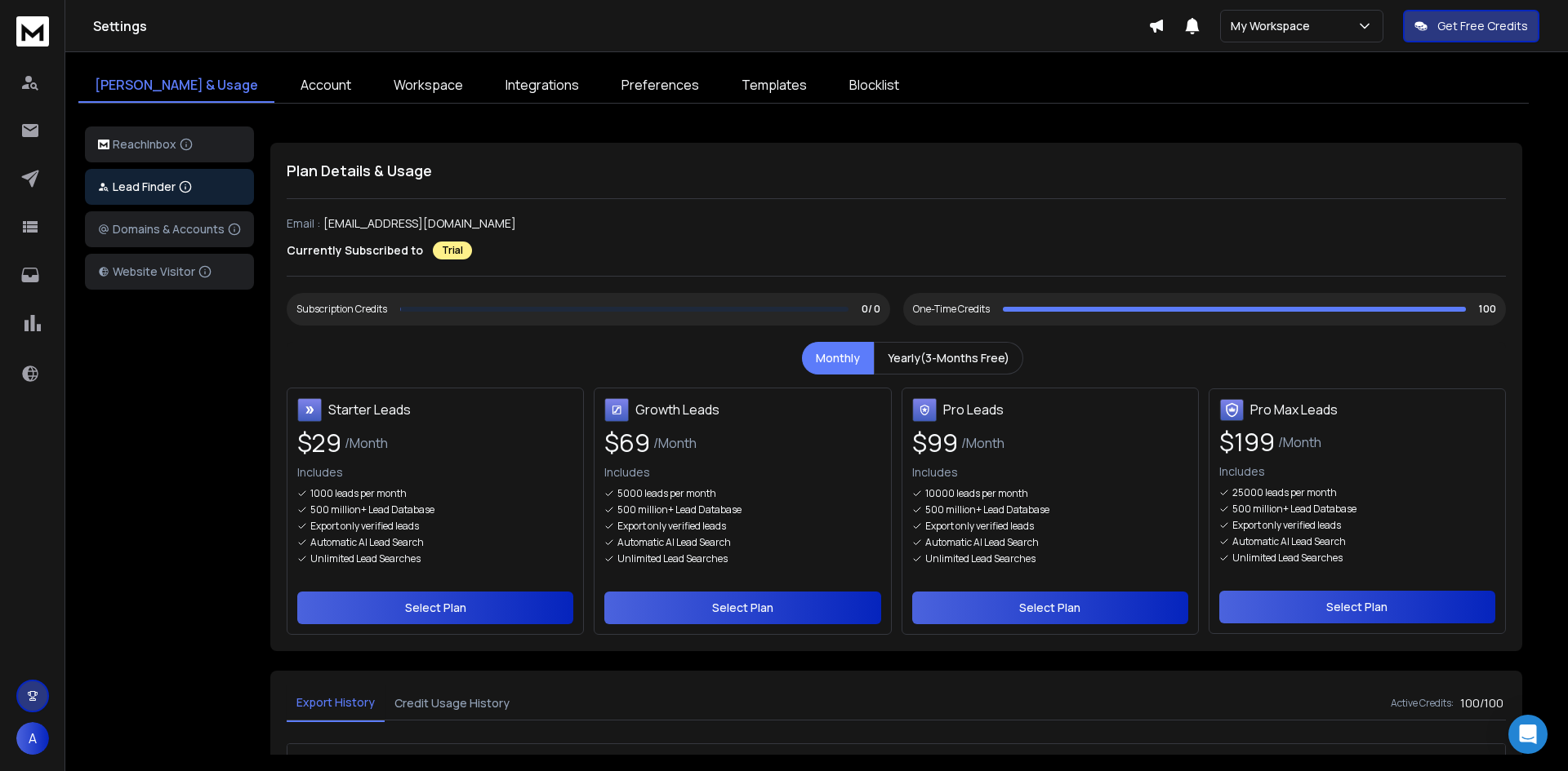
click at [210, 235] on button "Domains & Accounts" at bounding box center [169, 229] width 169 height 36
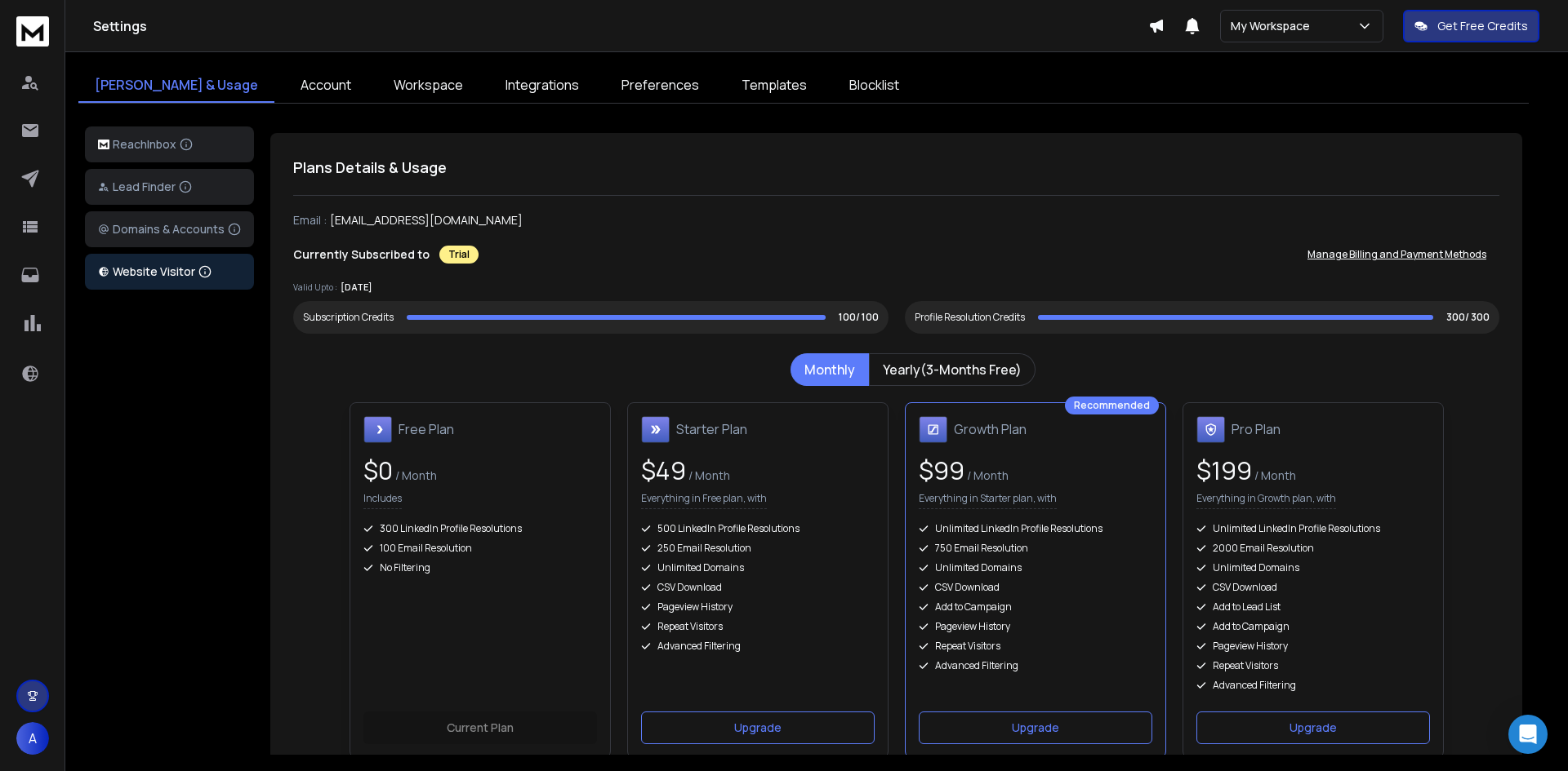
click at [188, 277] on button "Website Visitor" at bounding box center [169, 271] width 169 height 36
click at [182, 146] on icon "button" at bounding box center [186, 145] width 13 height 13
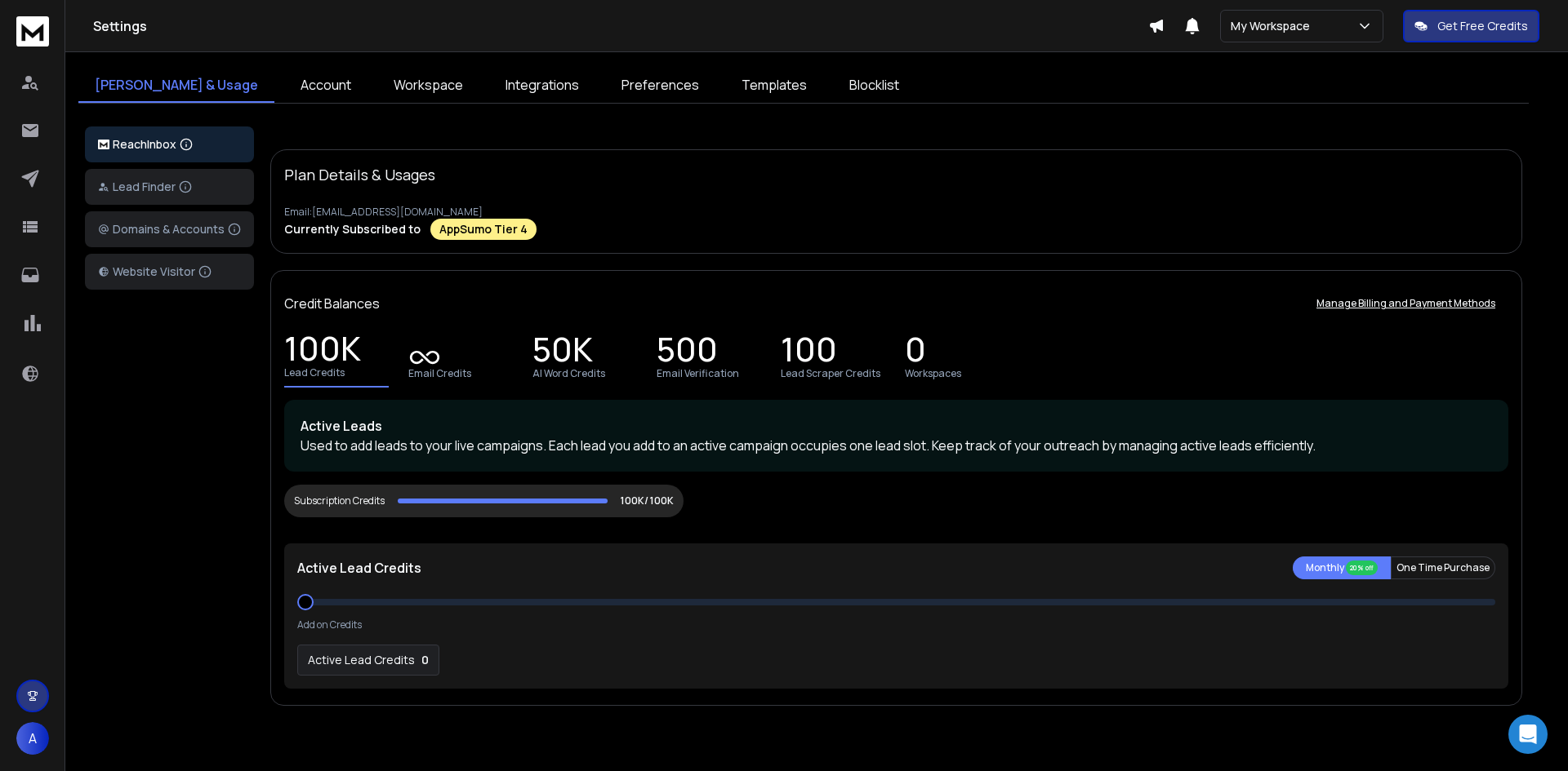
click at [284, 87] on link "Account" at bounding box center [325, 86] width 83 height 34
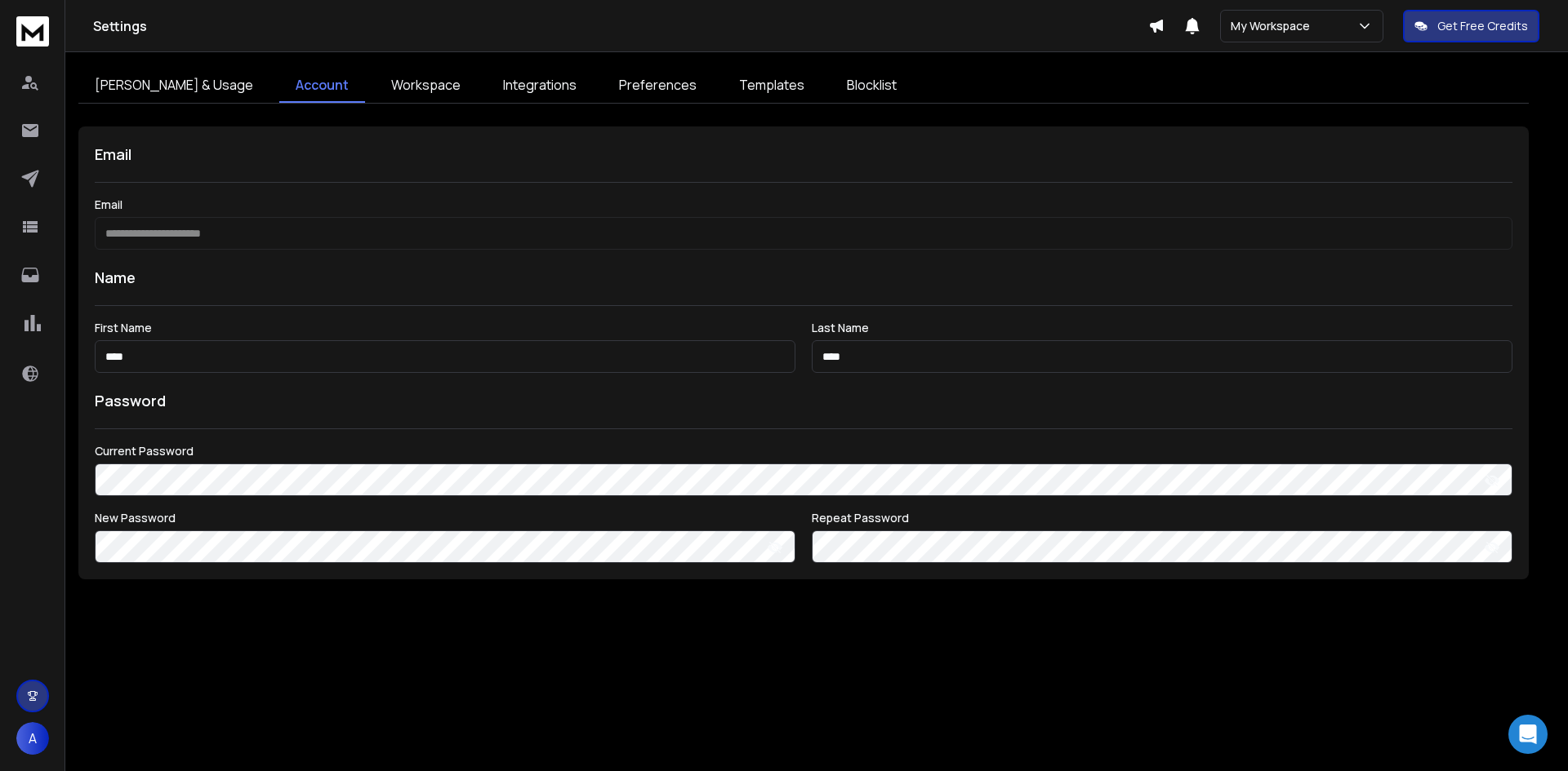
click at [375, 90] on link "Workspace" at bounding box center [426, 86] width 102 height 34
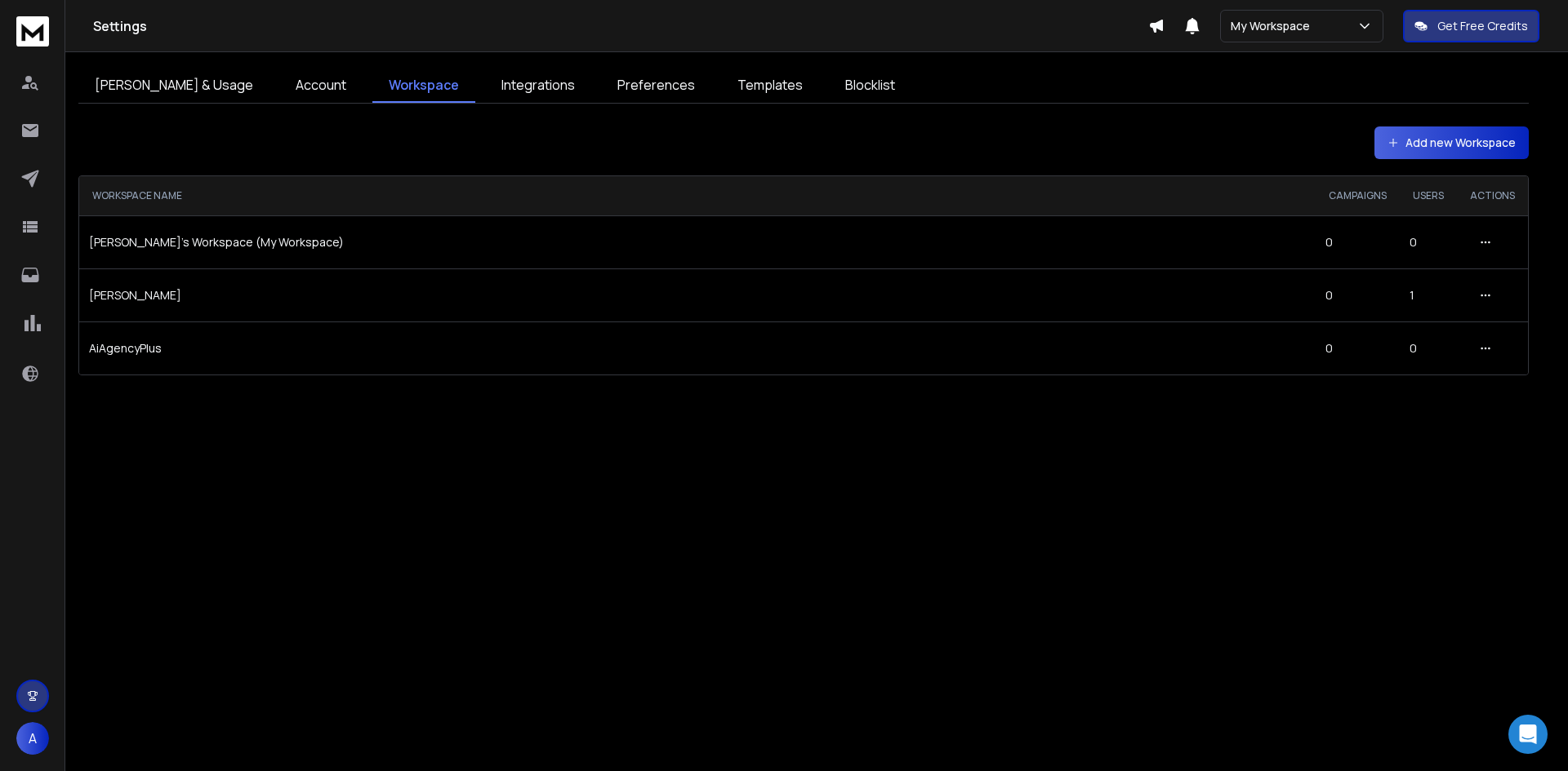
click at [485, 79] on link "Integrations" at bounding box center [538, 86] width 106 height 34
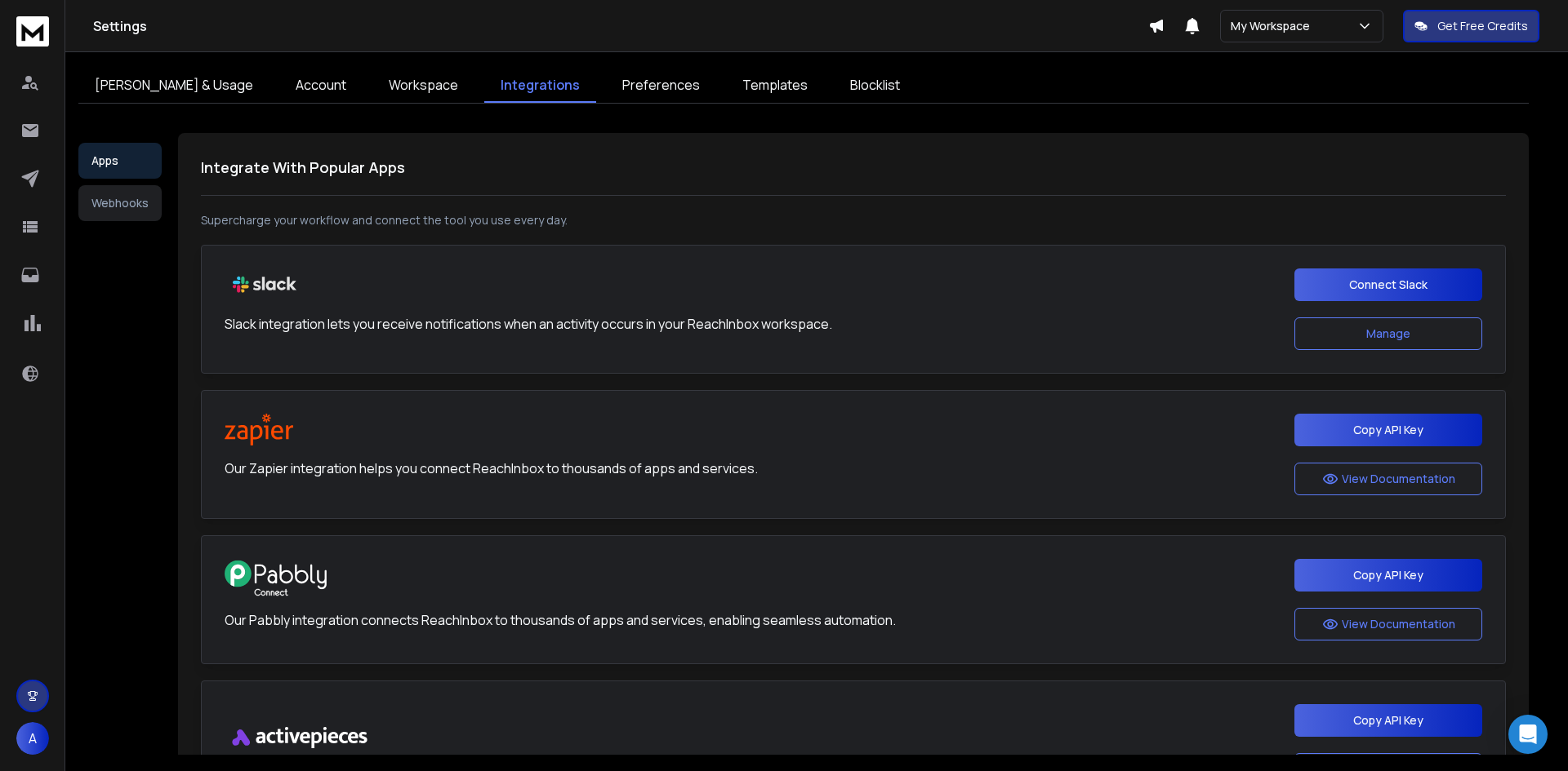
click at [606, 77] on link "Preferences" at bounding box center [661, 86] width 110 height 34
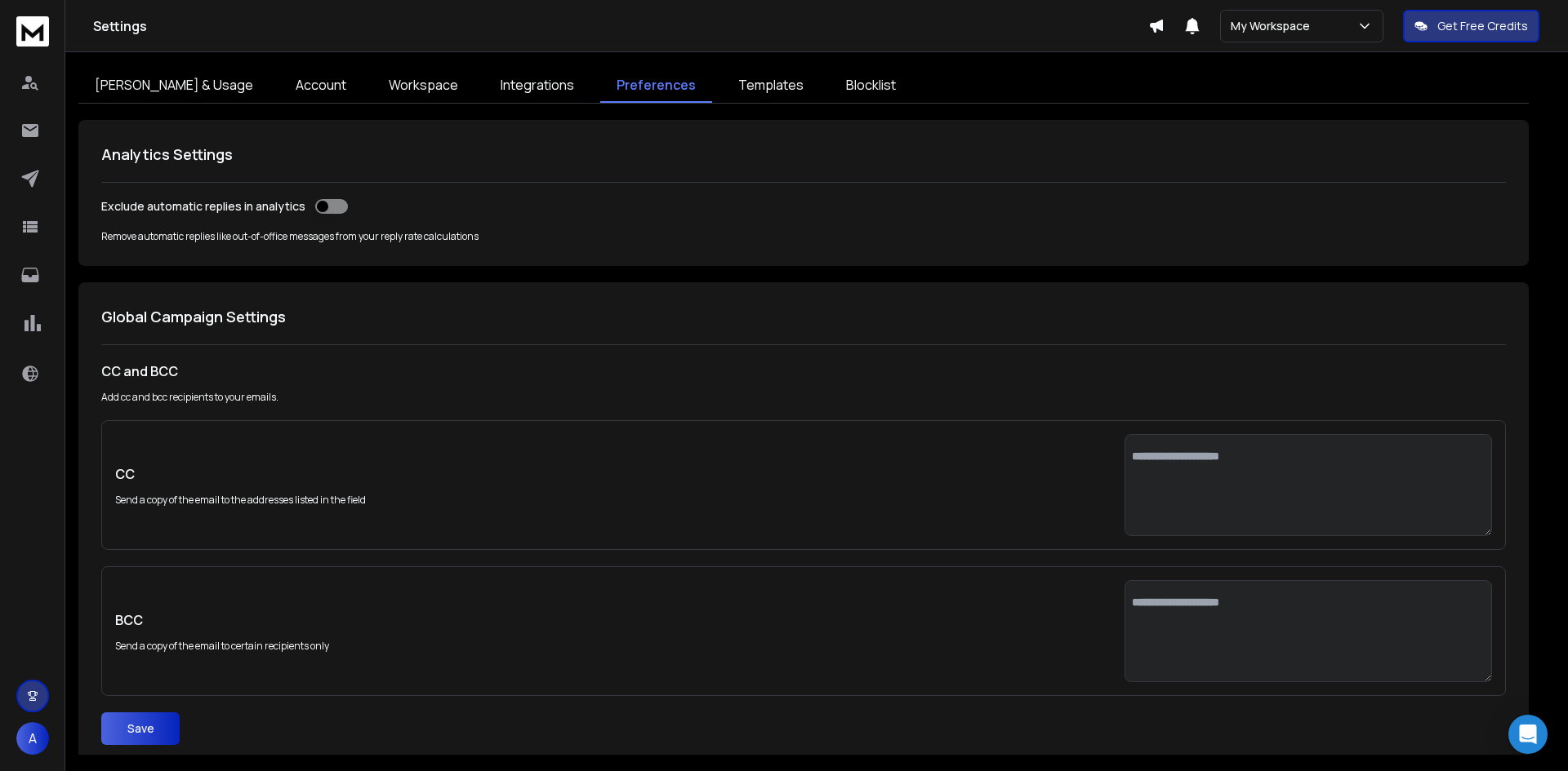
scroll to position [518, 0]
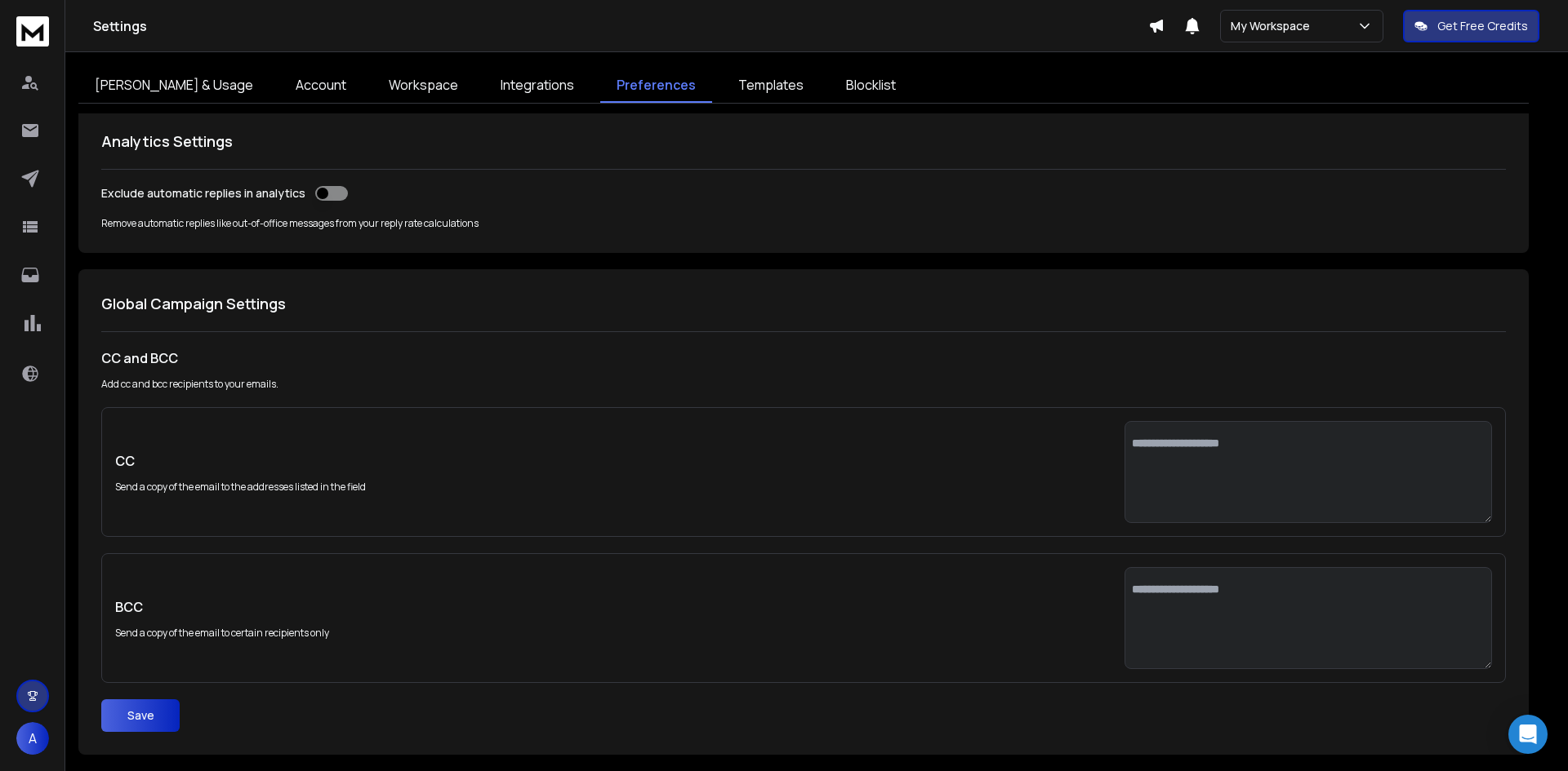
click at [722, 79] on link "Templates" at bounding box center [771, 86] width 98 height 34
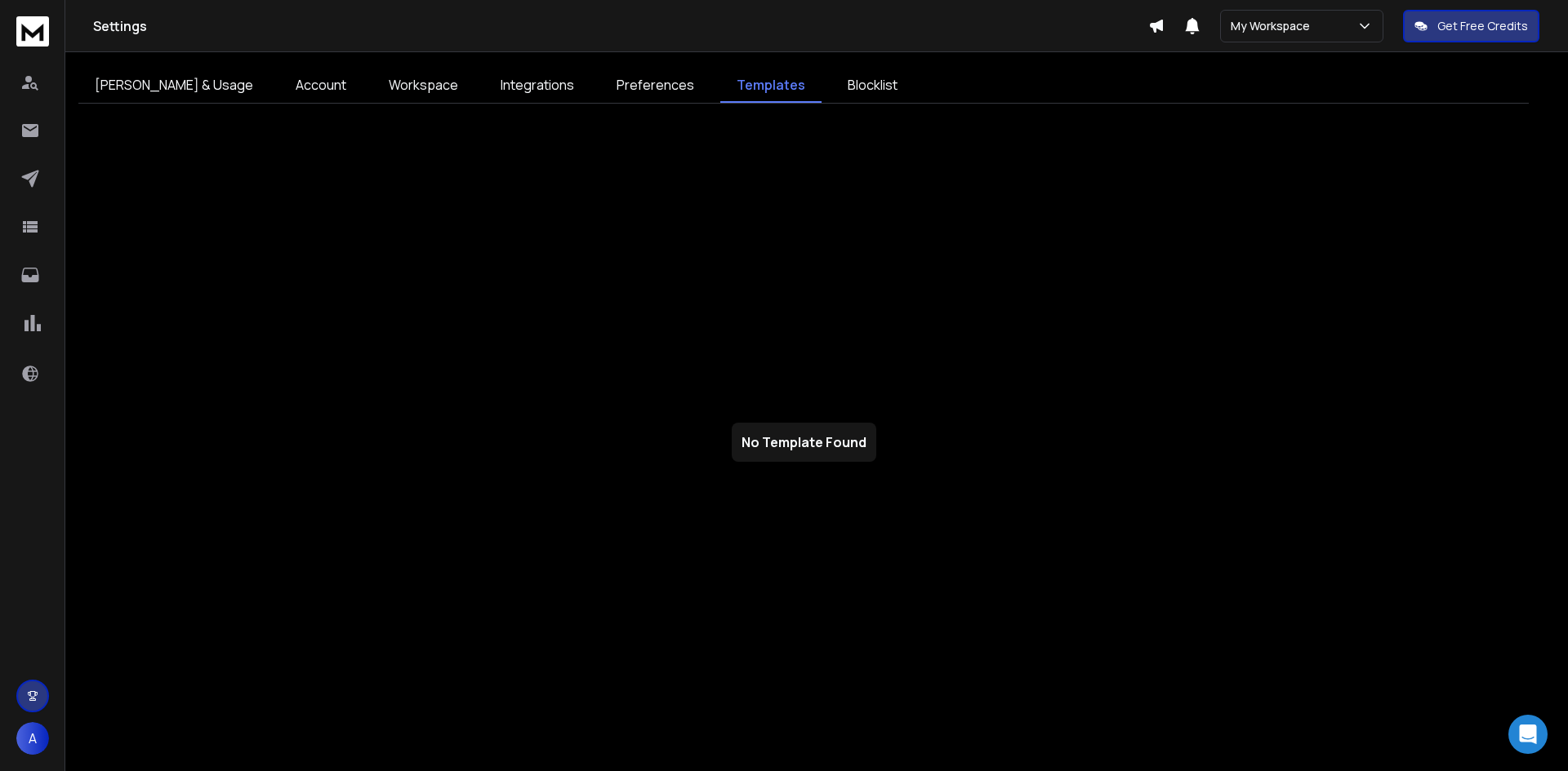
click at [831, 81] on link "Blocklist" at bounding box center [872, 86] width 82 height 34
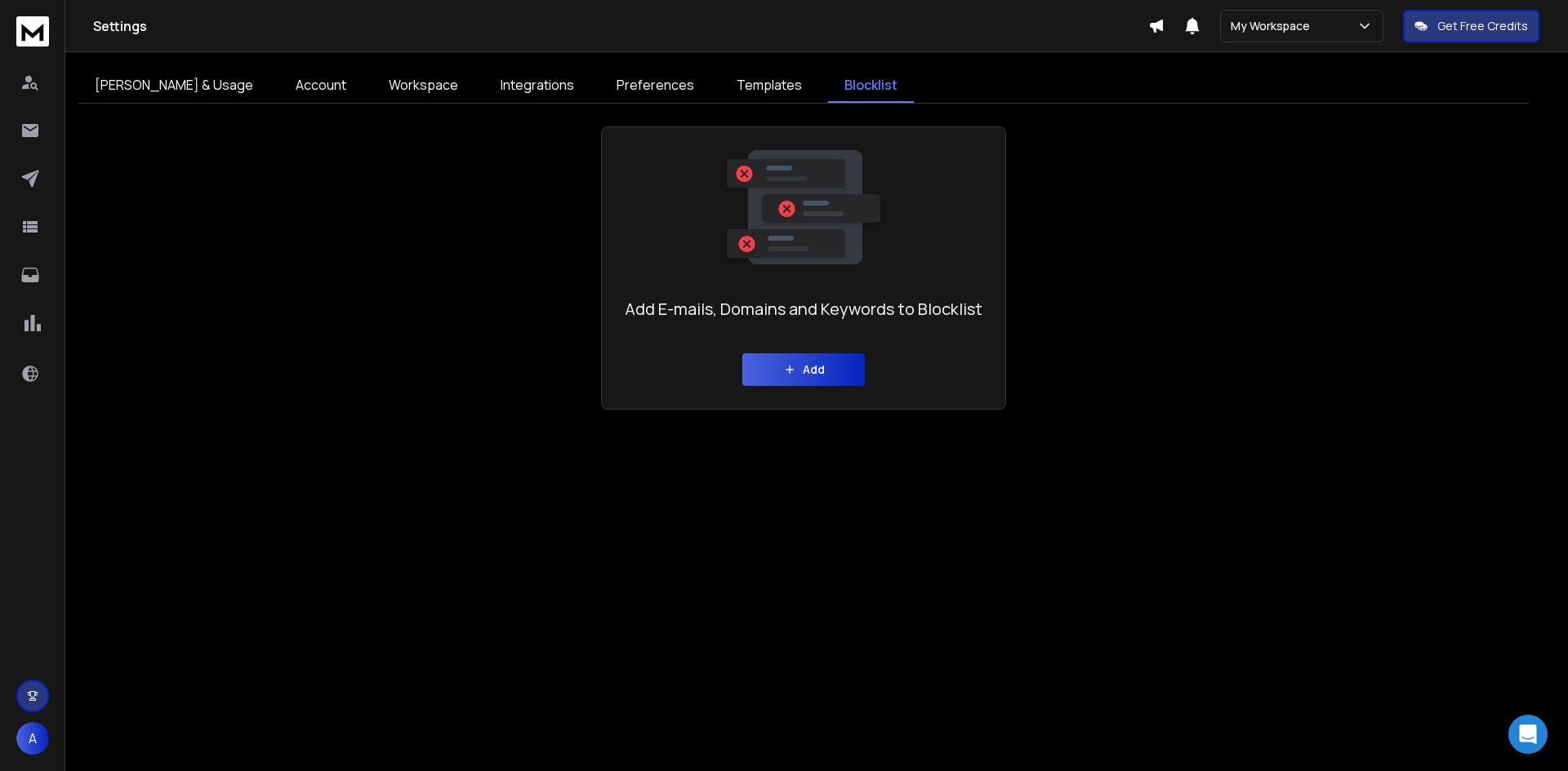
click at [139, 86] on link "[PERSON_NAME] & Usage" at bounding box center [174, 86] width 191 height 34
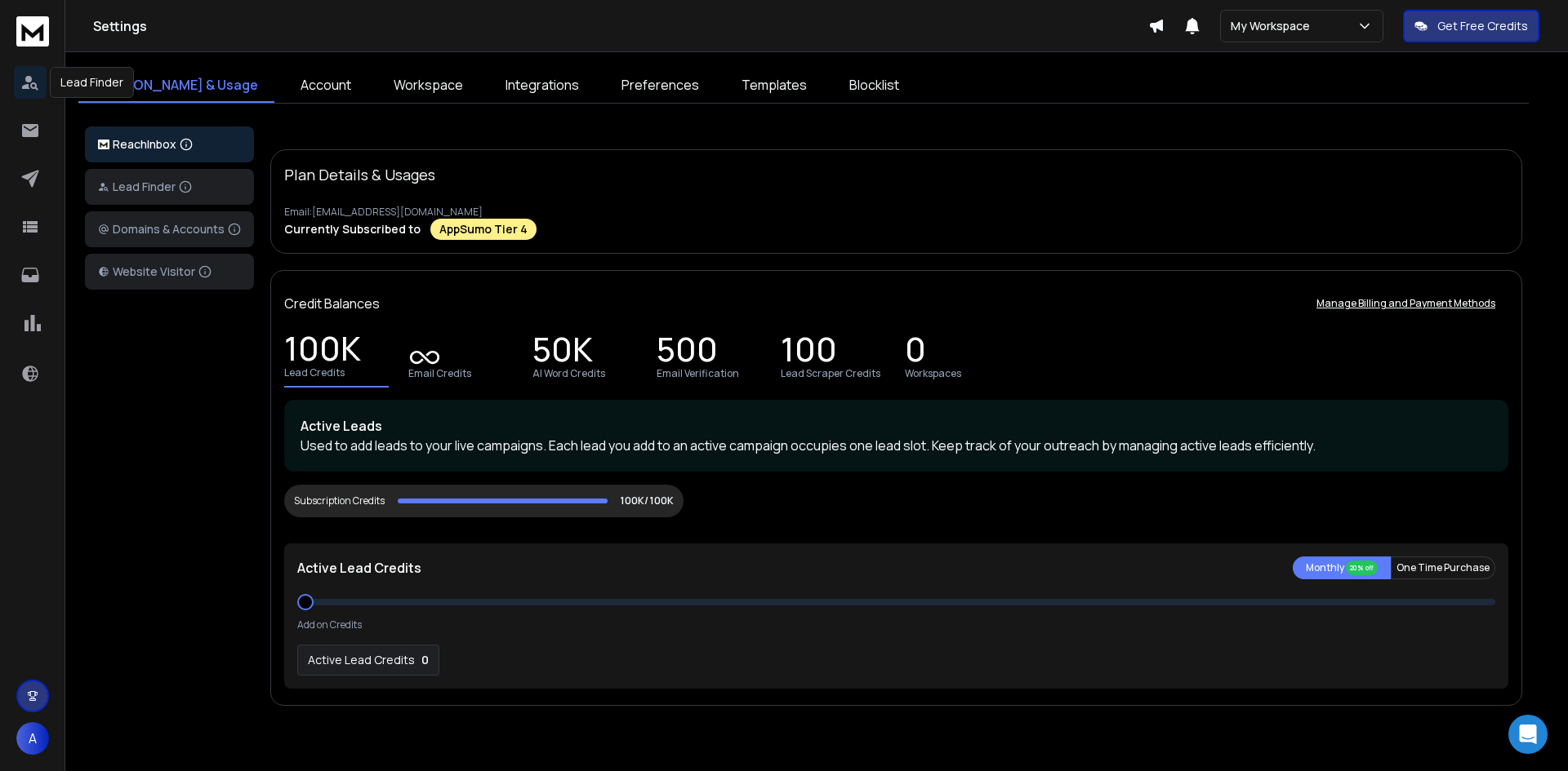
click at [19, 80] on link at bounding box center [30, 82] width 33 height 33
